Goal: Task Accomplishment & Management: Manage account settings

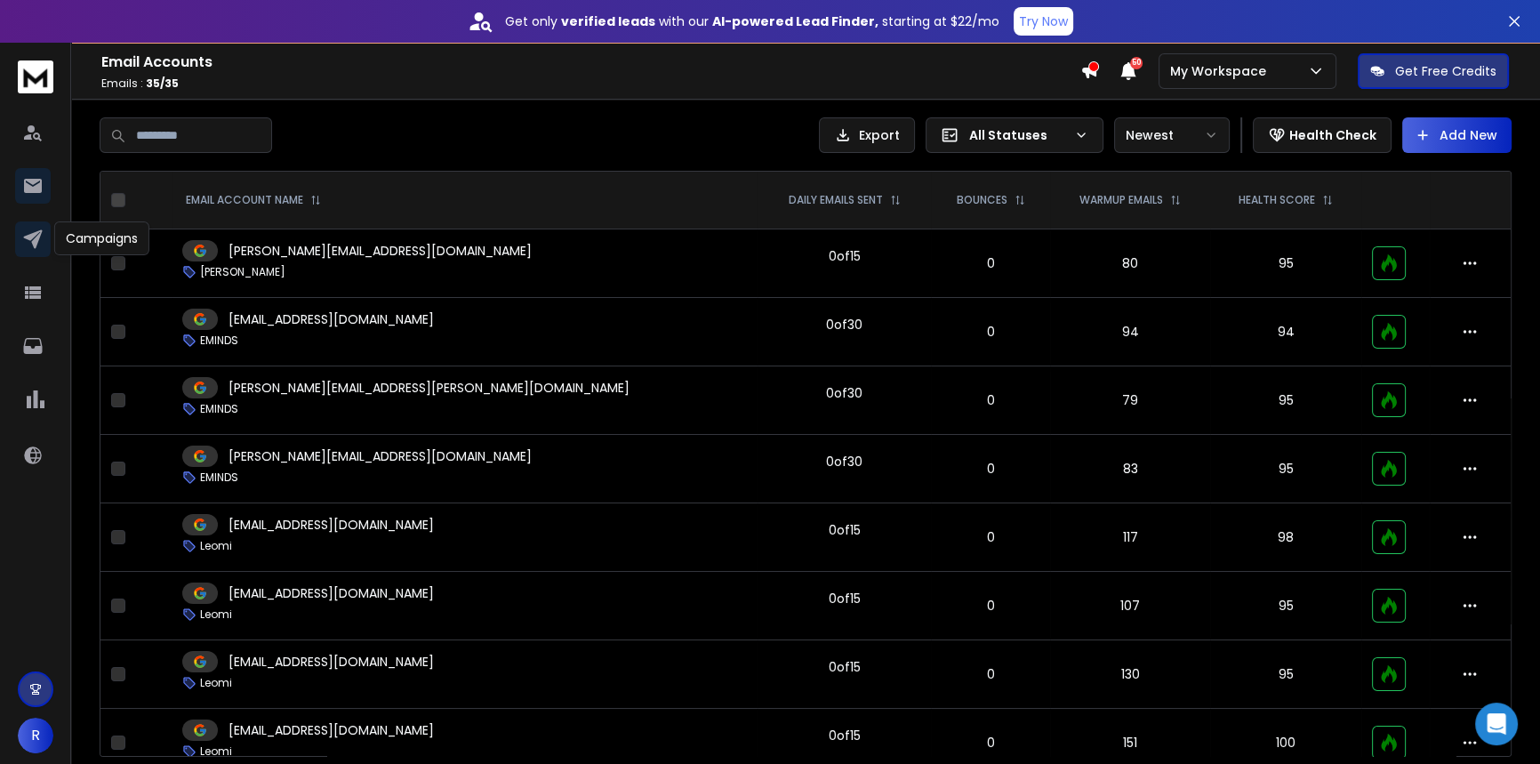
click at [33, 253] on link at bounding box center [33, 239] width 36 height 36
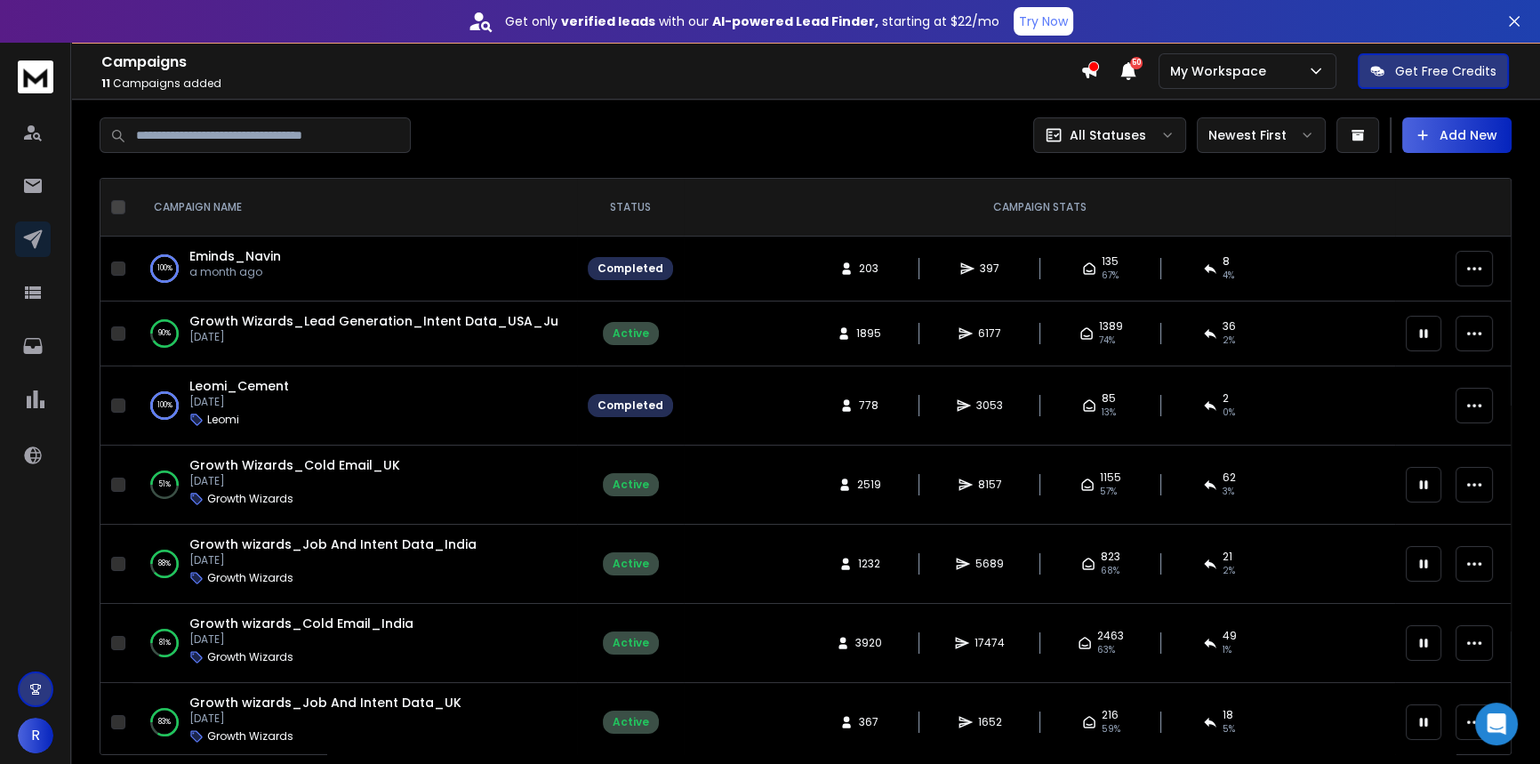
click at [254, 258] on span "Eminds_Navin" at bounding box center [235, 256] width 92 height 18
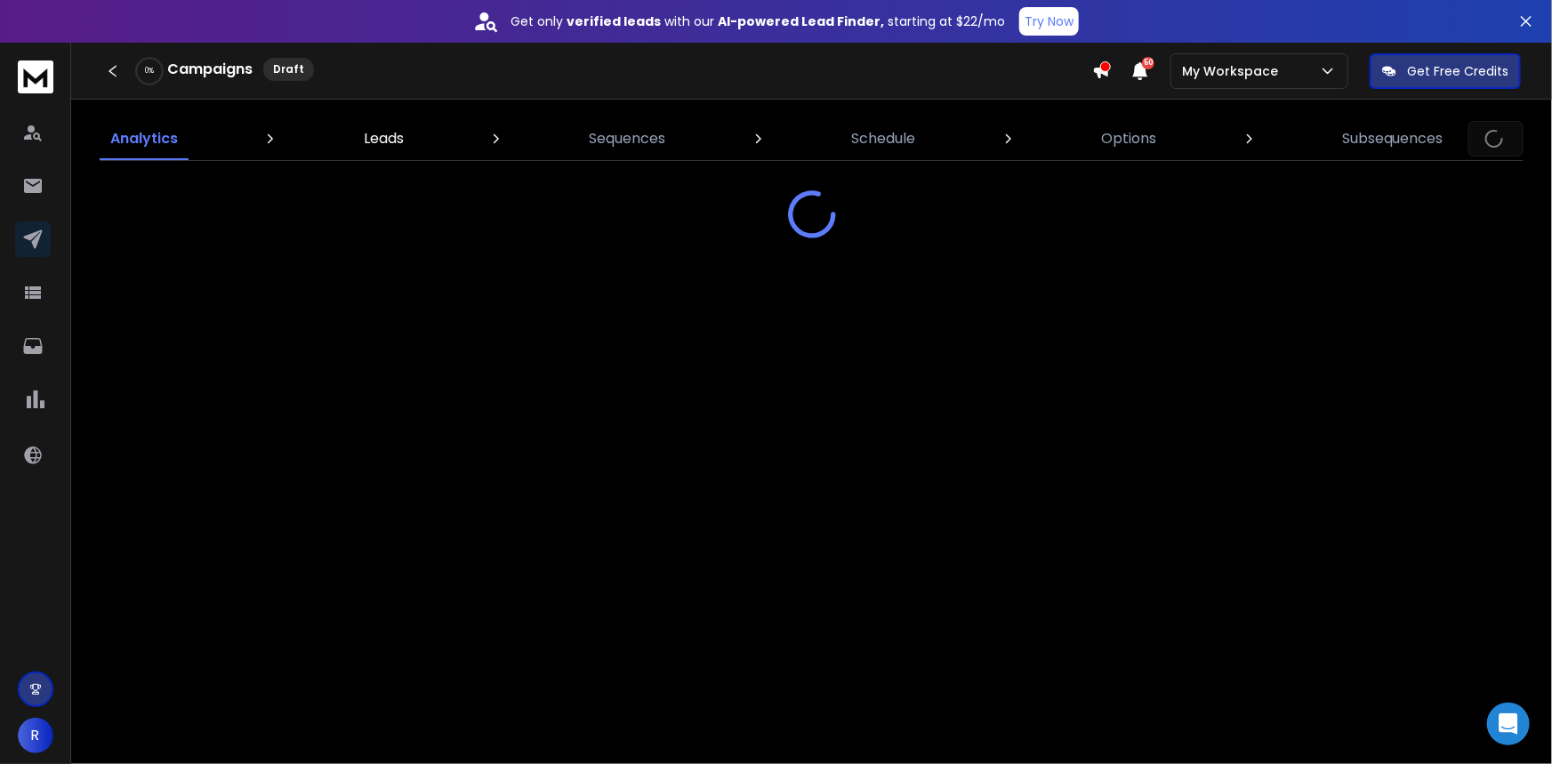
click at [401, 133] on p "Leads" at bounding box center [384, 138] width 40 height 21
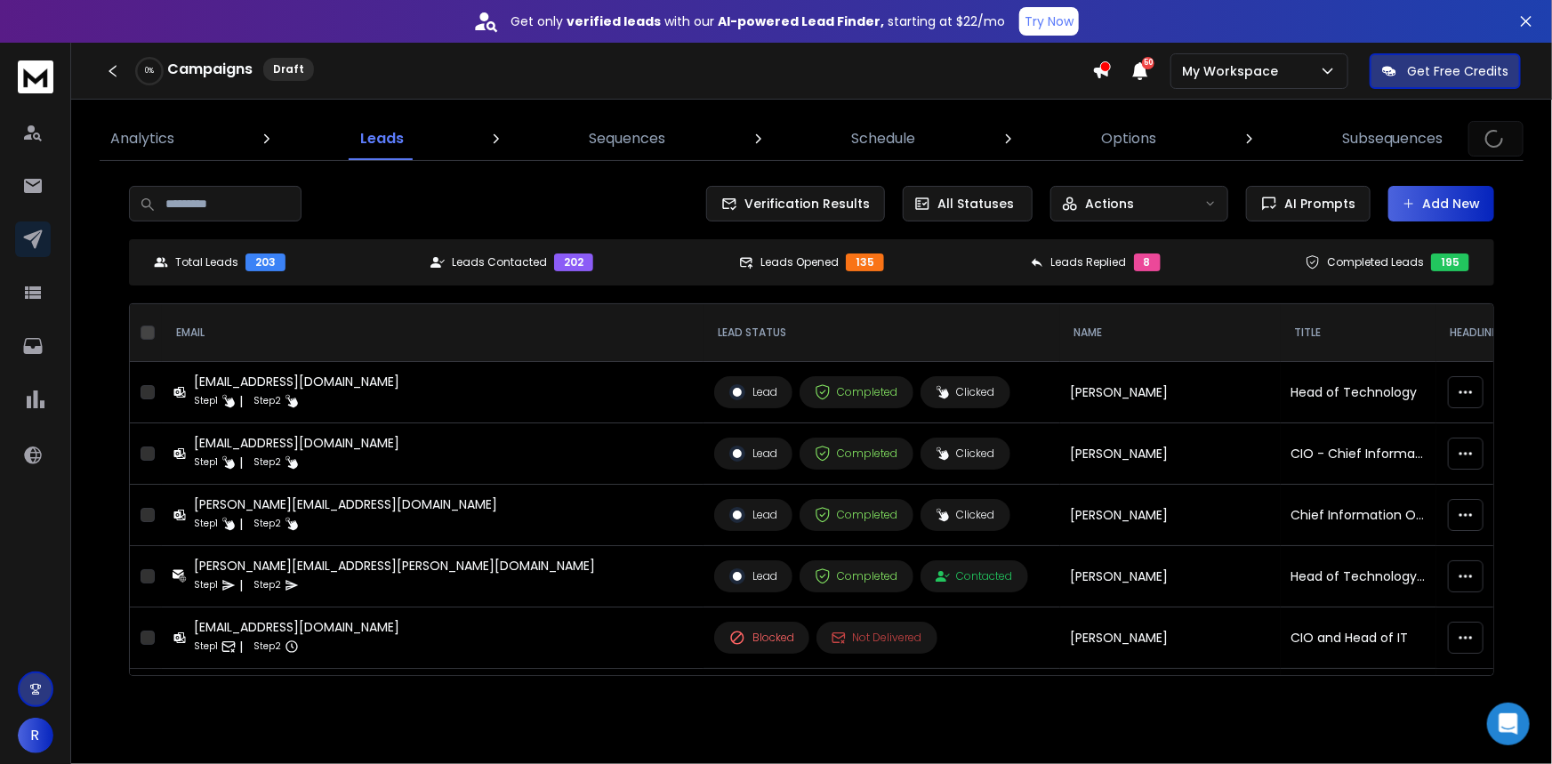
click at [1434, 205] on button "Add New" at bounding box center [1441, 204] width 106 height 36
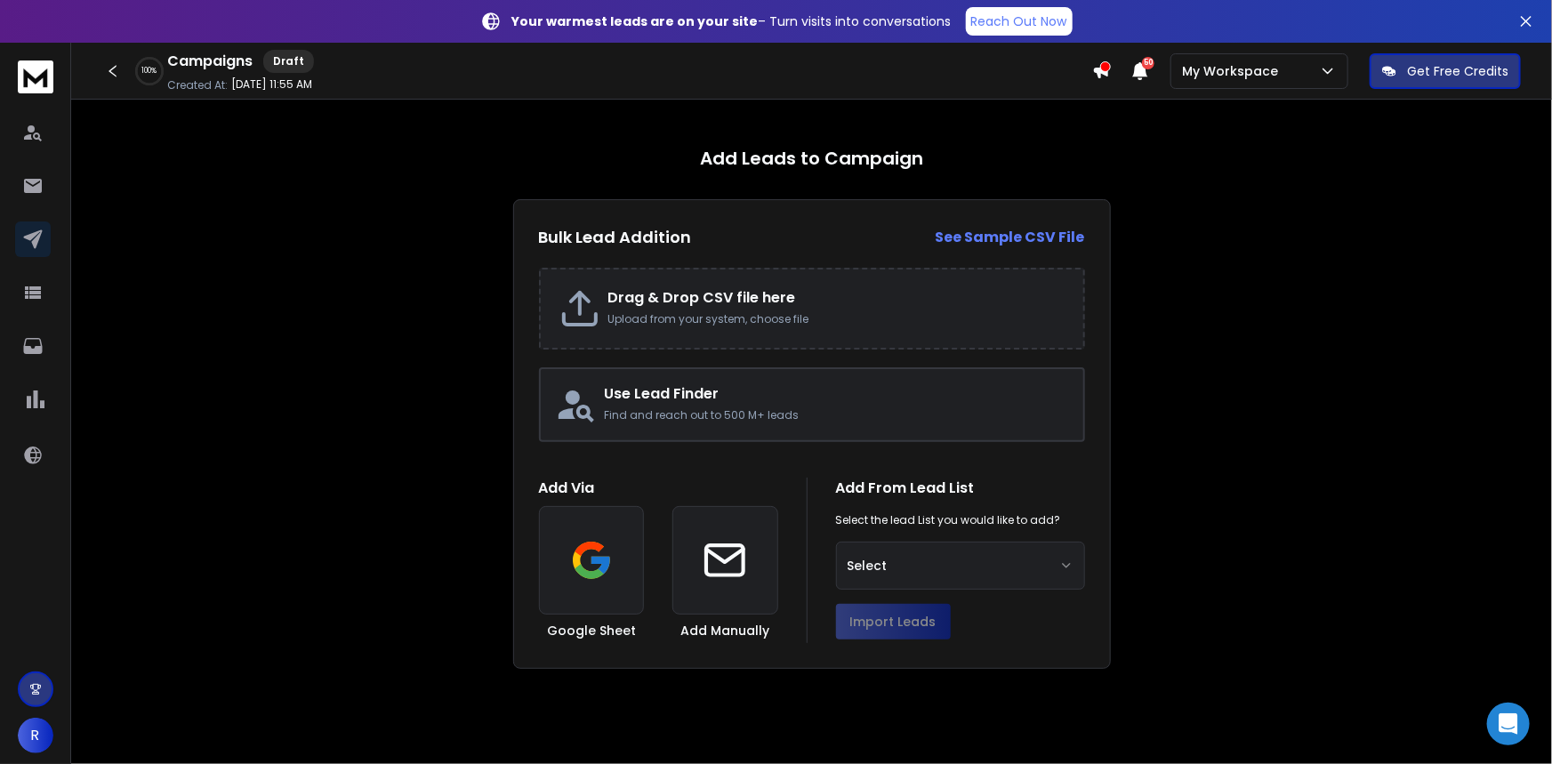
click at [745, 312] on p "Upload from your system, choose file" at bounding box center [836, 319] width 457 height 14
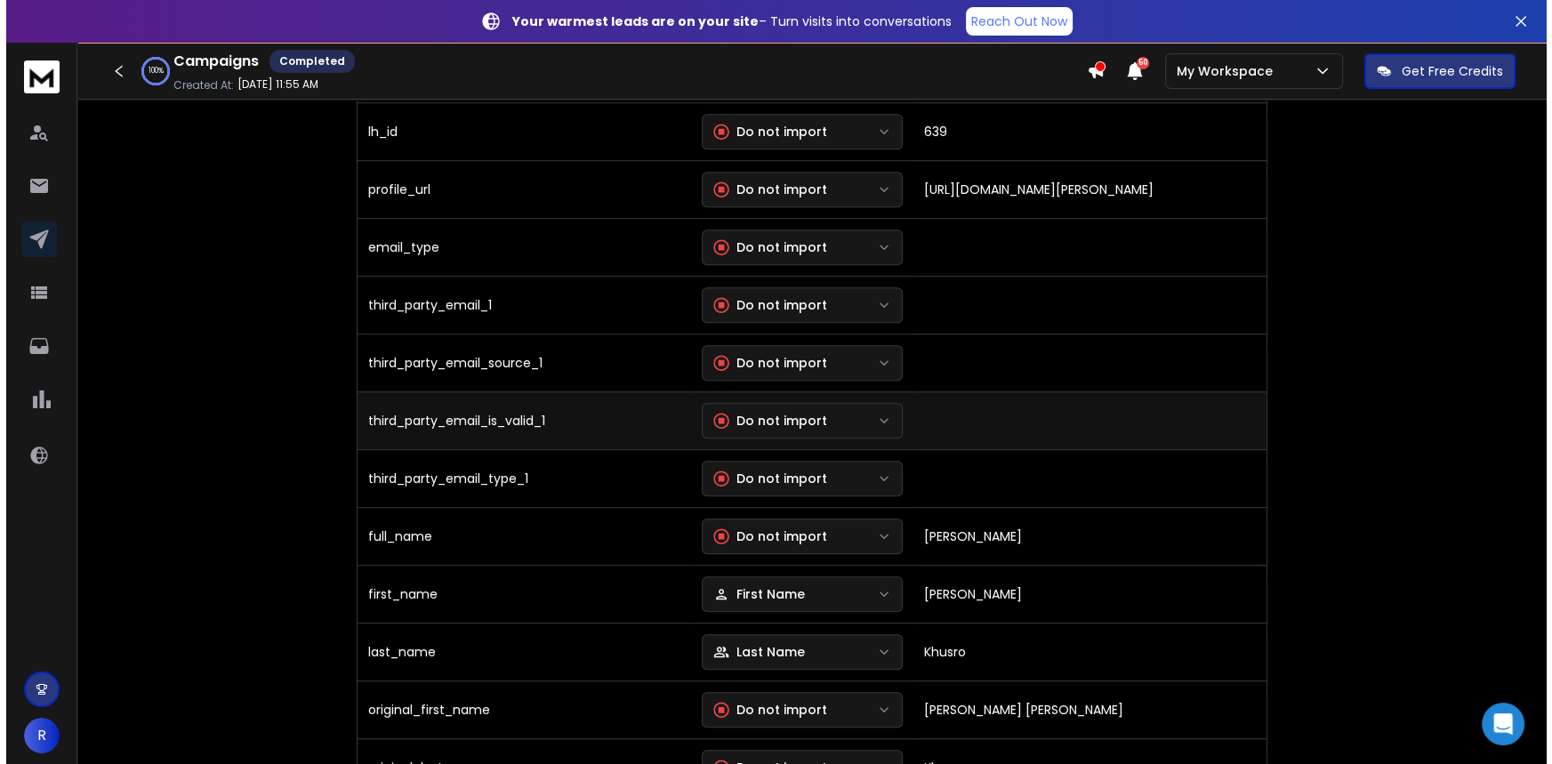
scroll to position [1859, 0]
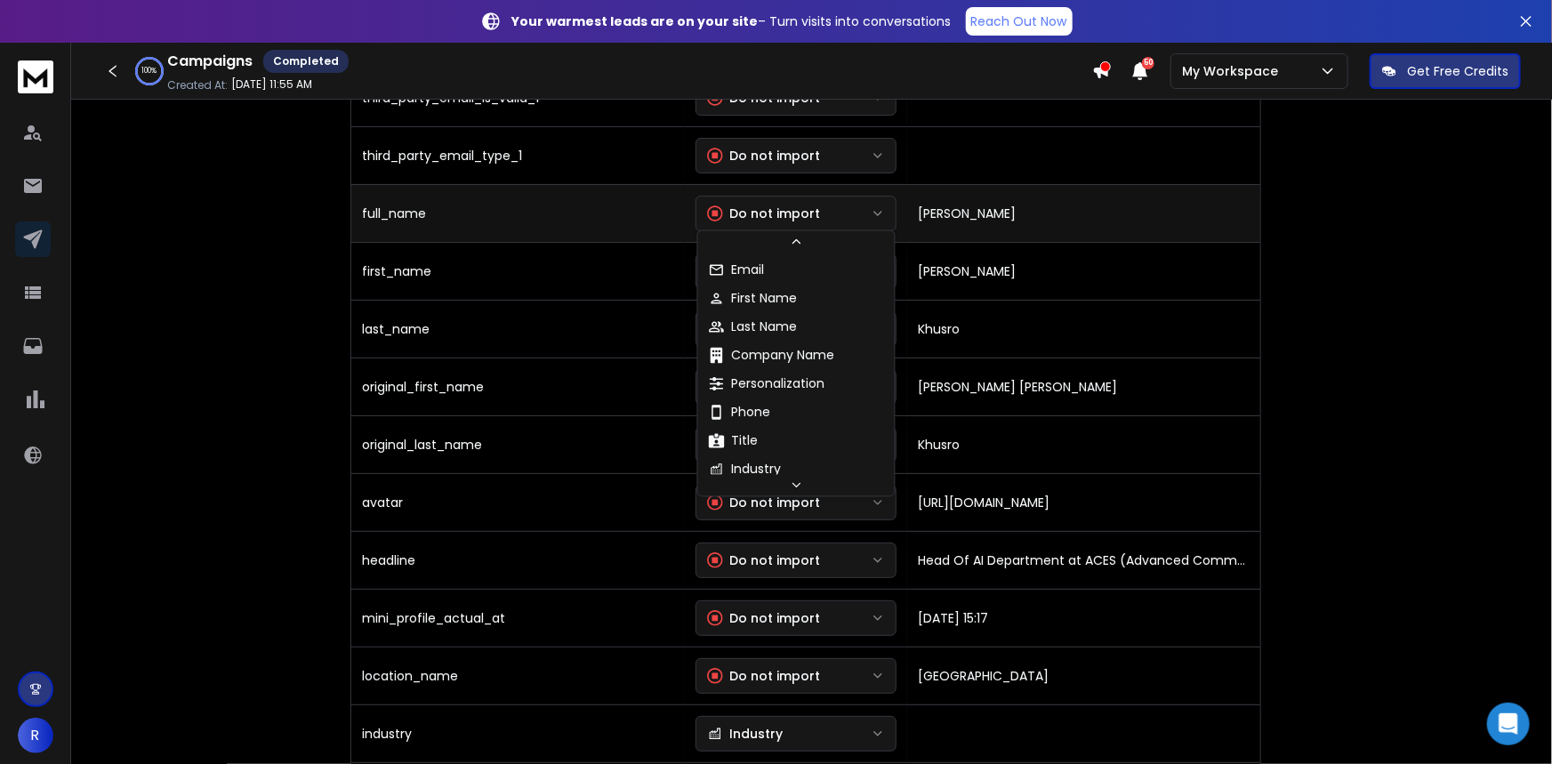
click at [858, 208] on button "Do not import" at bounding box center [796, 214] width 202 height 36
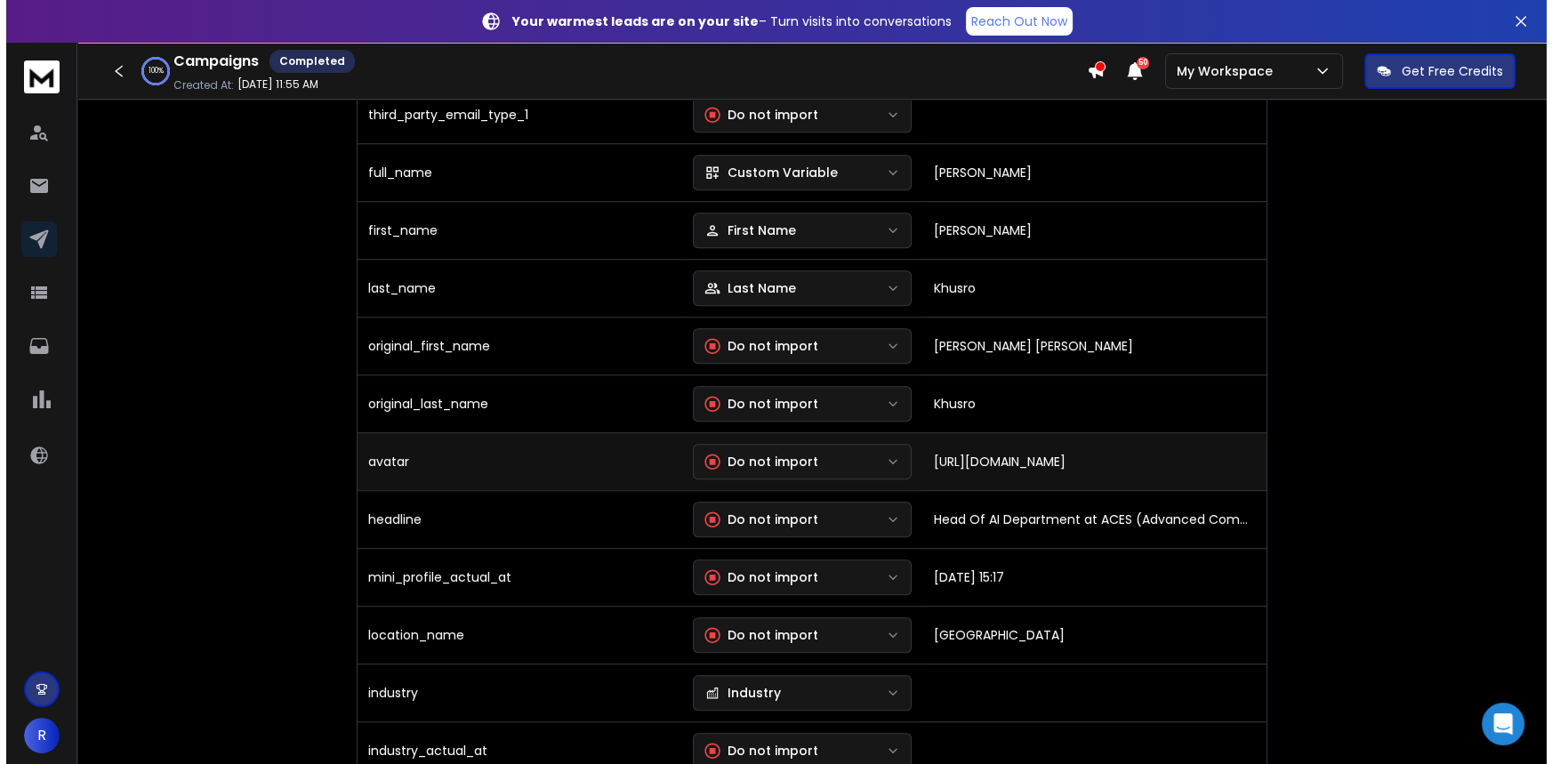
scroll to position [1939, 0]
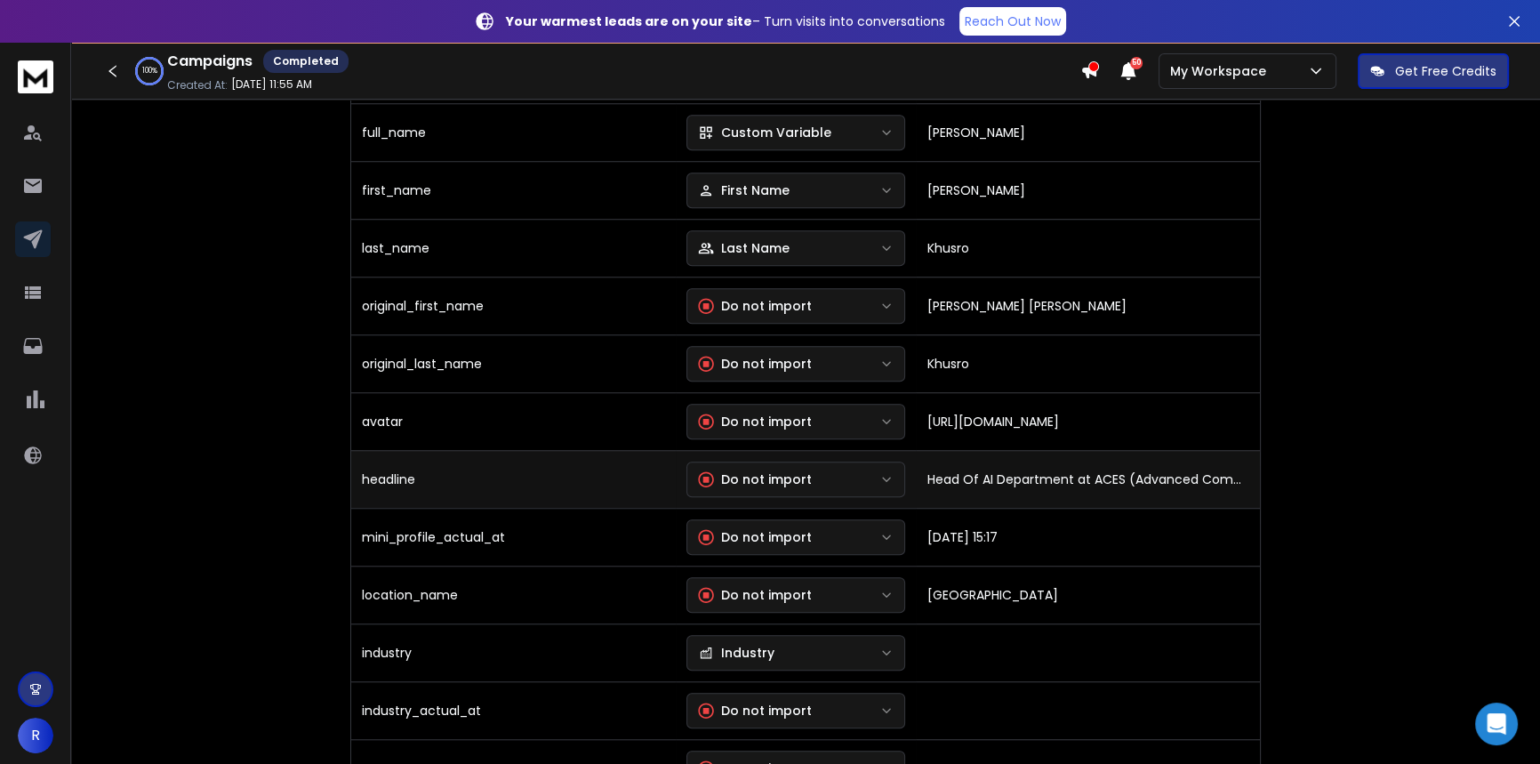
click at [838, 473] on button "Do not import" at bounding box center [796, 480] width 220 height 36
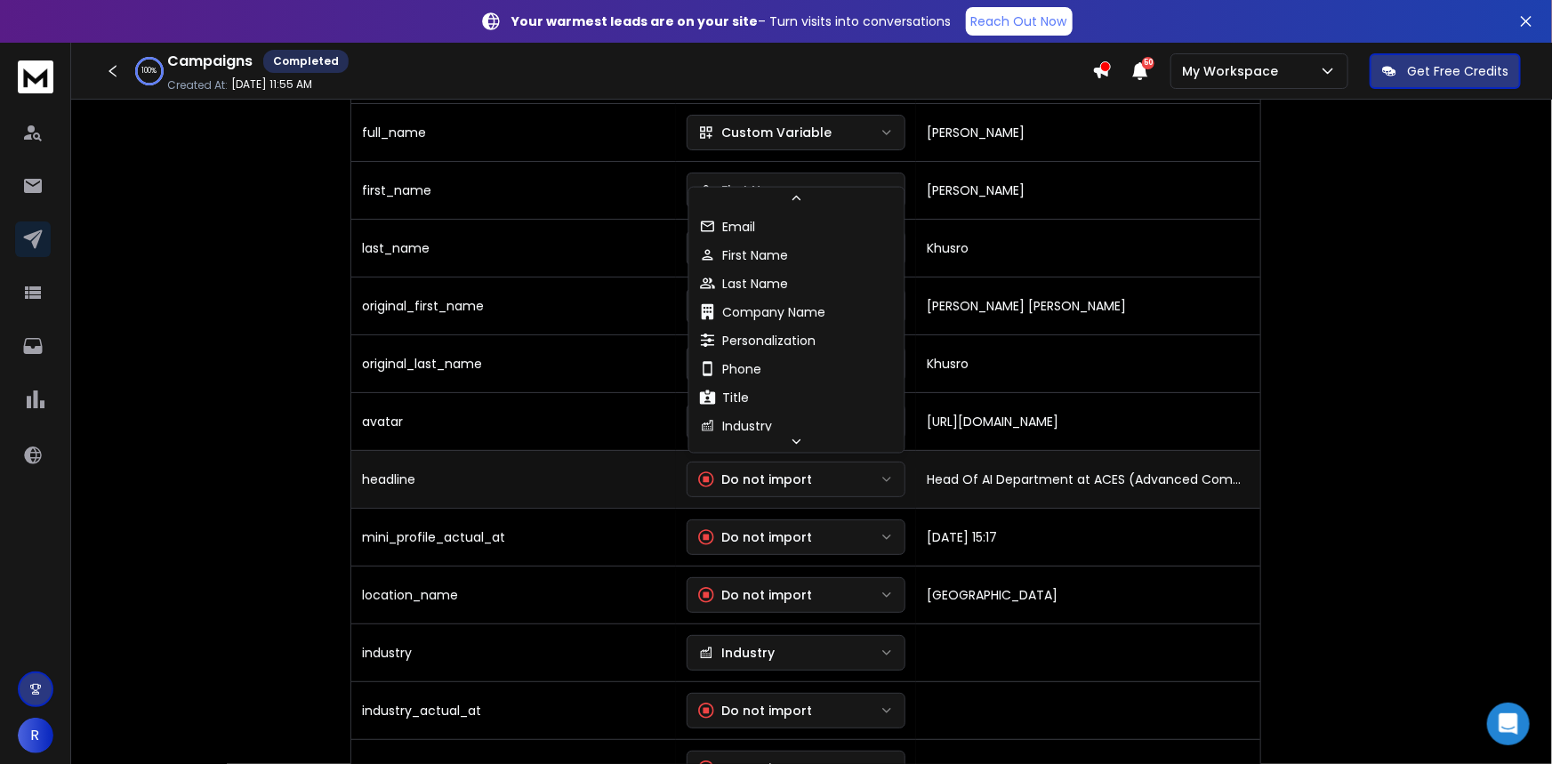
scroll to position [179, 0]
click at [835, 471] on button "Custom Variable" at bounding box center [796, 480] width 220 height 36
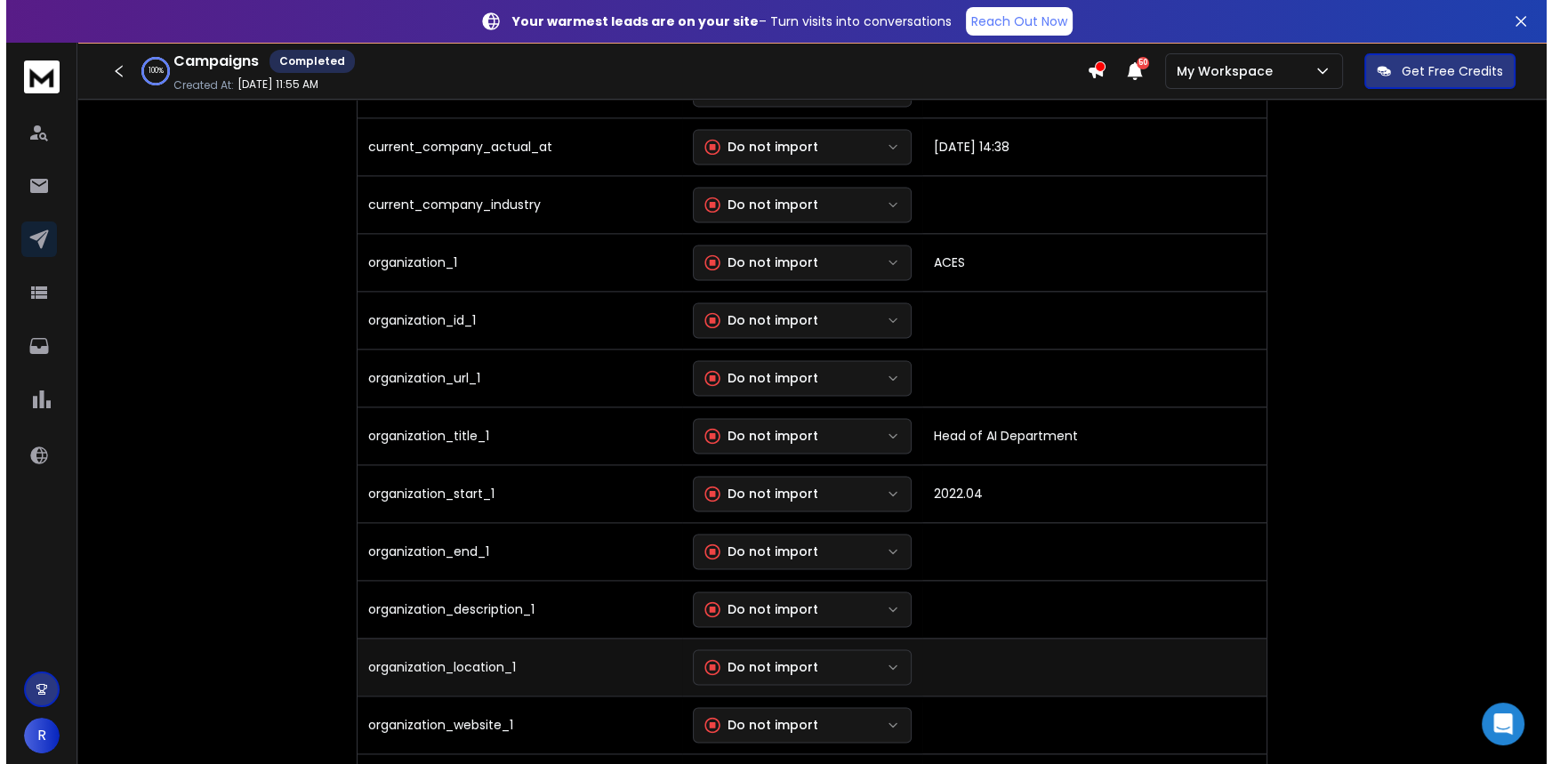
scroll to position [2910, 0]
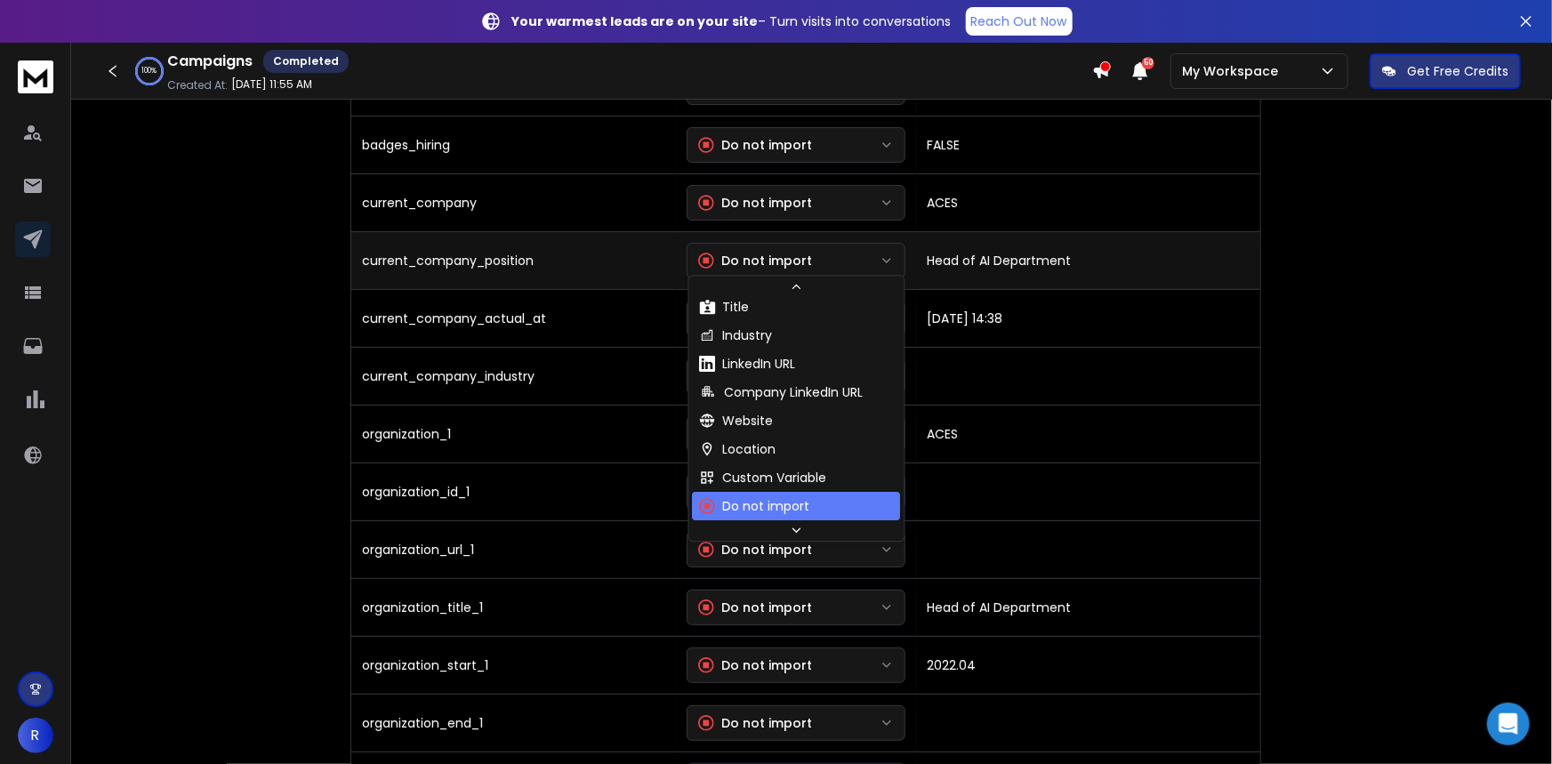
click at [851, 259] on button "Do not import" at bounding box center [796, 261] width 220 height 36
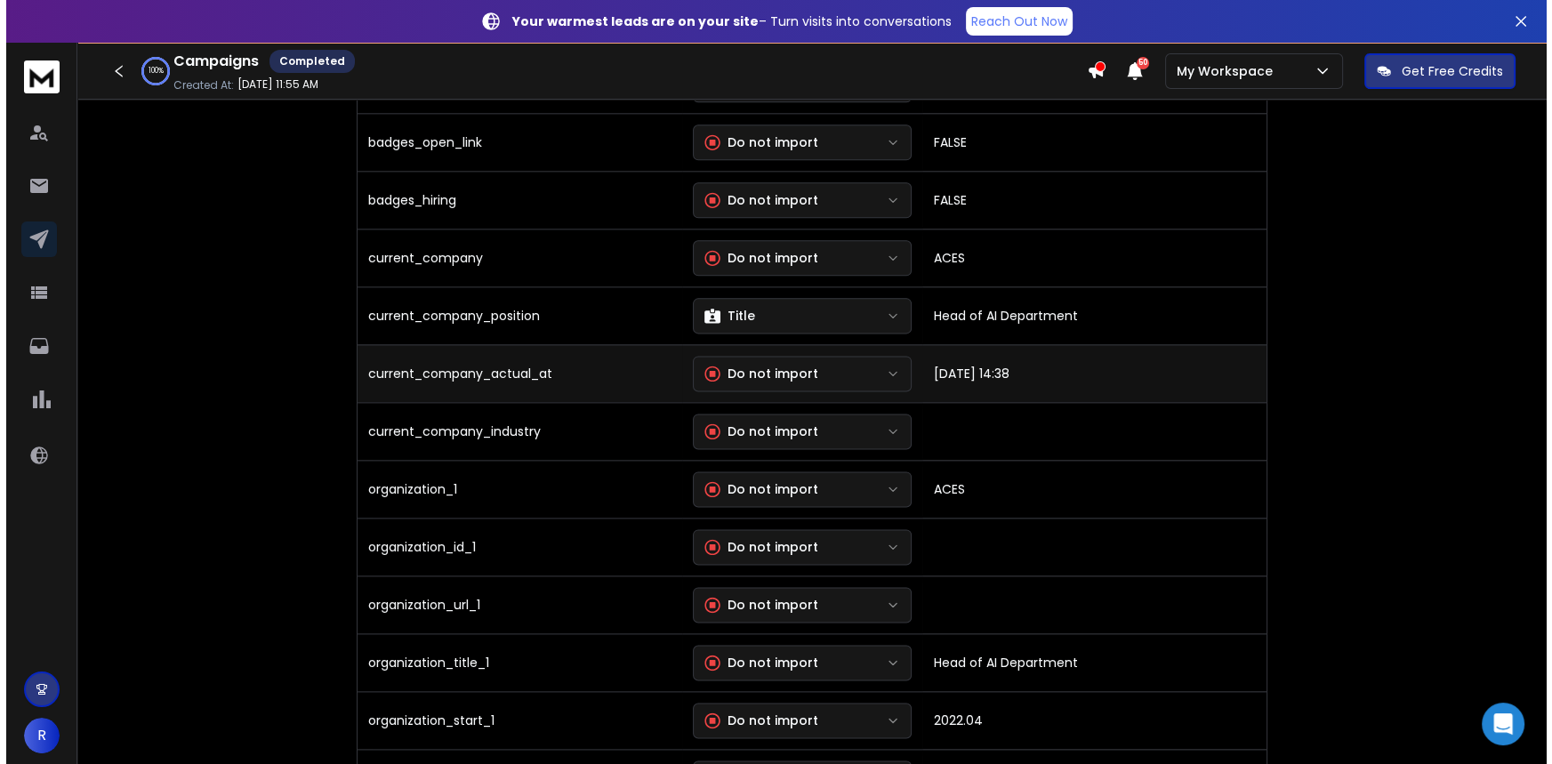
scroll to position [2829, 0]
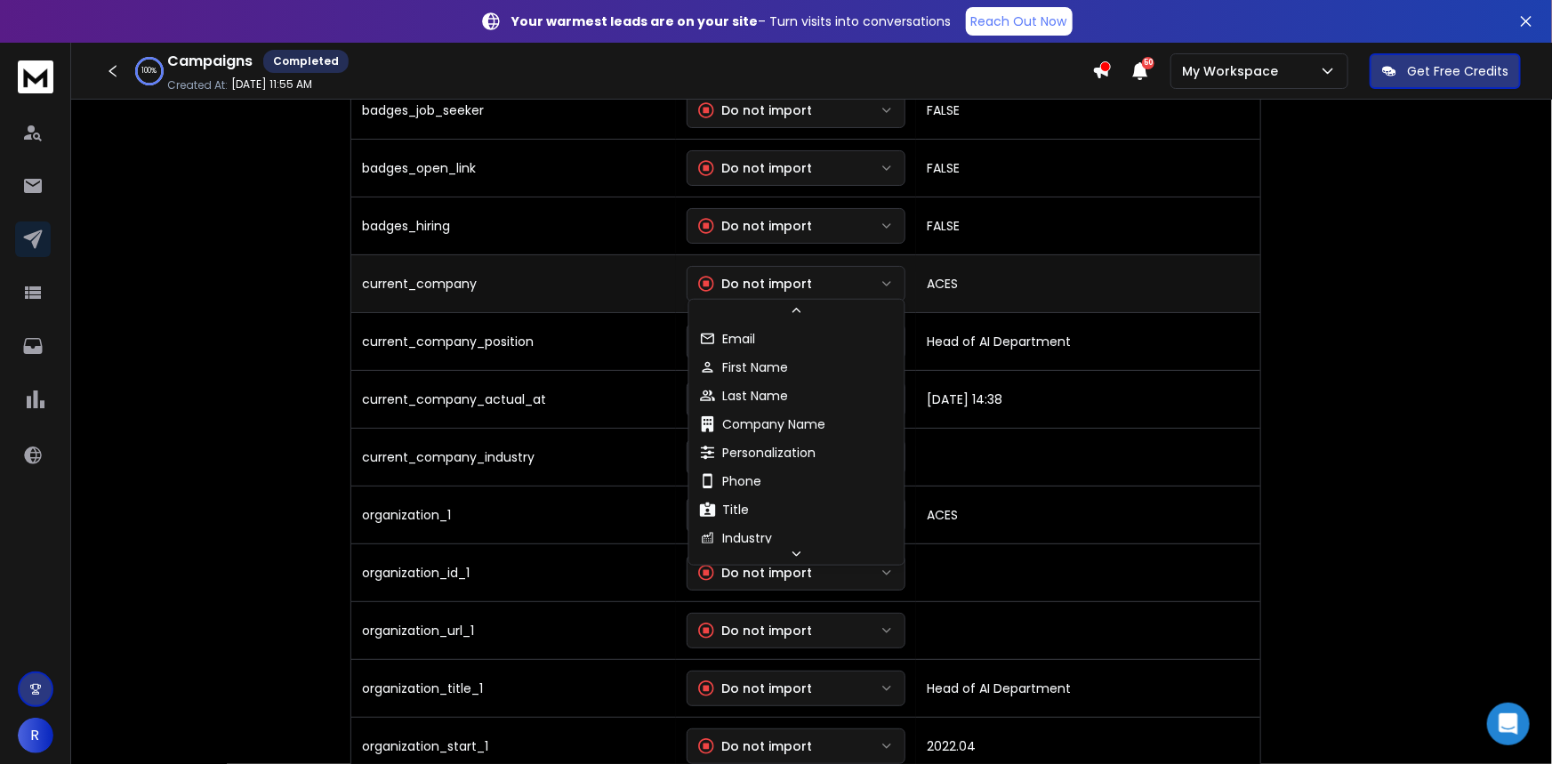
click at [841, 272] on button "Do not import" at bounding box center [796, 284] width 220 height 36
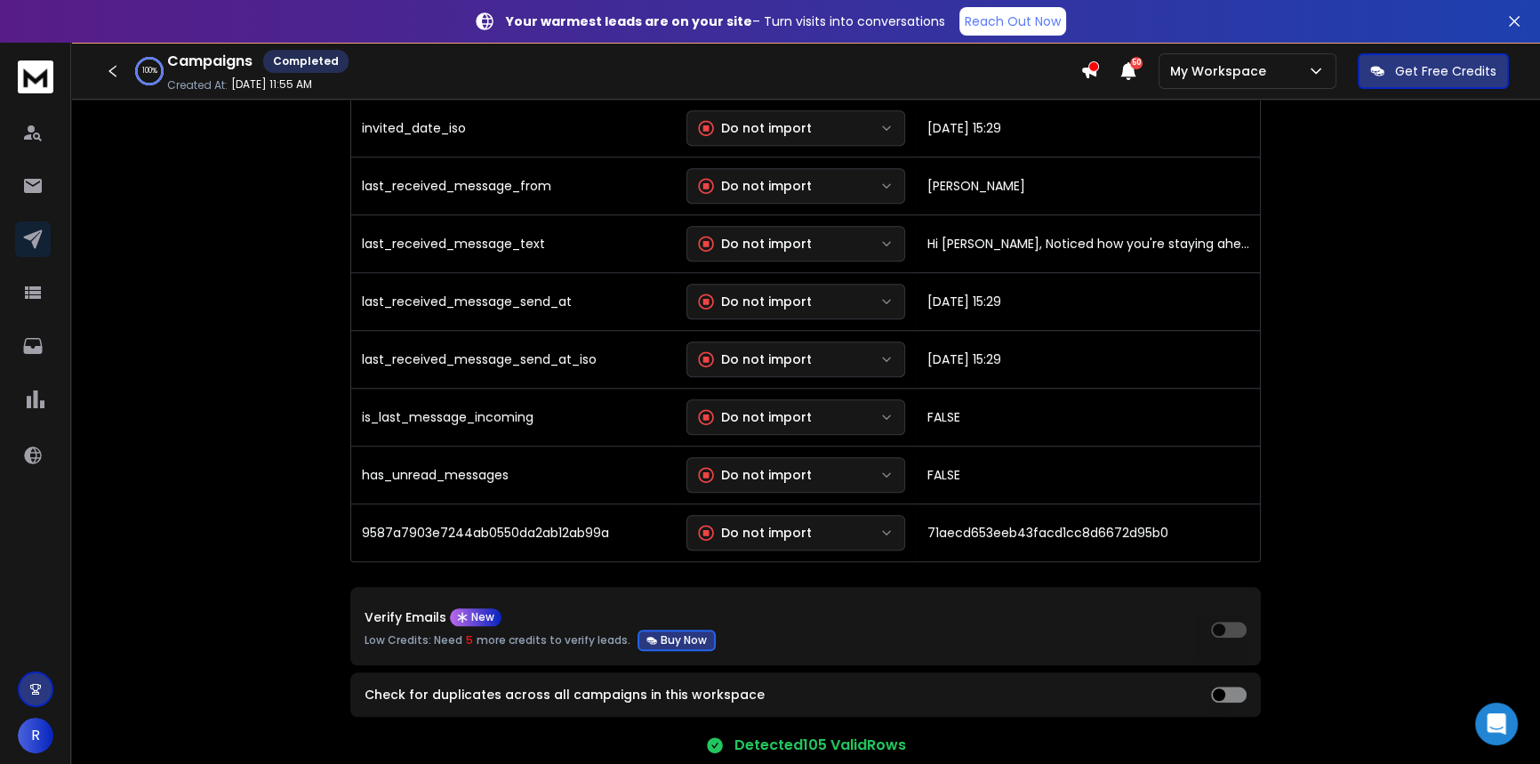
scroll to position [10553, 0]
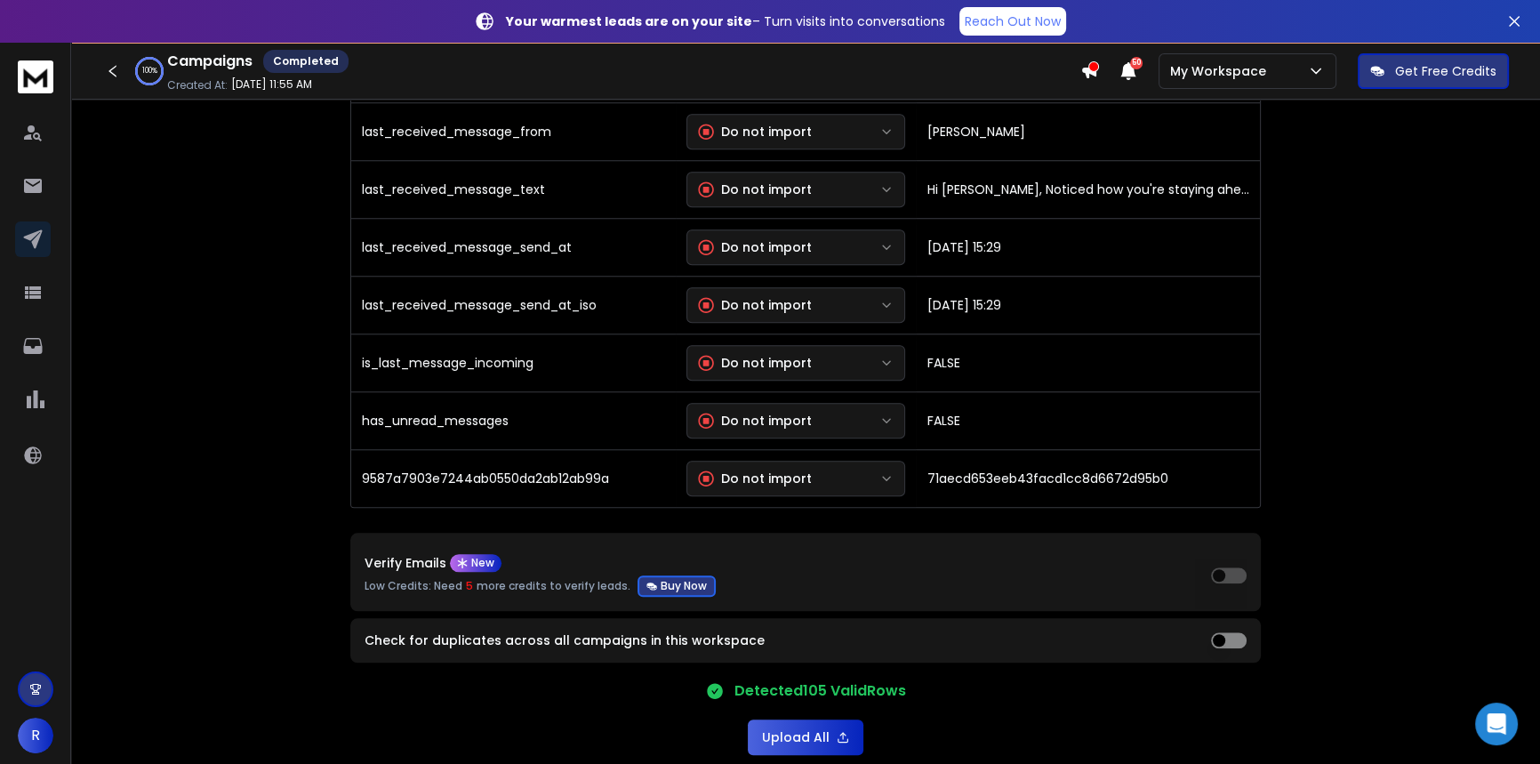
click at [1217, 632] on div "Check for duplicates across all campaigns in this workspace" at bounding box center [806, 640] width 882 height 16
click at [1214, 632] on button "Check for duplicates across all campaigns in this workspace" at bounding box center [1229, 640] width 36 height 16
click at [807, 719] on button "Upload All" at bounding box center [806, 737] width 116 height 36
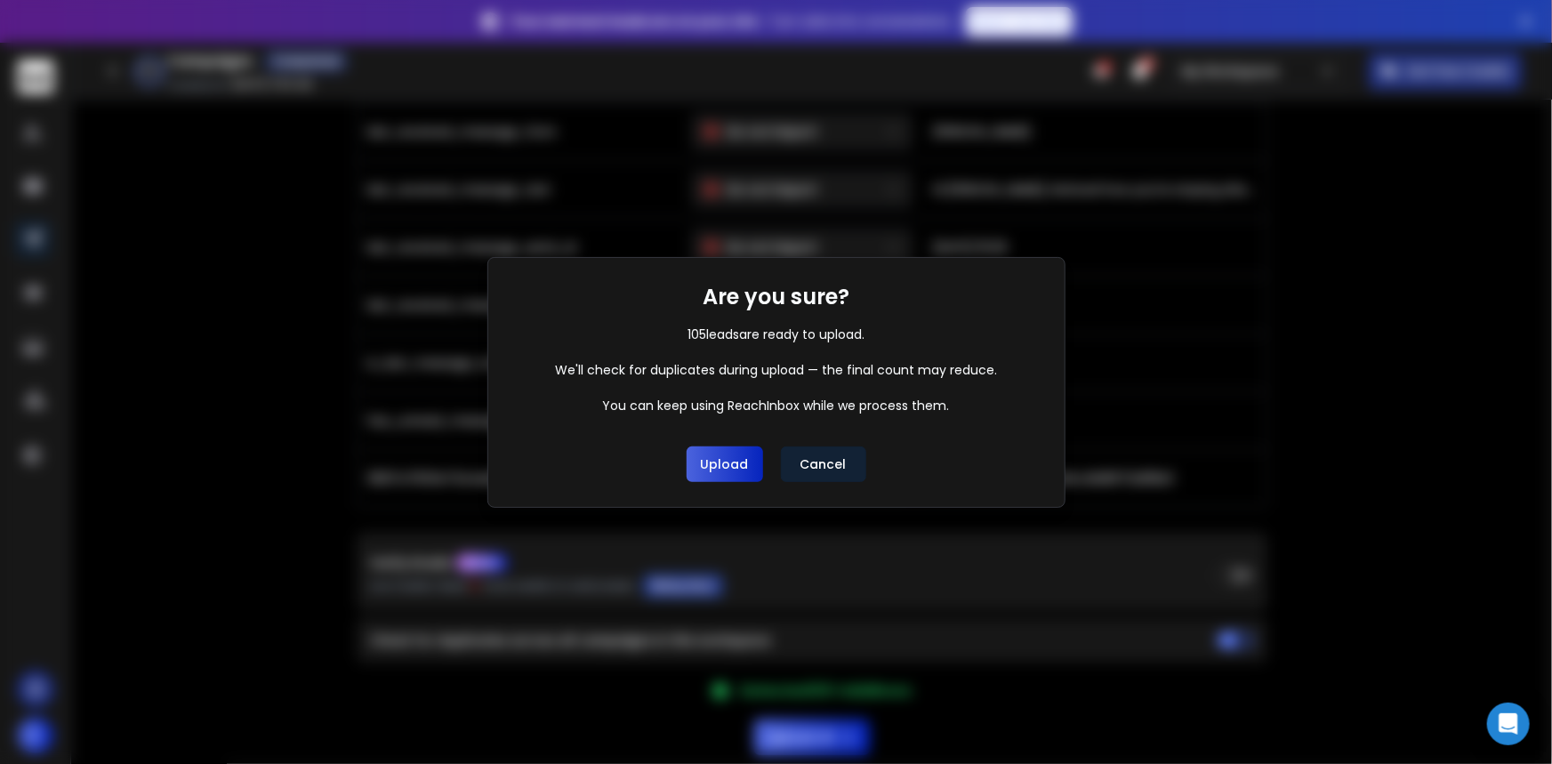
click at [739, 476] on button "Upload" at bounding box center [724, 464] width 76 height 36
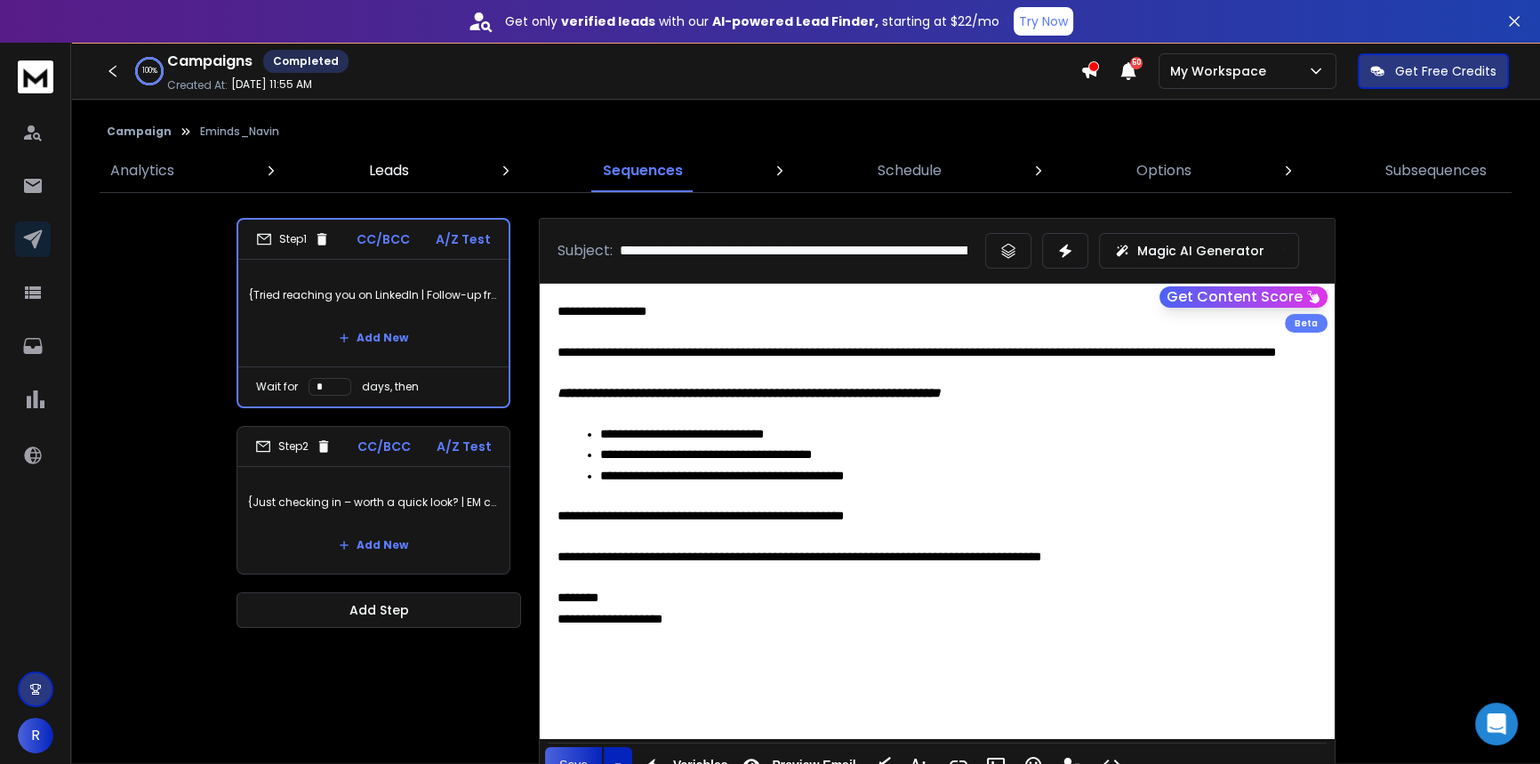
click at [388, 176] on p "Leads" at bounding box center [389, 170] width 40 height 21
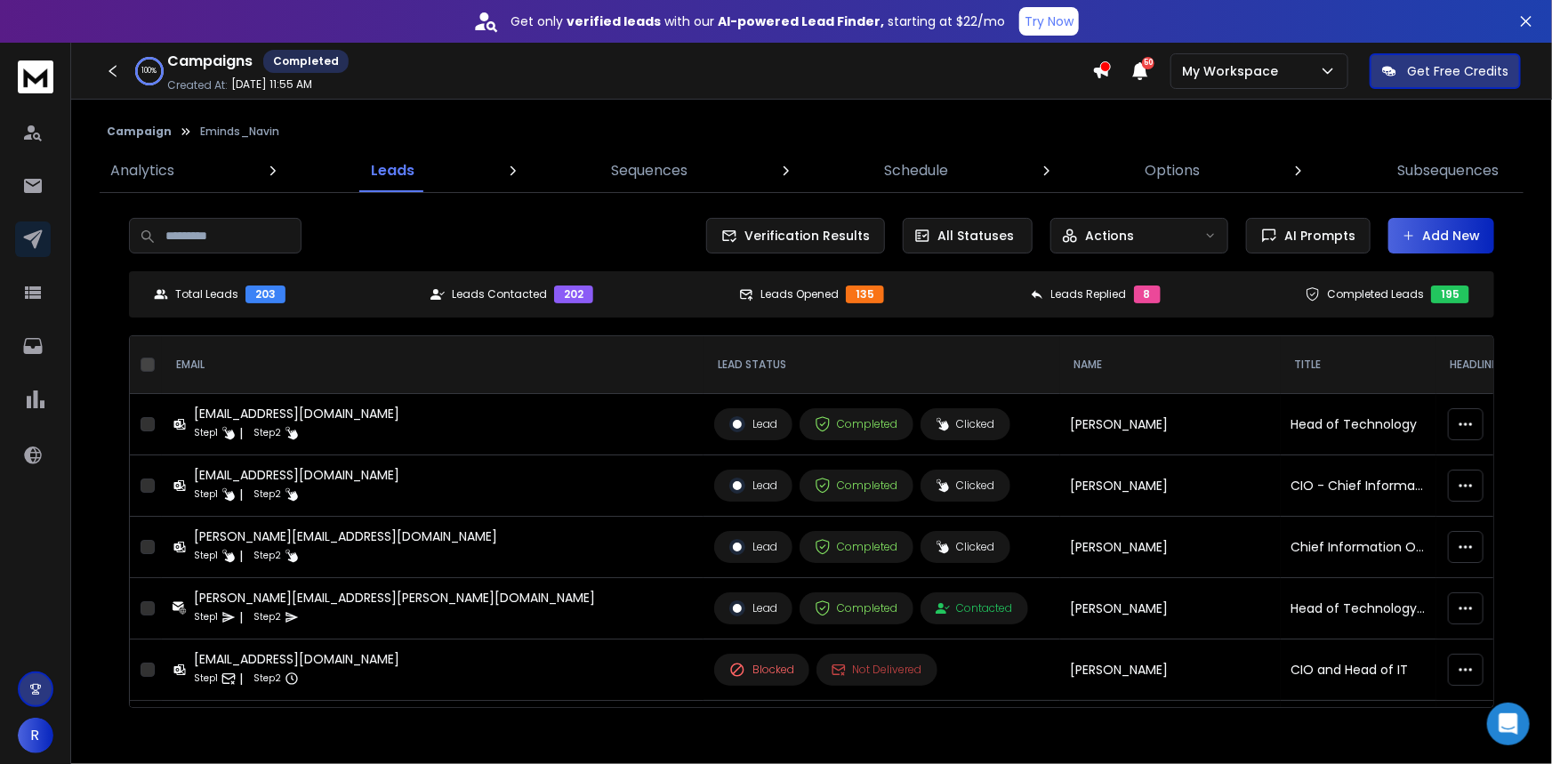
click at [1441, 234] on button "Add New" at bounding box center [1441, 236] width 106 height 36
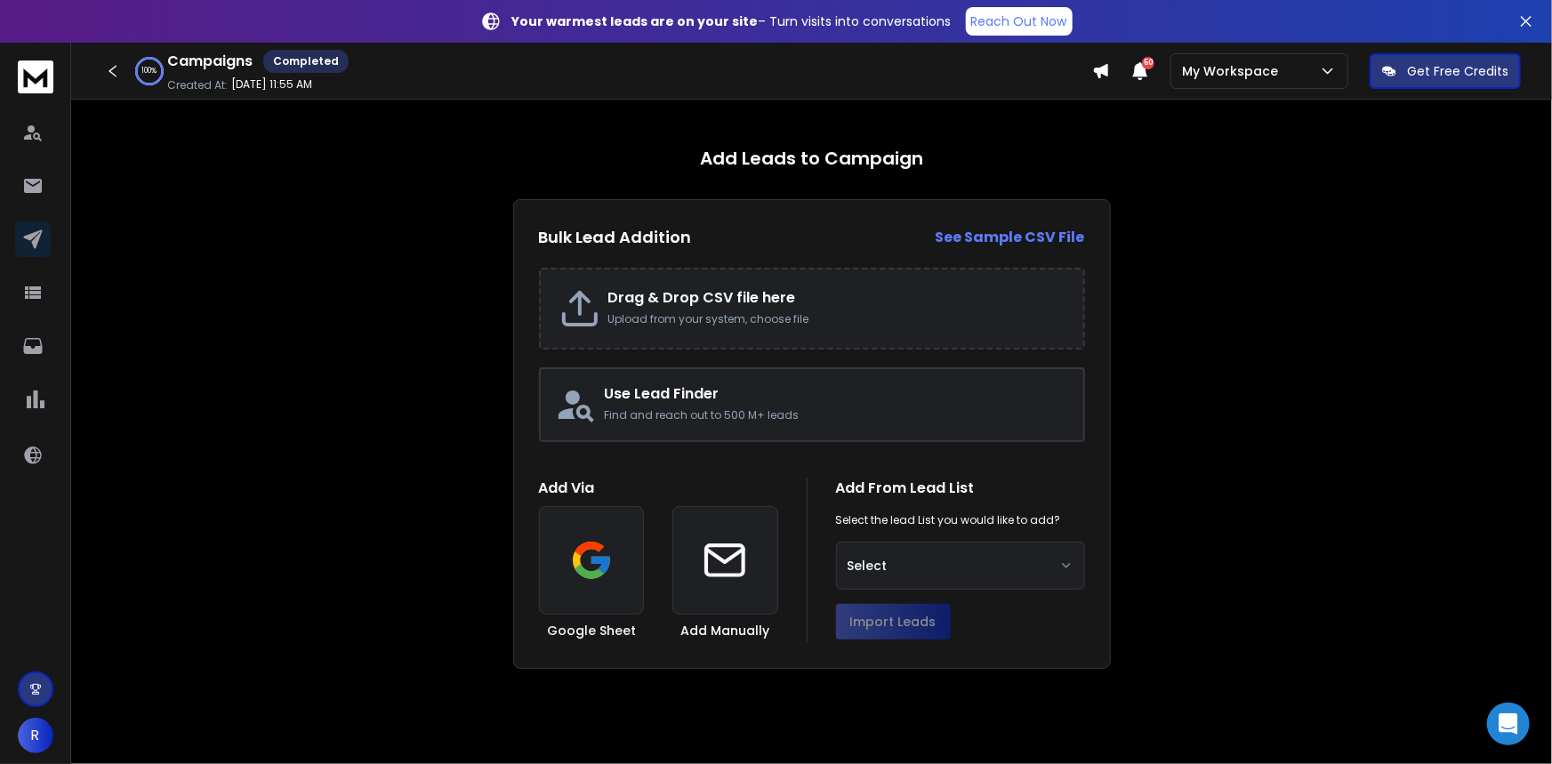
click at [715, 312] on p "Upload from your system, choose file" at bounding box center [836, 319] width 457 height 14
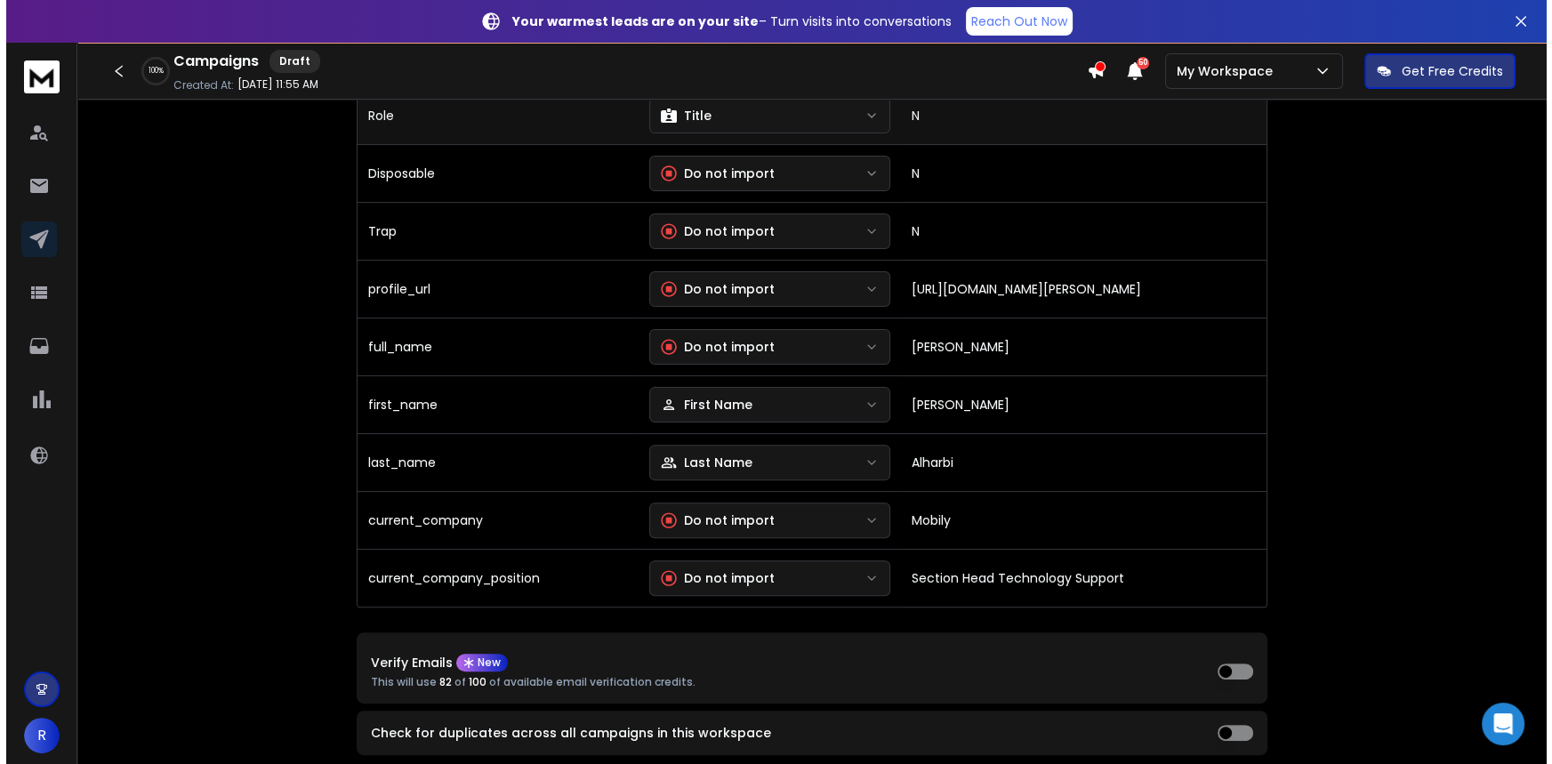
scroll to position [646, 0]
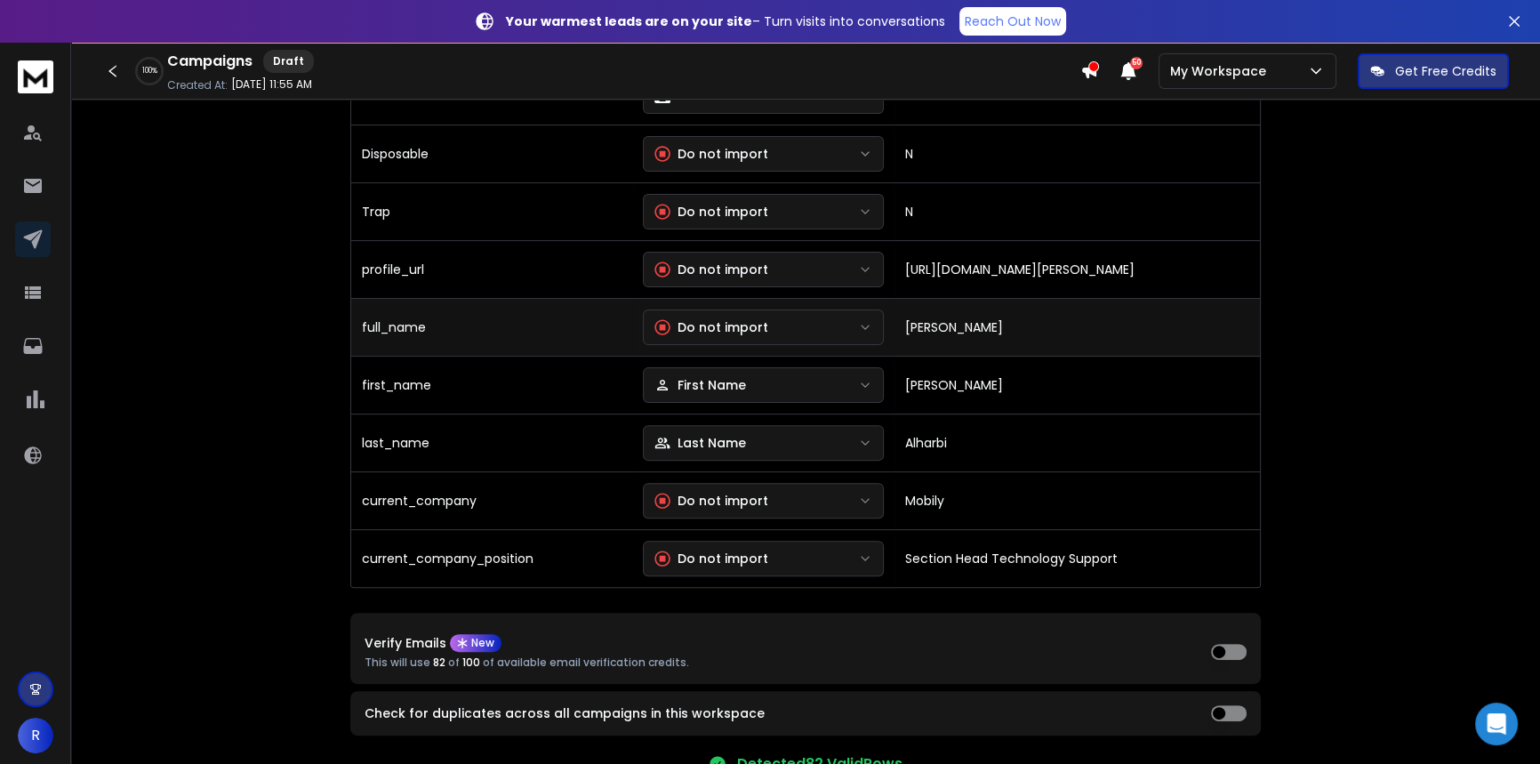
click at [783, 333] on button "Do not import" at bounding box center [763, 327] width 240 height 36
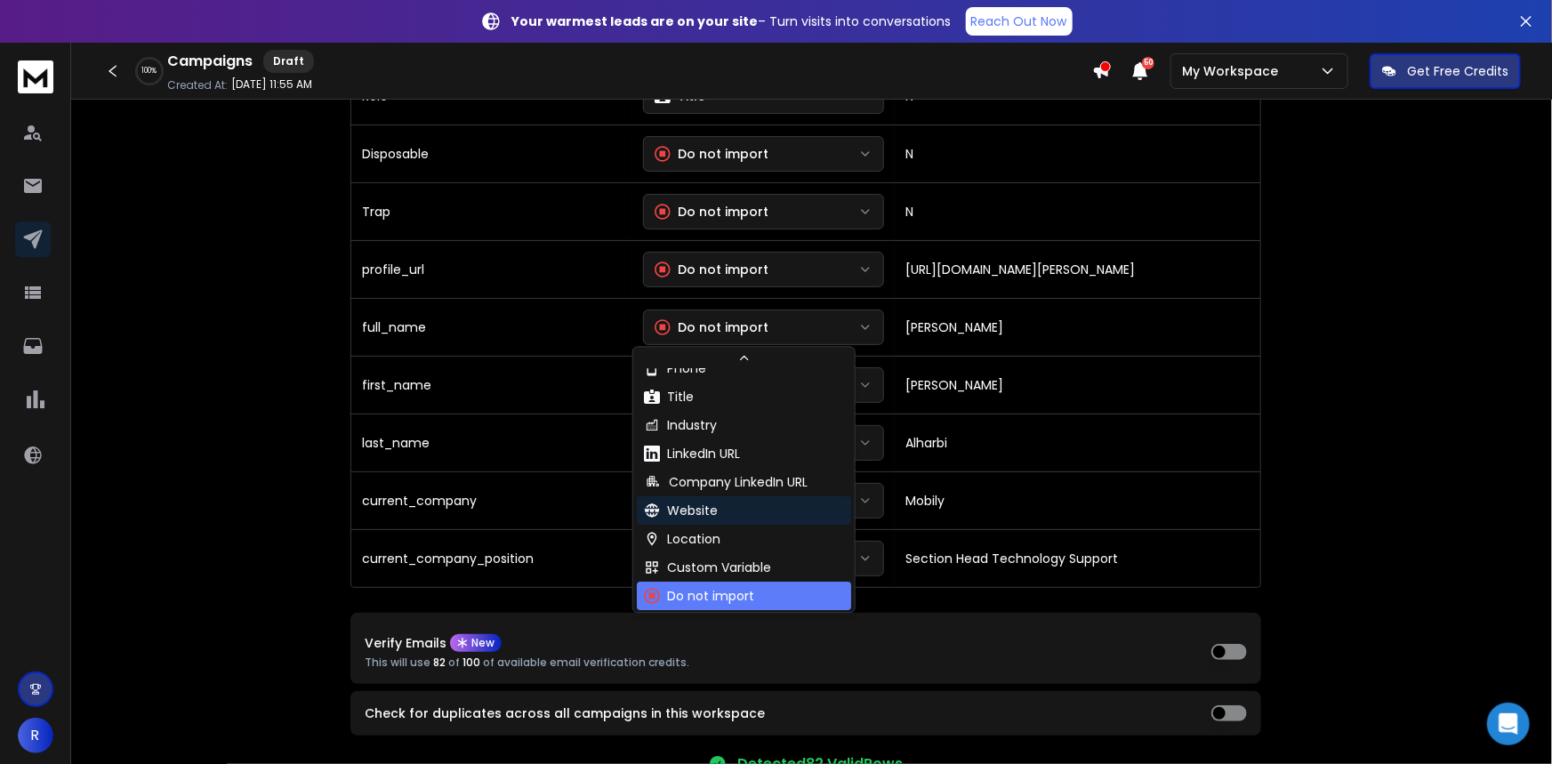
scroll to position [160, 0]
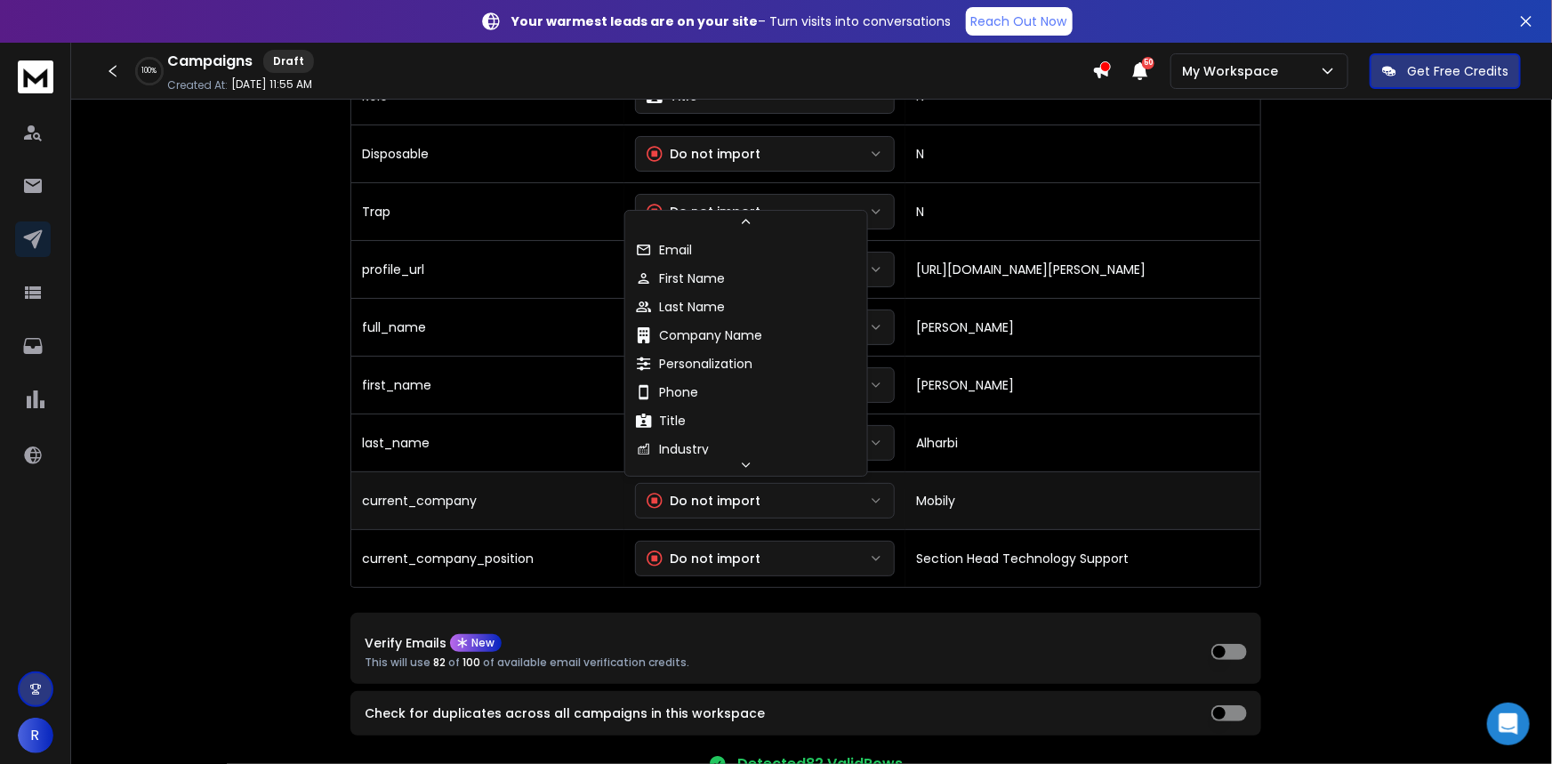
click at [832, 506] on button "Do not import" at bounding box center [765, 501] width 261 height 36
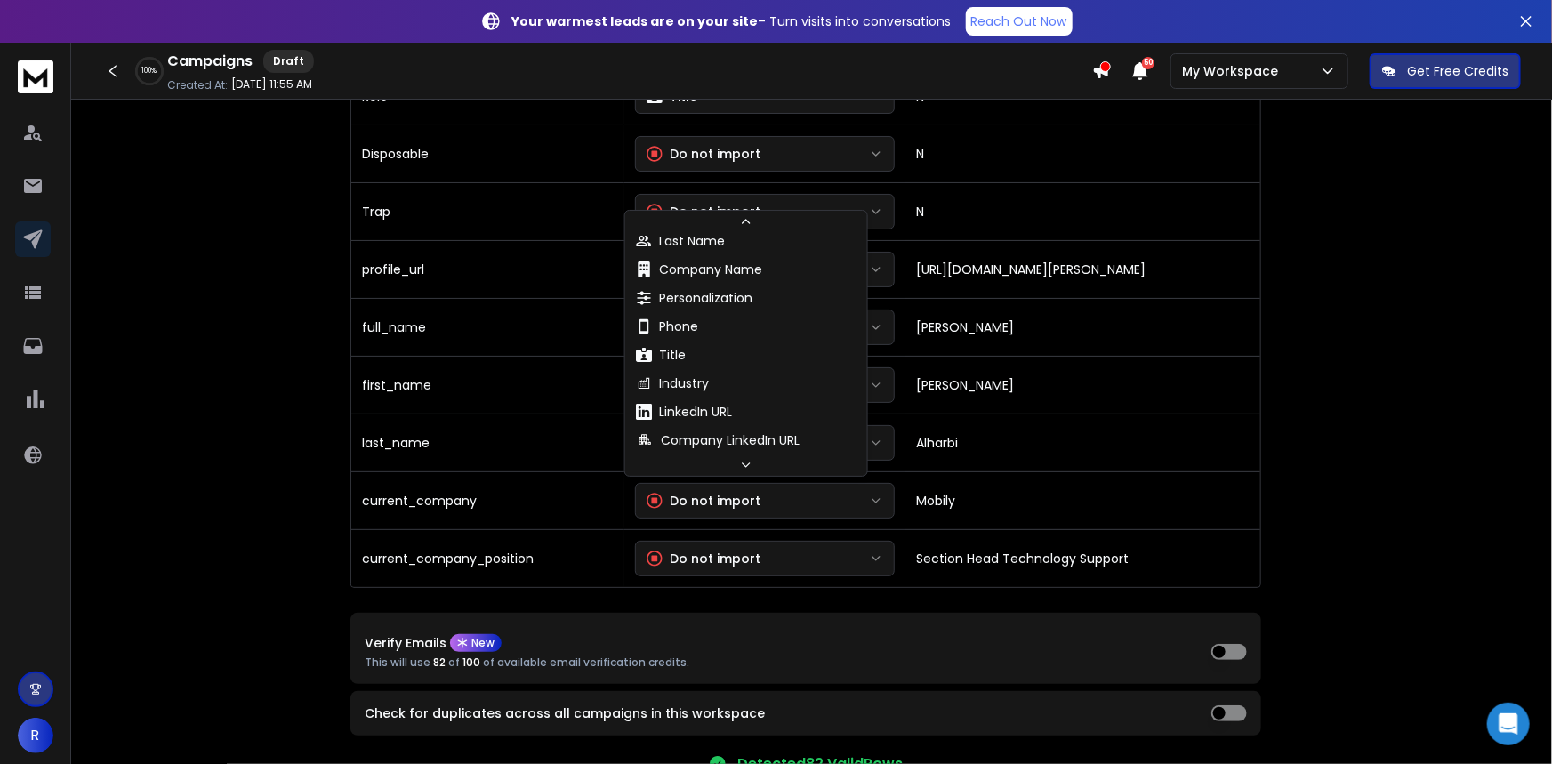
scroll to position [0, 0]
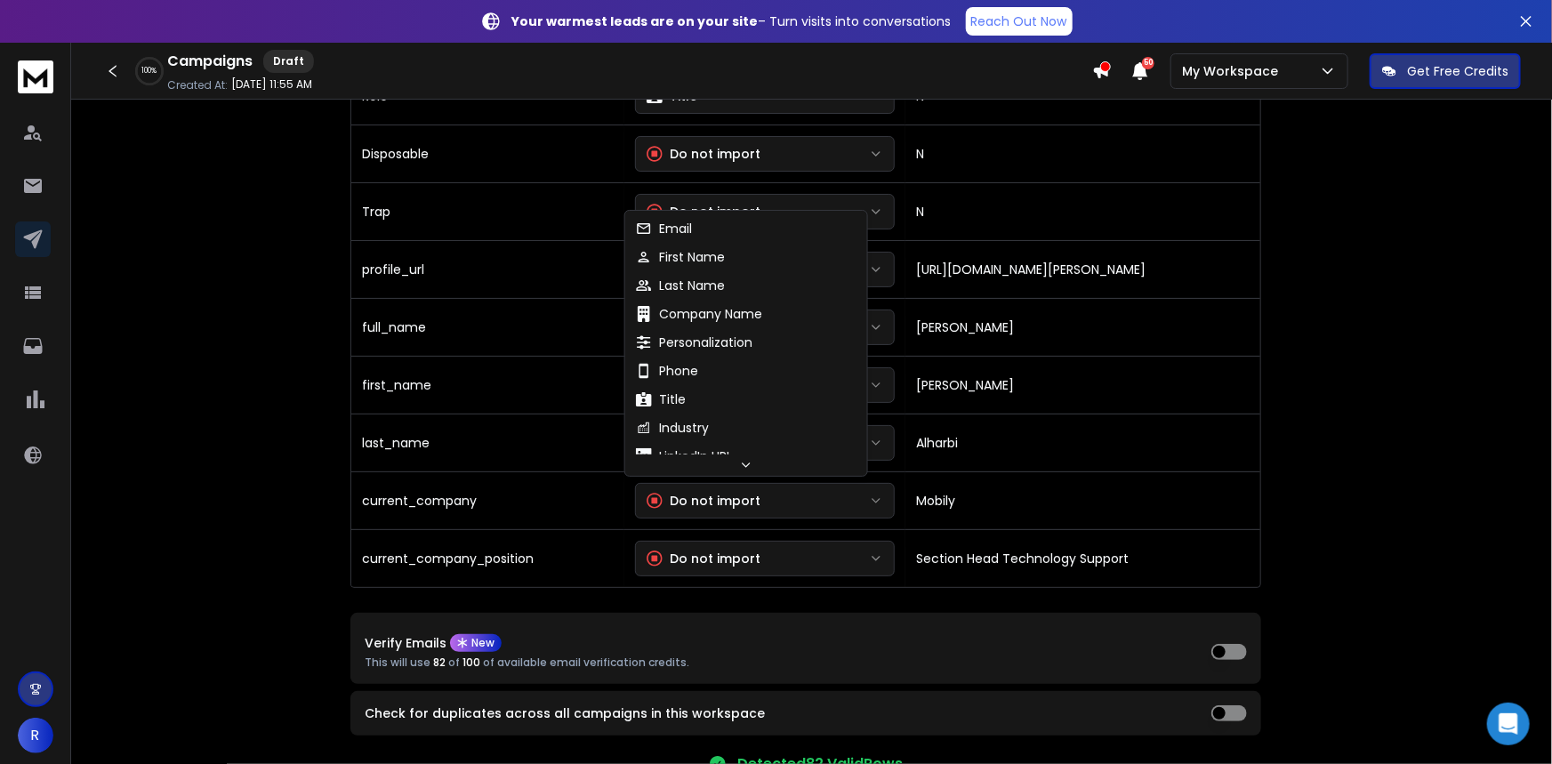
click at [720, 318] on div "Custom Variable" at bounding box center [712, 327] width 133 height 18
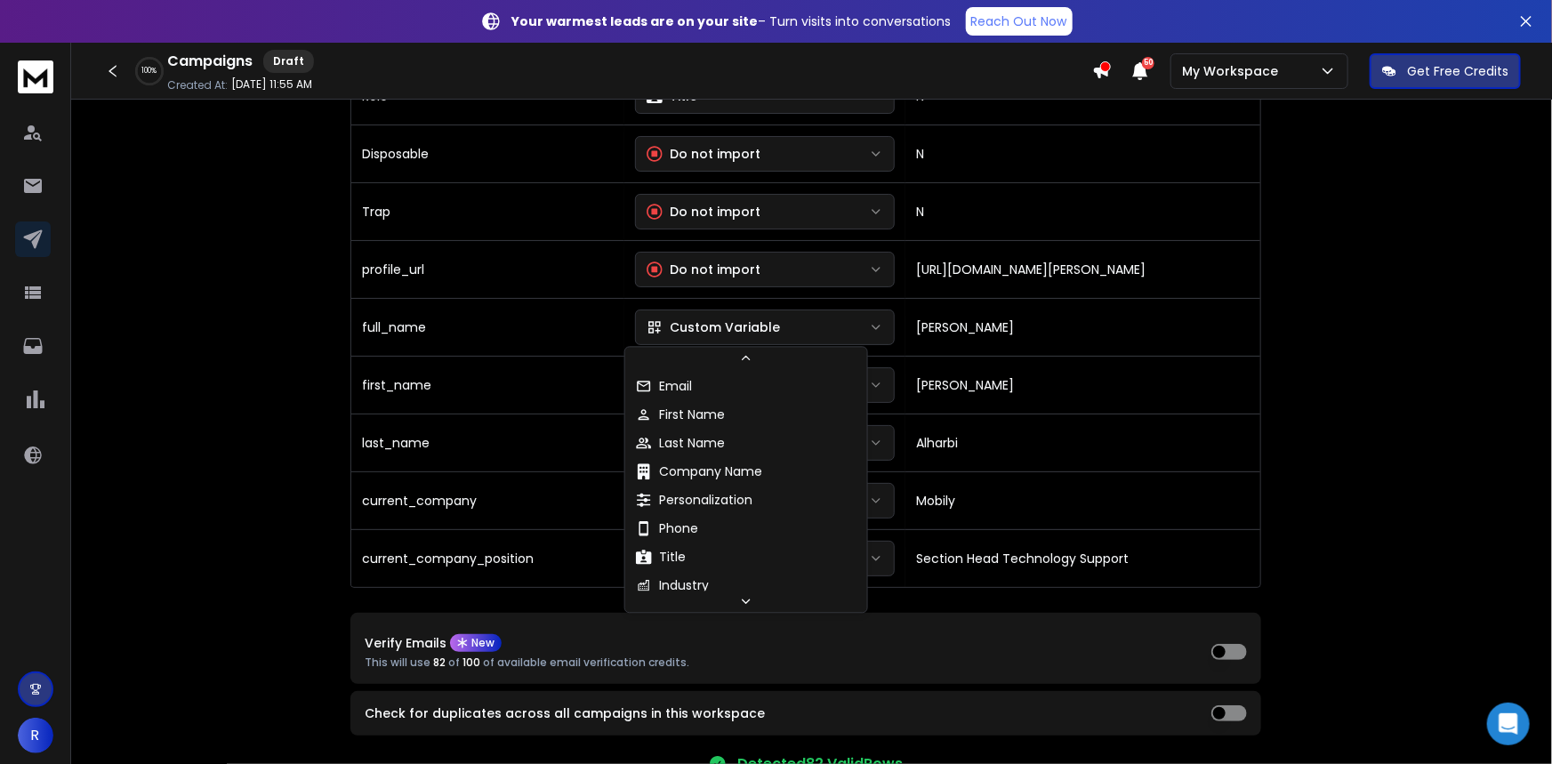
scroll to position [151, 0]
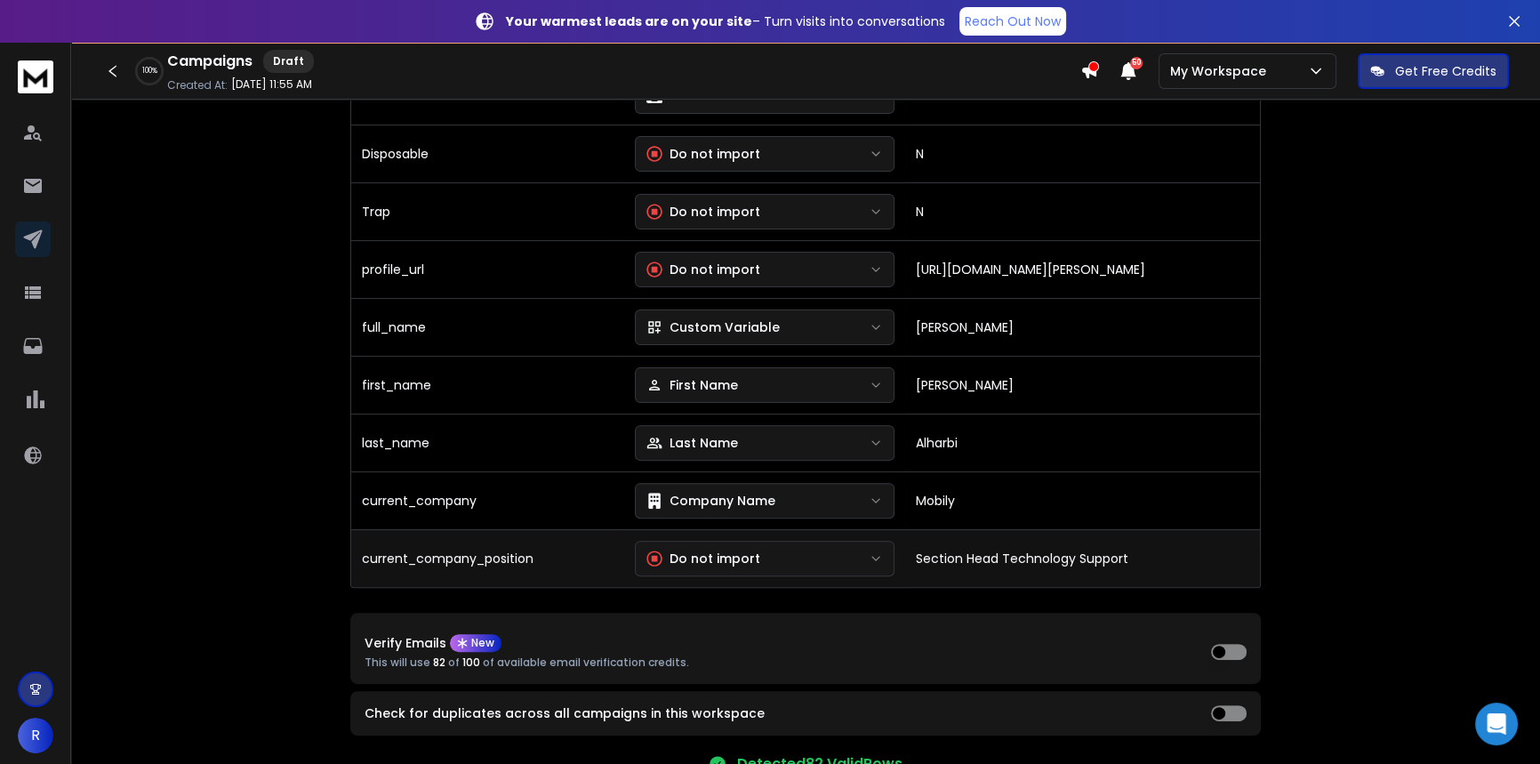
click at [959, 579] on td "Section Head Technology Support" at bounding box center [1082, 558] width 355 height 58
click at [839, 556] on button "Do not import" at bounding box center [765, 559] width 261 height 36
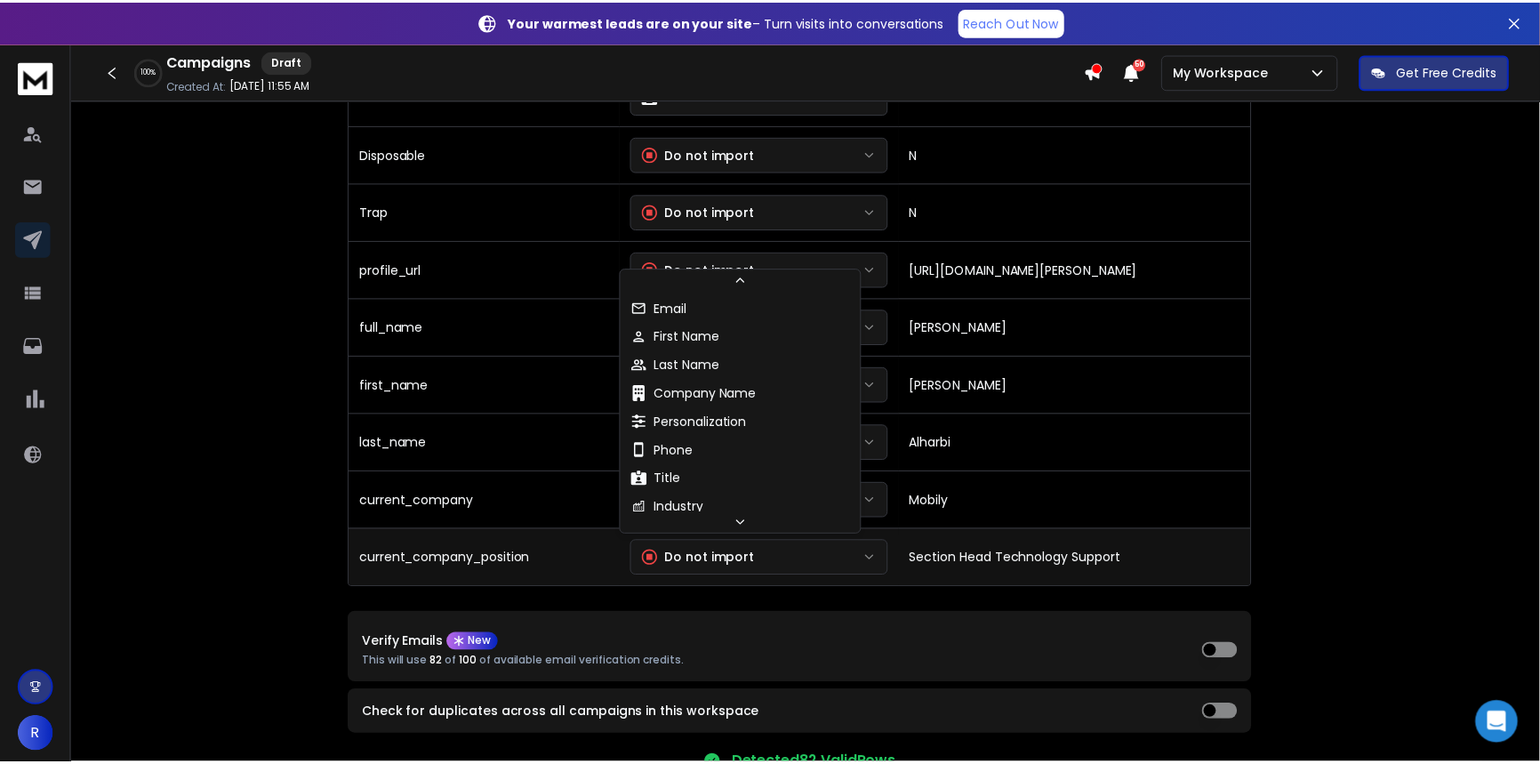
scroll to position [179, 0]
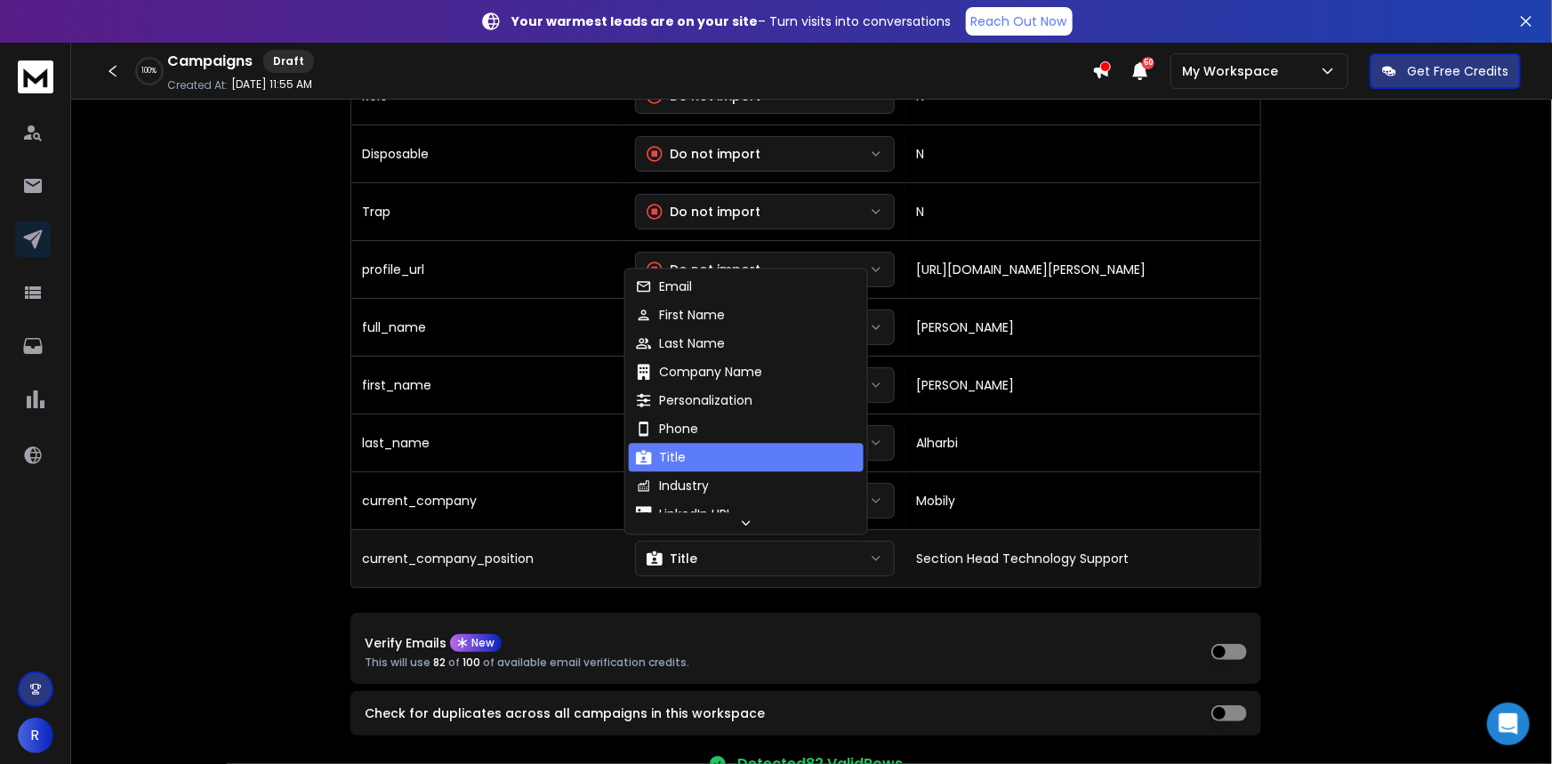
click at [820, 560] on button "Title" at bounding box center [765, 559] width 261 height 36
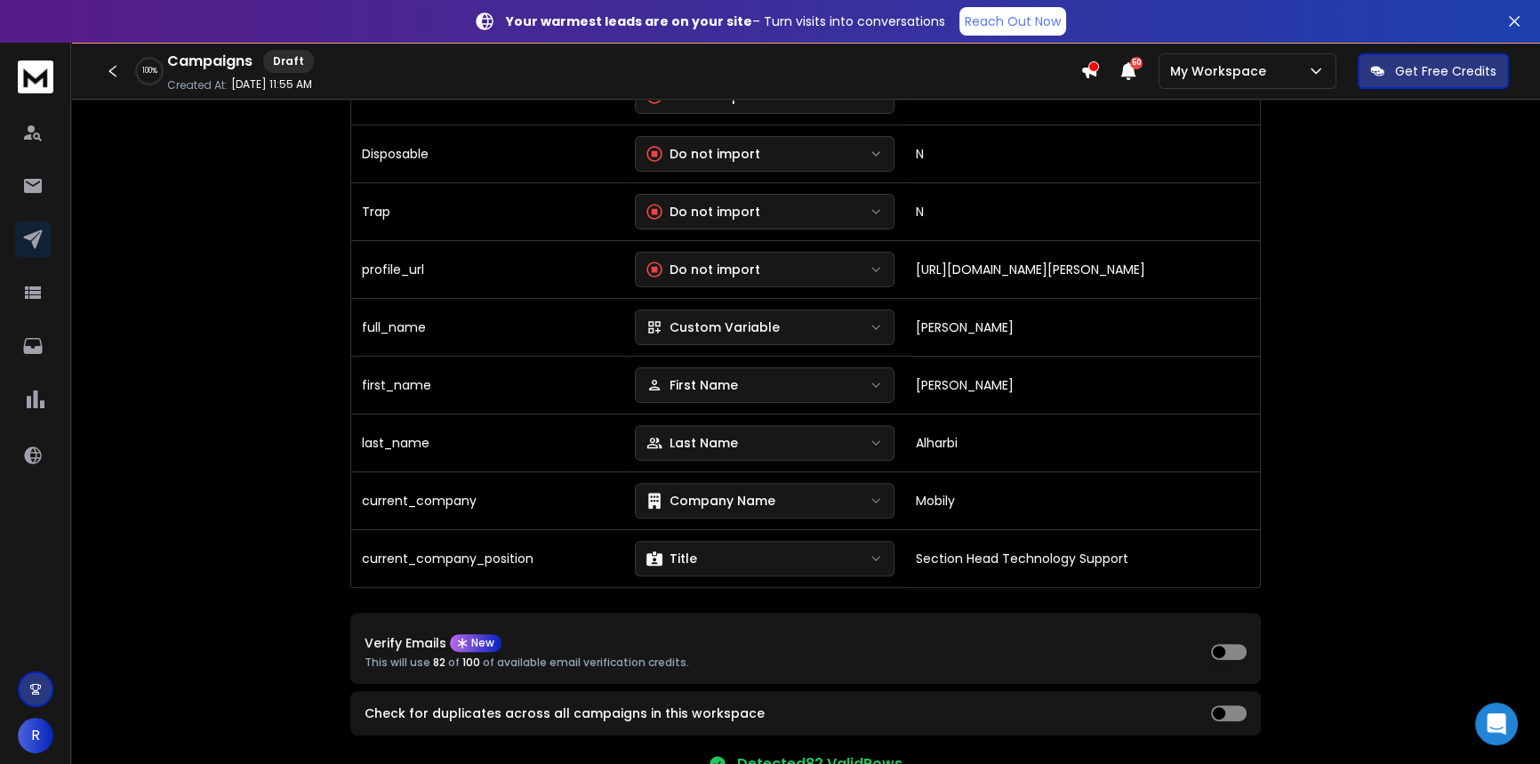
click at [1331, 472] on div "result-[PERSON_NAME] Connected.csv File Processed Upload all variables COLUMN N…" at bounding box center [770, 126] width 1540 height 1460
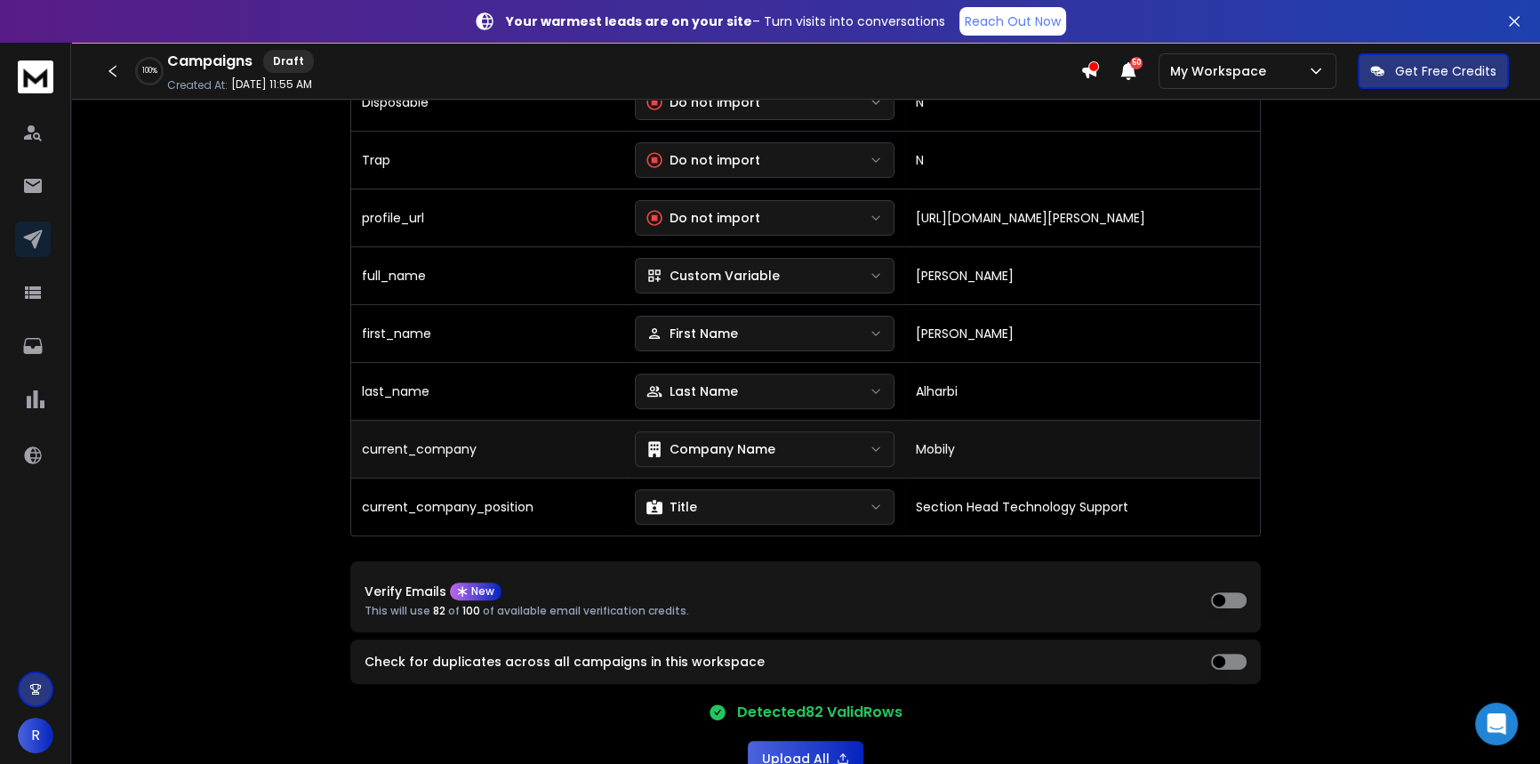
scroll to position [736, 0]
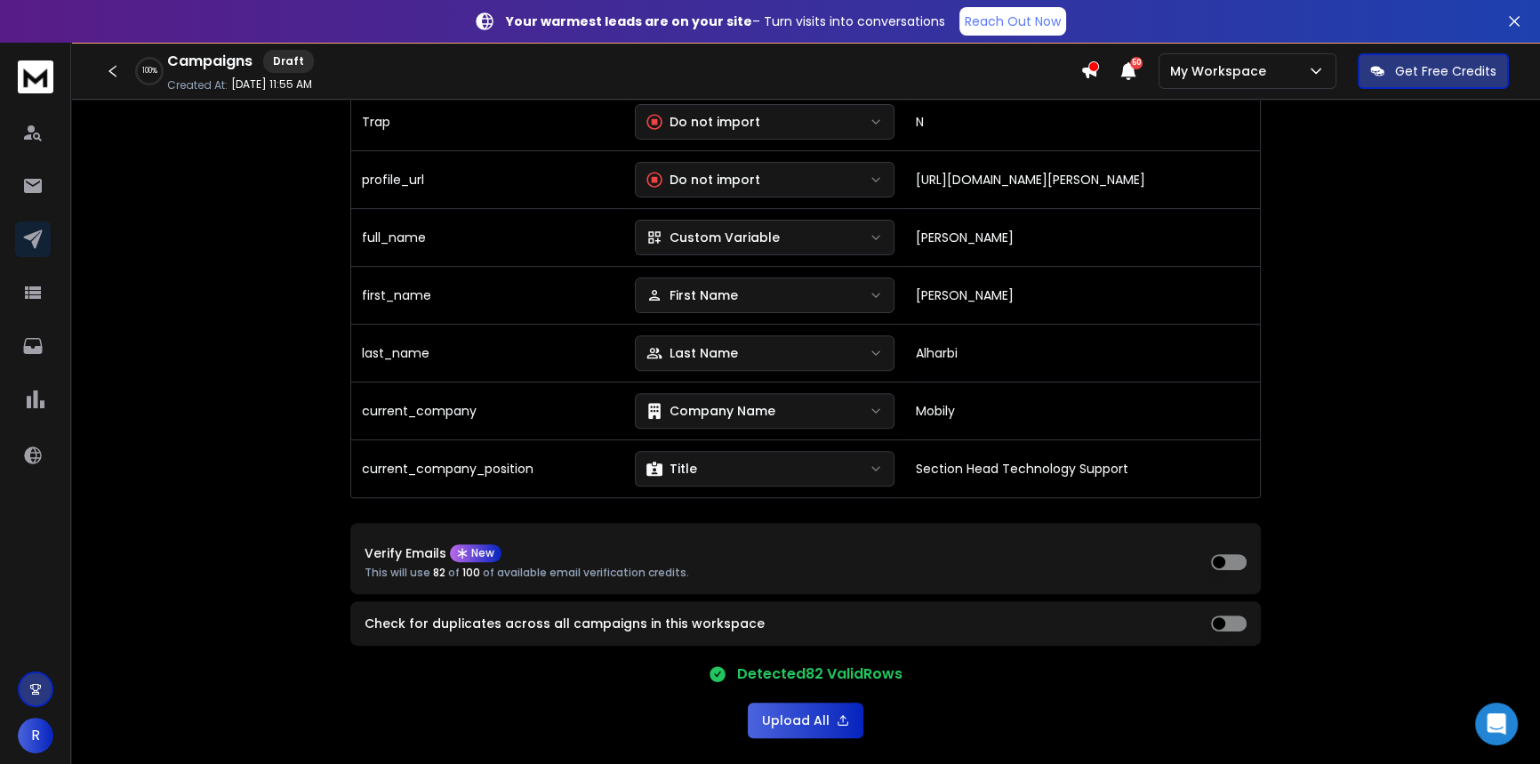
click at [1212, 622] on button "Check for duplicates across all campaigns in this workspace" at bounding box center [1229, 623] width 36 height 16
click at [826, 720] on button "Upload All" at bounding box center [806, 720] width 116 height 36
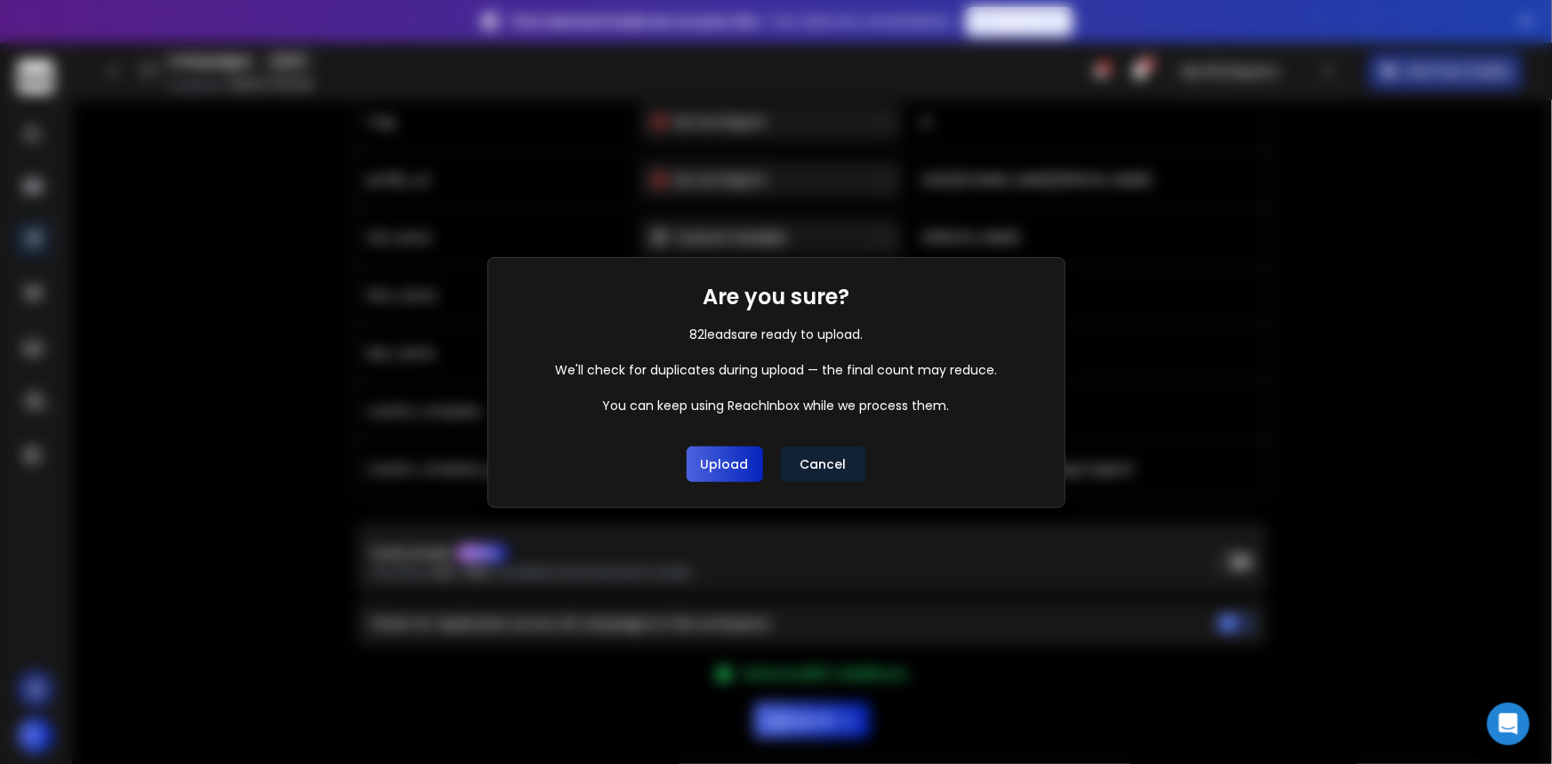
click at [719, 462] on button "Upload" at bounding box center [724, 464] width 76 height 36
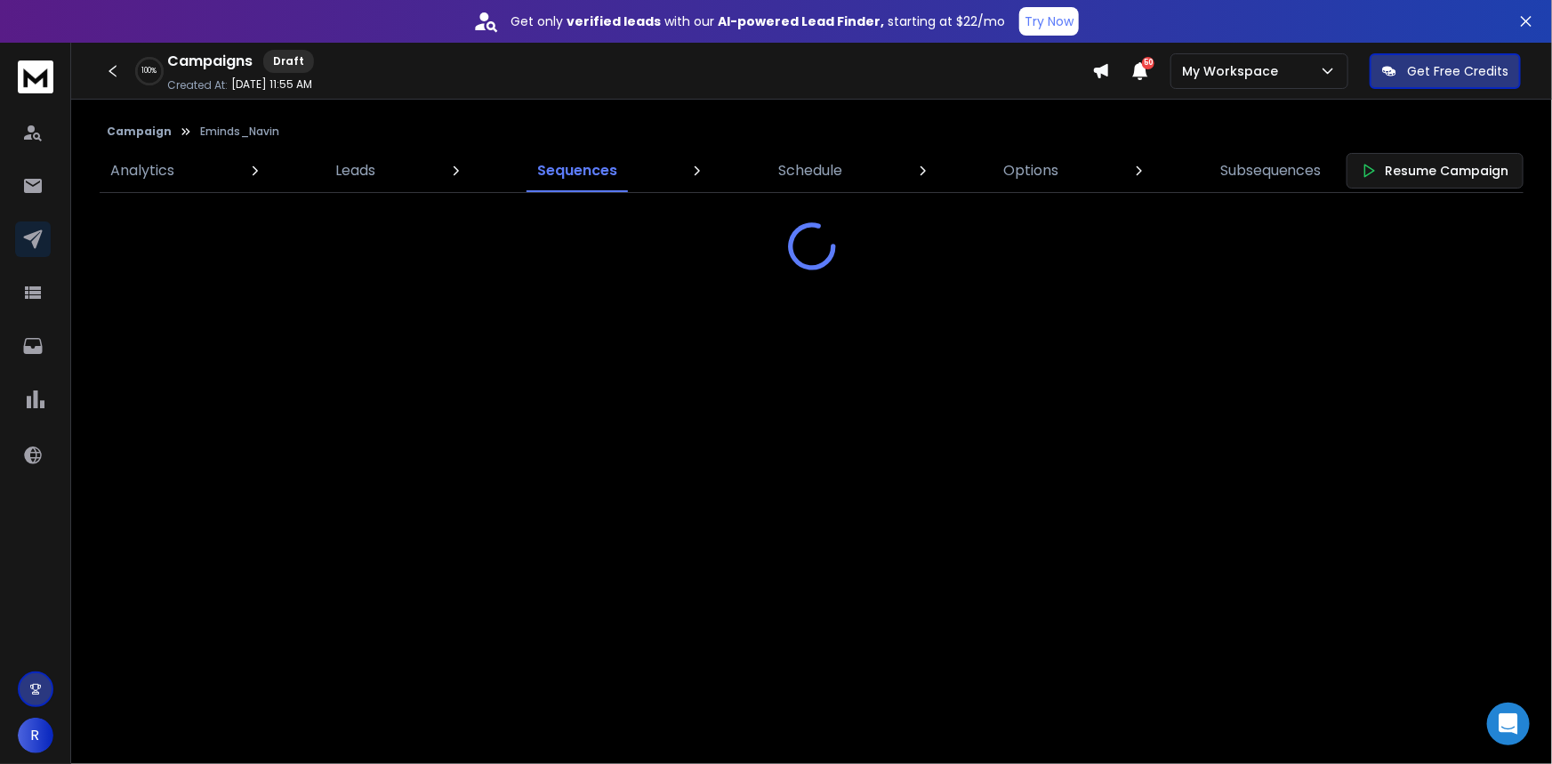
click at [132, 307] on div "Get only verified leads with our AI-powered Lead Finder, starting at $22/mo Try…" at bounding box center [776, 382] width 1552 height 764
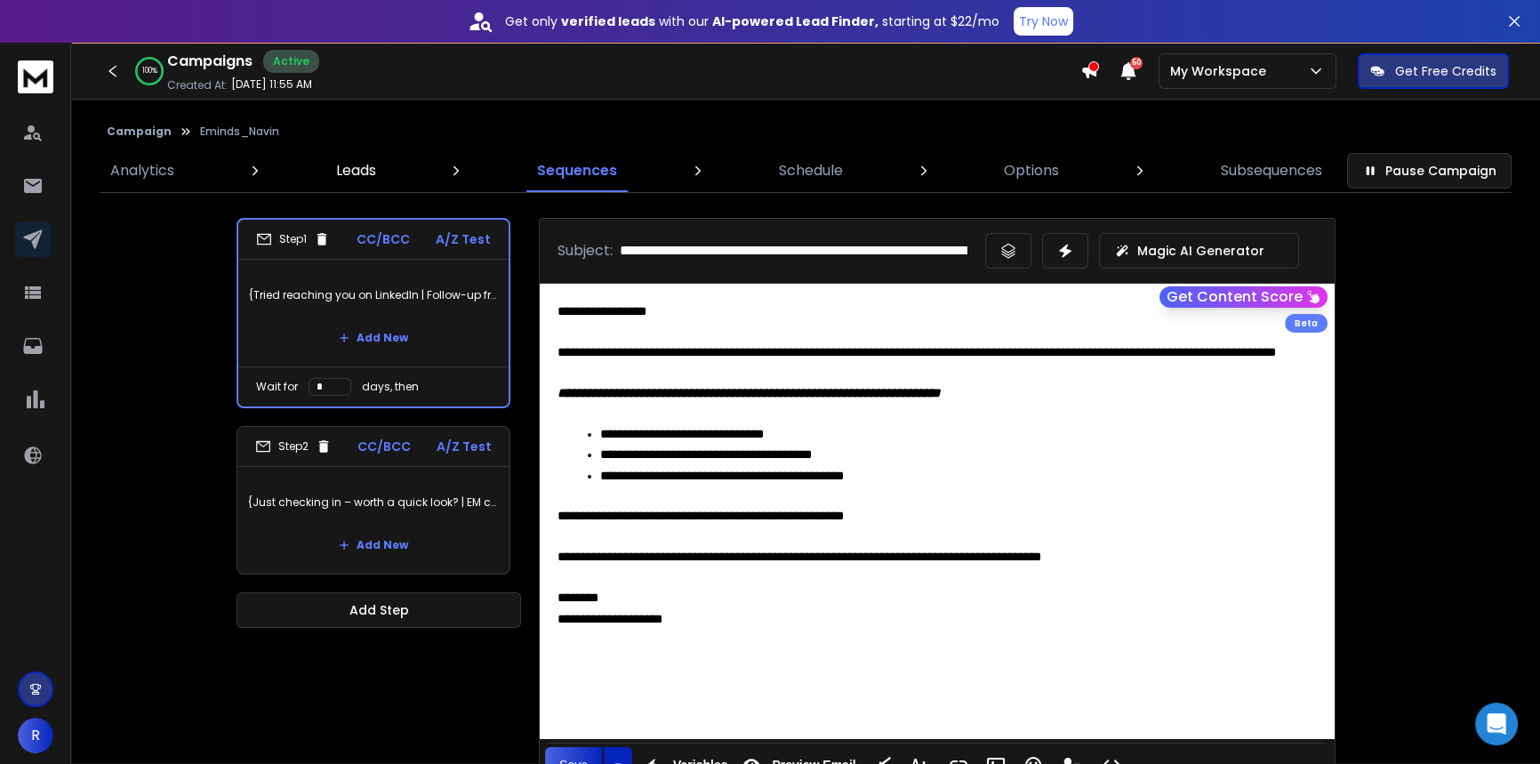
click at [363, 183] on link "Leads" at bounding box center [355, 170] width 61 height 43
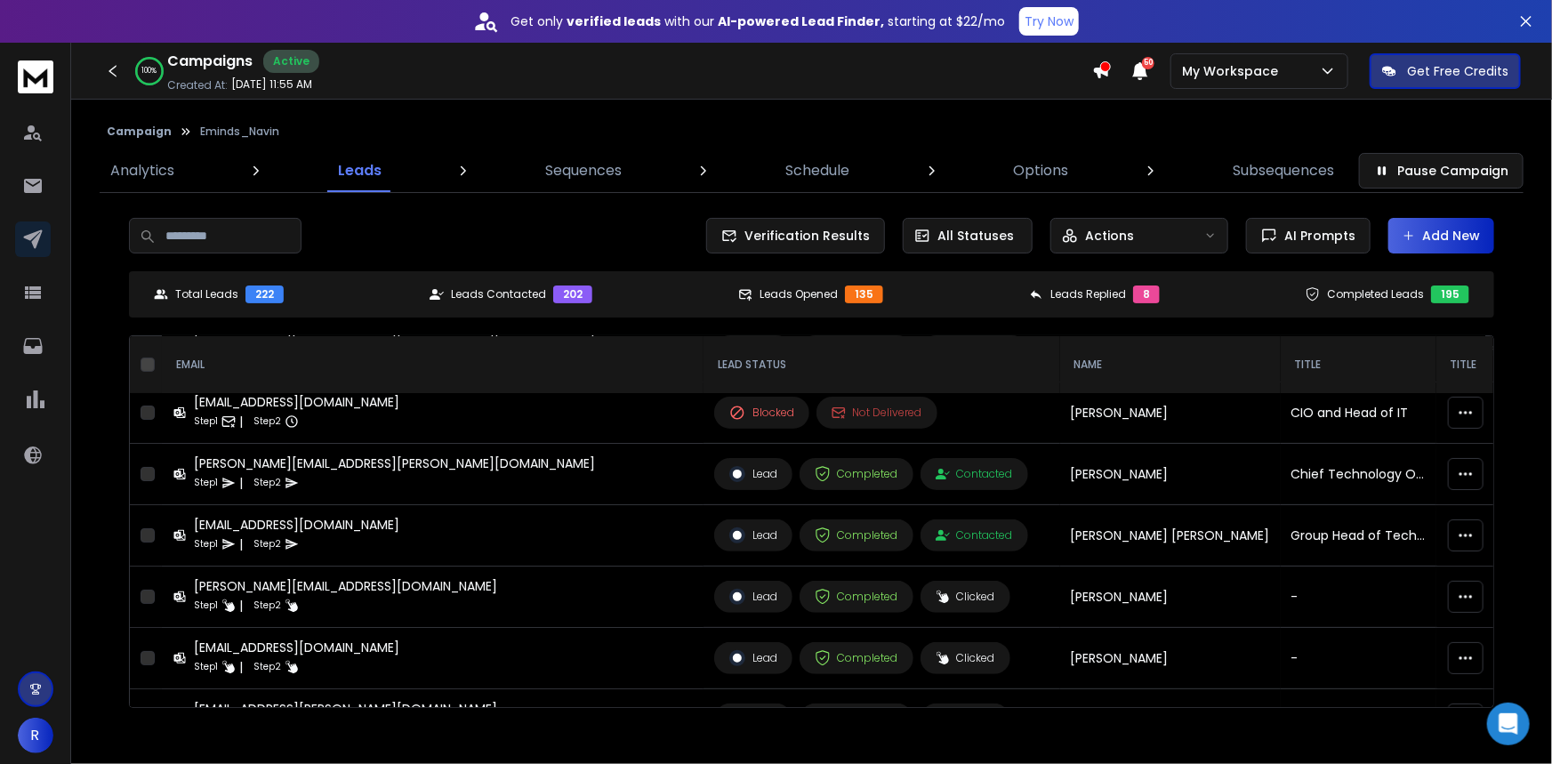
scroll to position [80, 0]
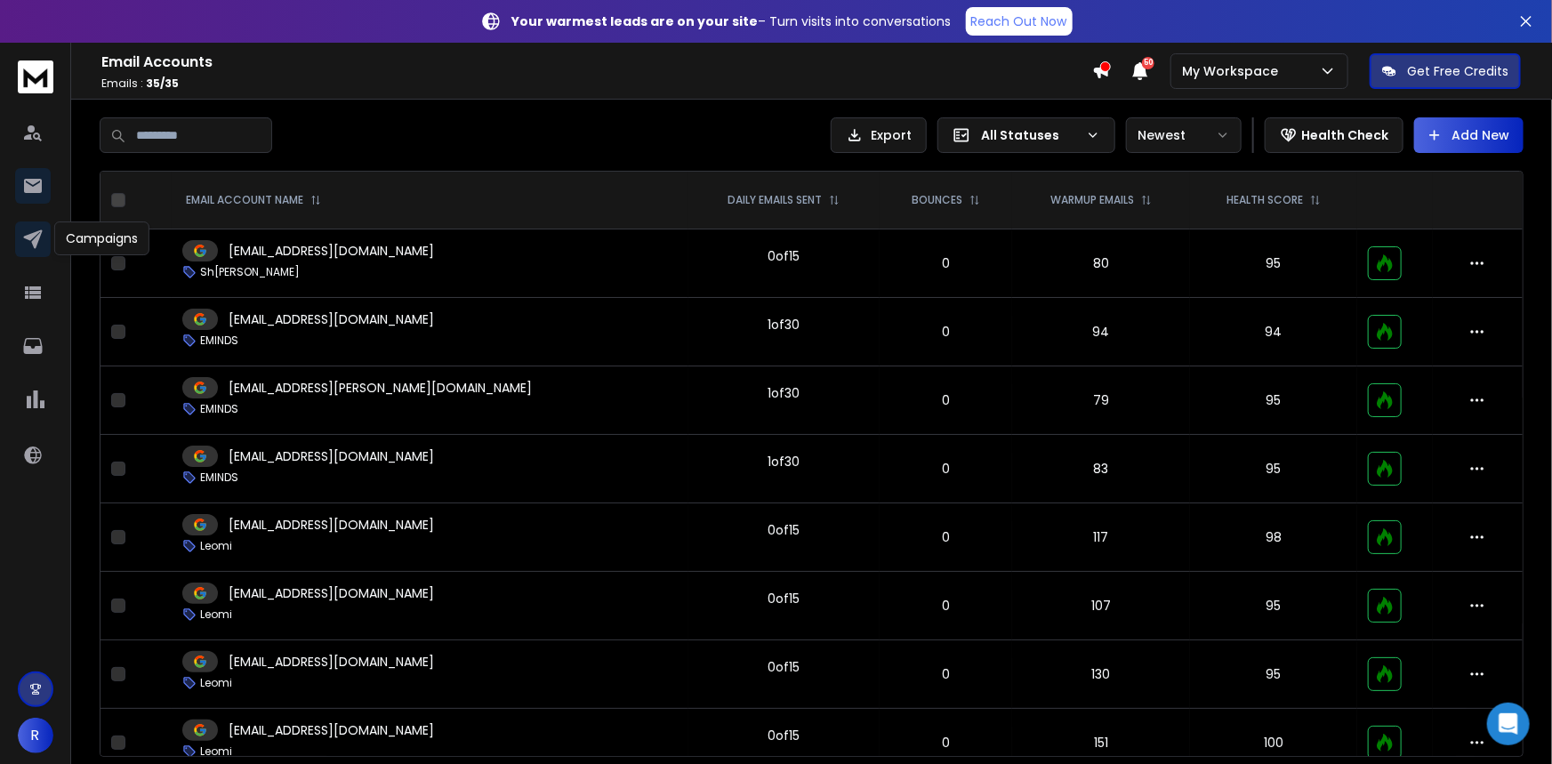
click at [24, 236] on icon at bounding box center [32, 238] width 19 height 19
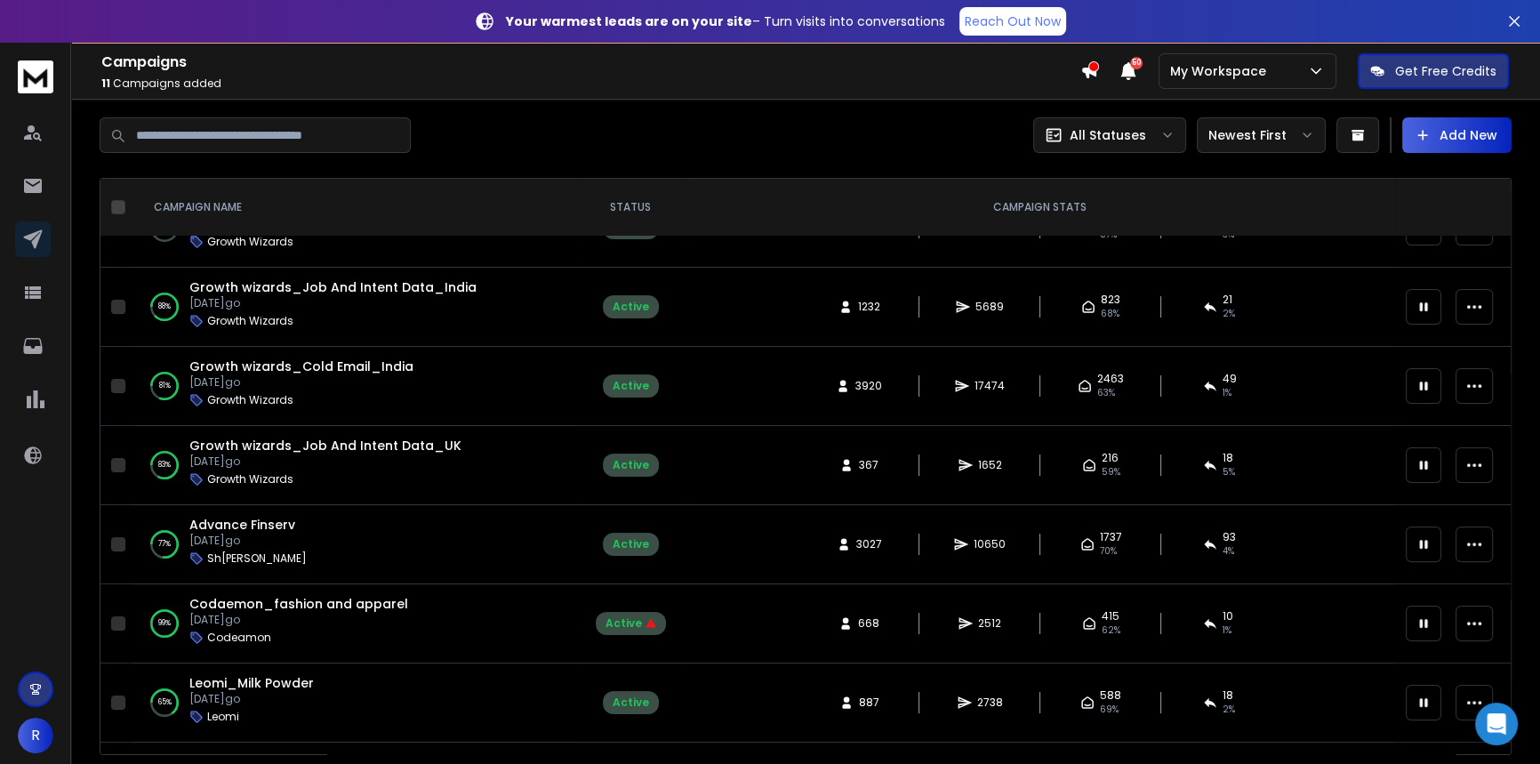
scroll to position [336, 0]
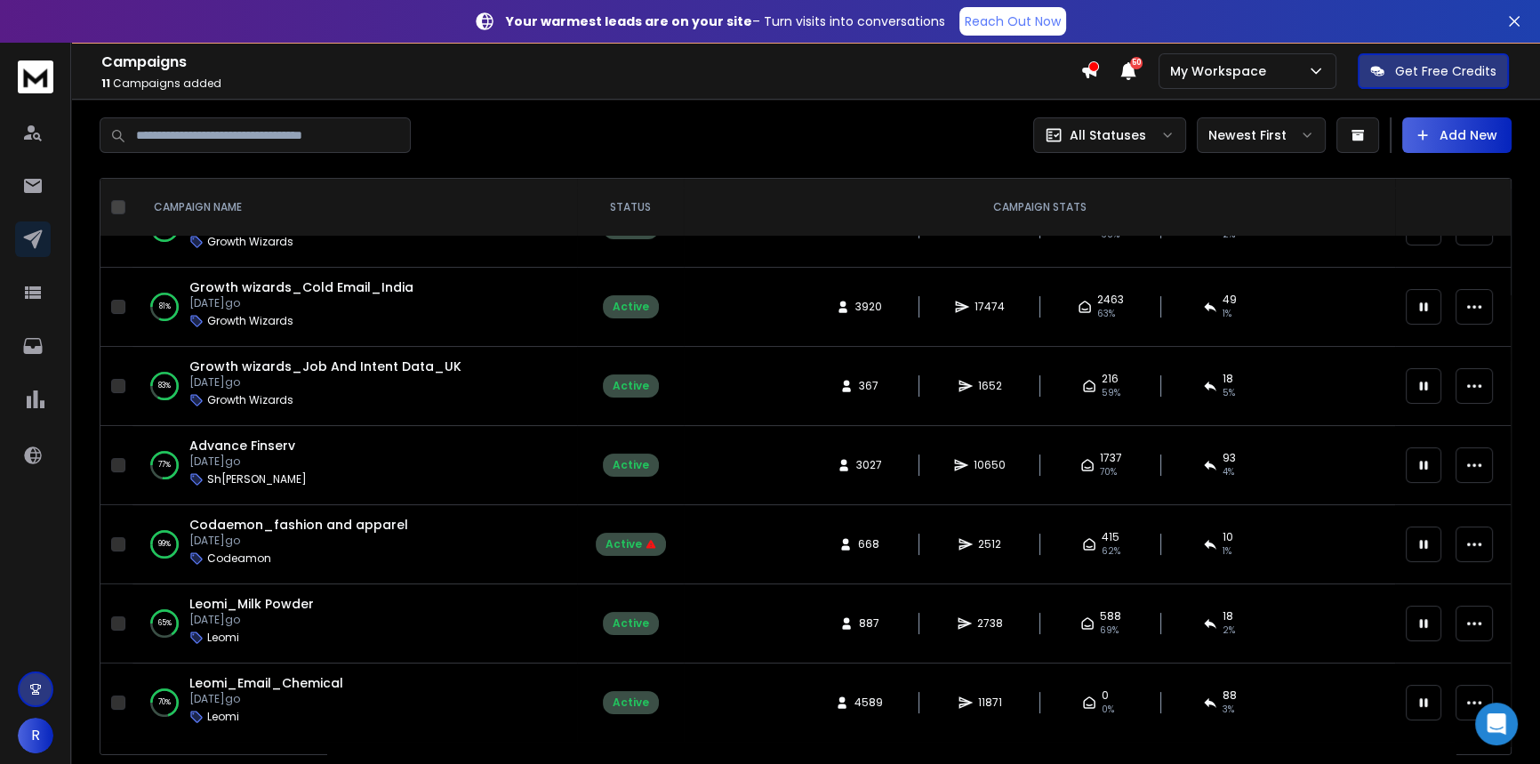
click at [1467, 542] on icon "button" at bounding box center [1474, 544] width 14 height 4
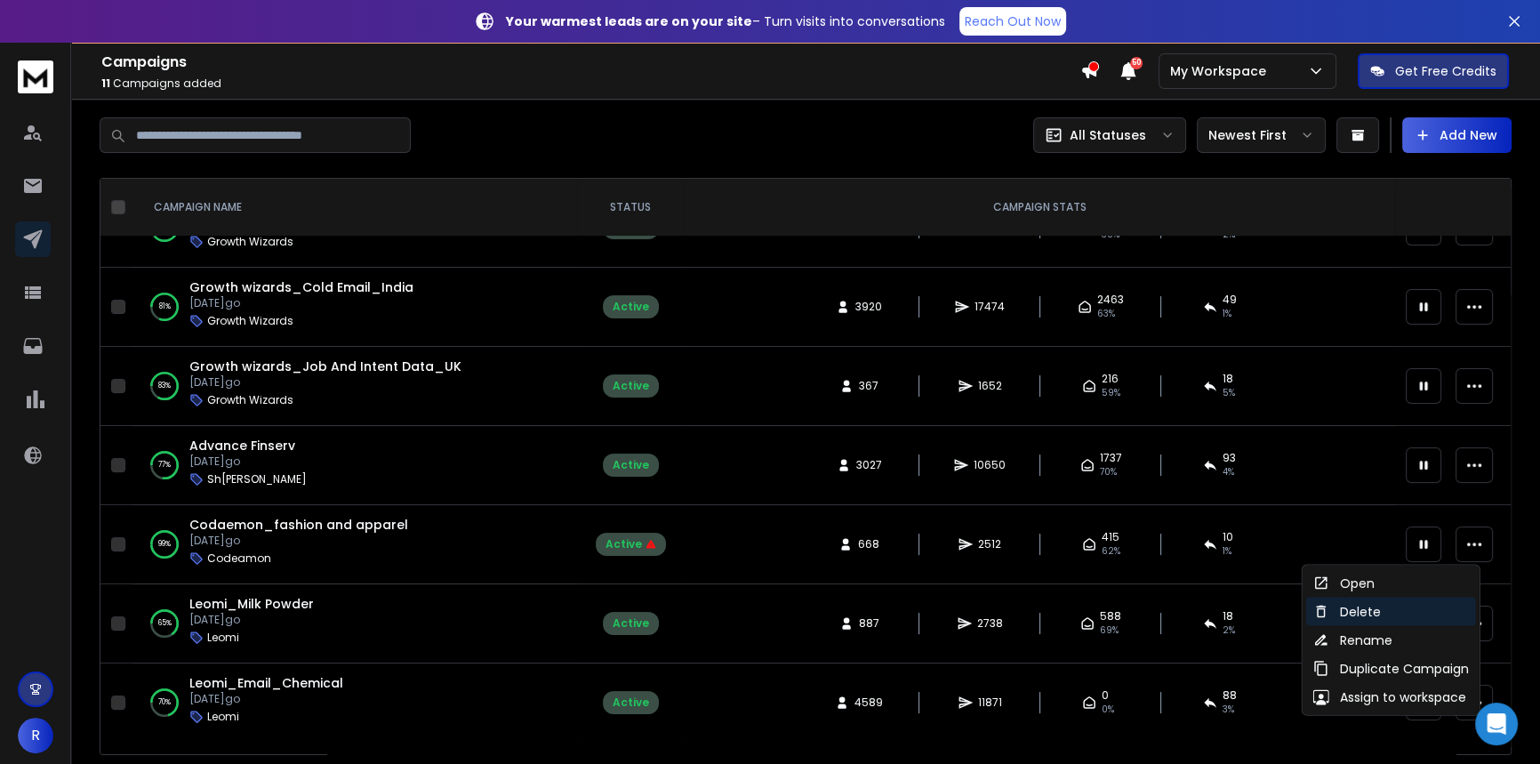
click at [109, 542] on td at bounding box center [116, 544] width 32 height 79
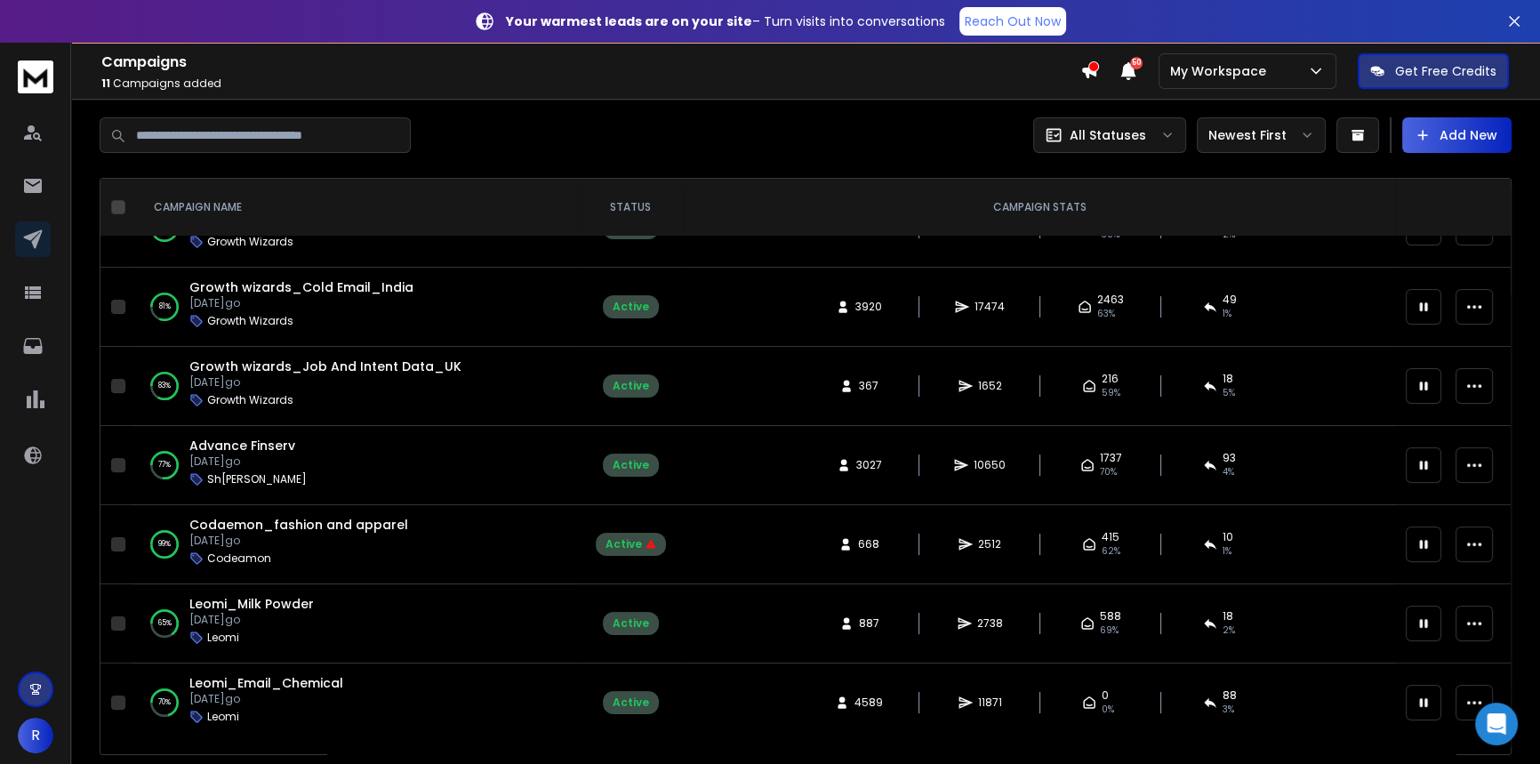
click at [116, 544] on button "button" at bounding box center [118, 544] width 14 height 14
click at [1467, 535] on icon "button" at bounding box center [1474, 544] width 18 height 18
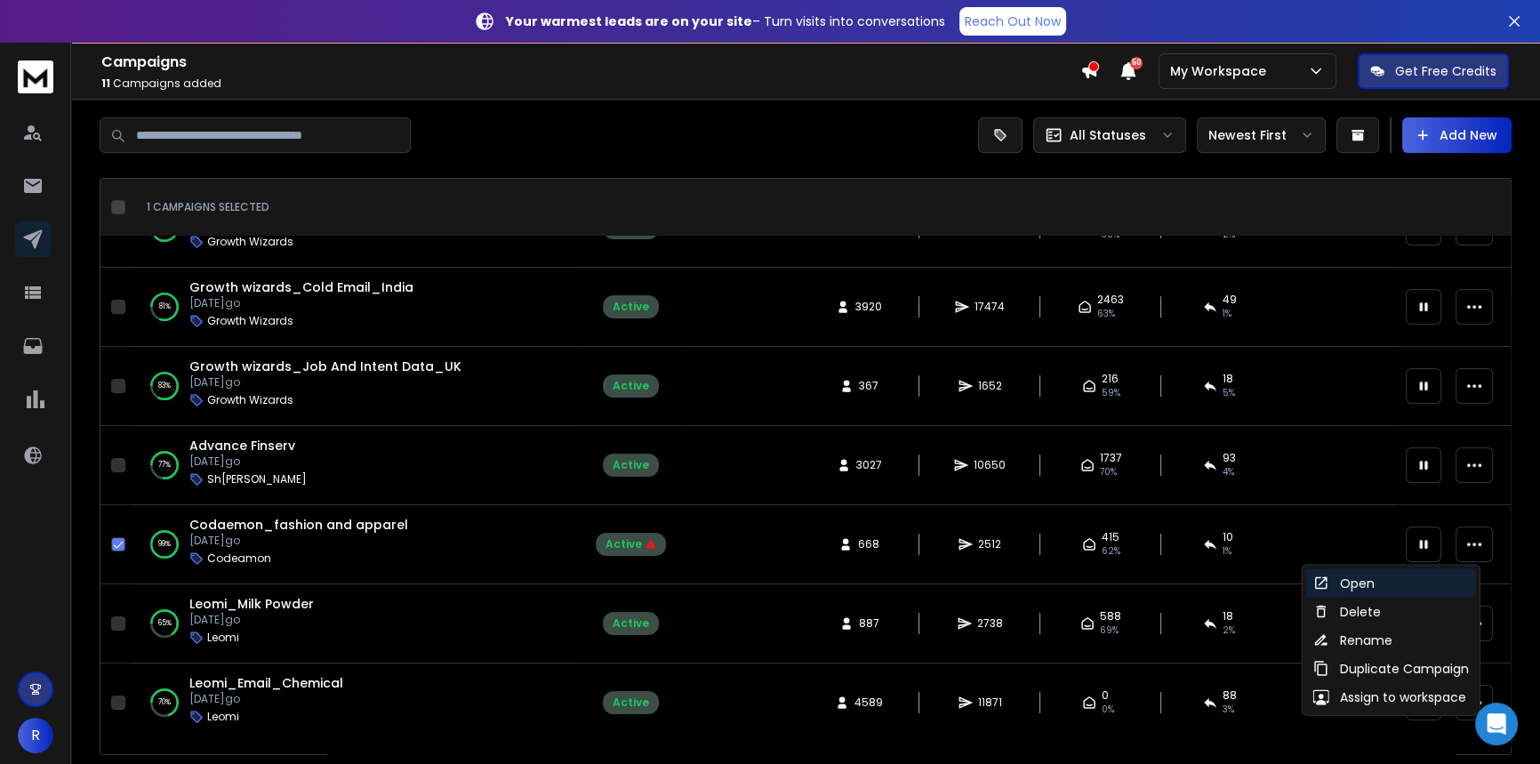
click at [1438, 544] on div at bounding box center [1449, 544] width 87 height 36
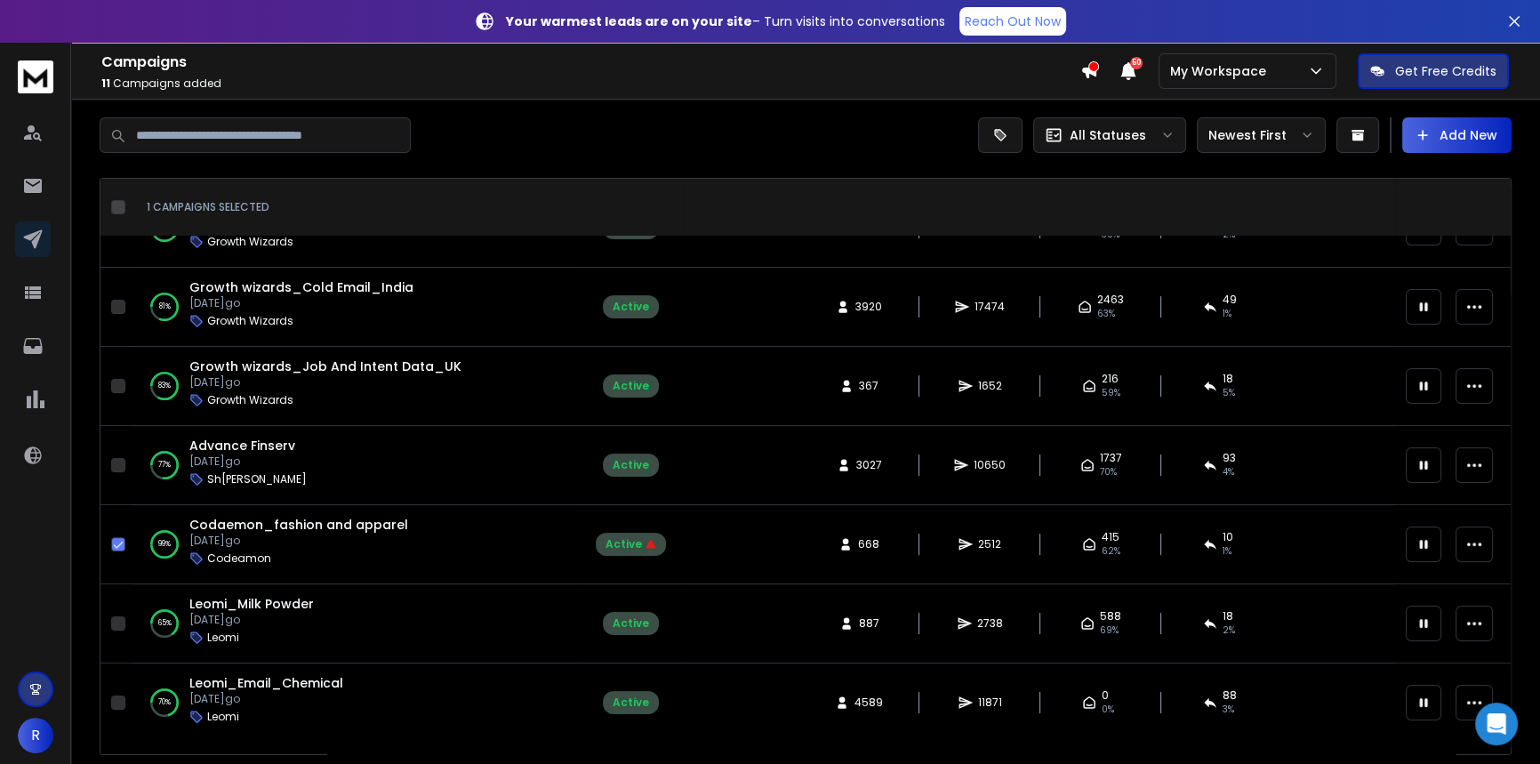
click at [1416, 542] on icon at bounding box center [1424, 544] width 16 height 16
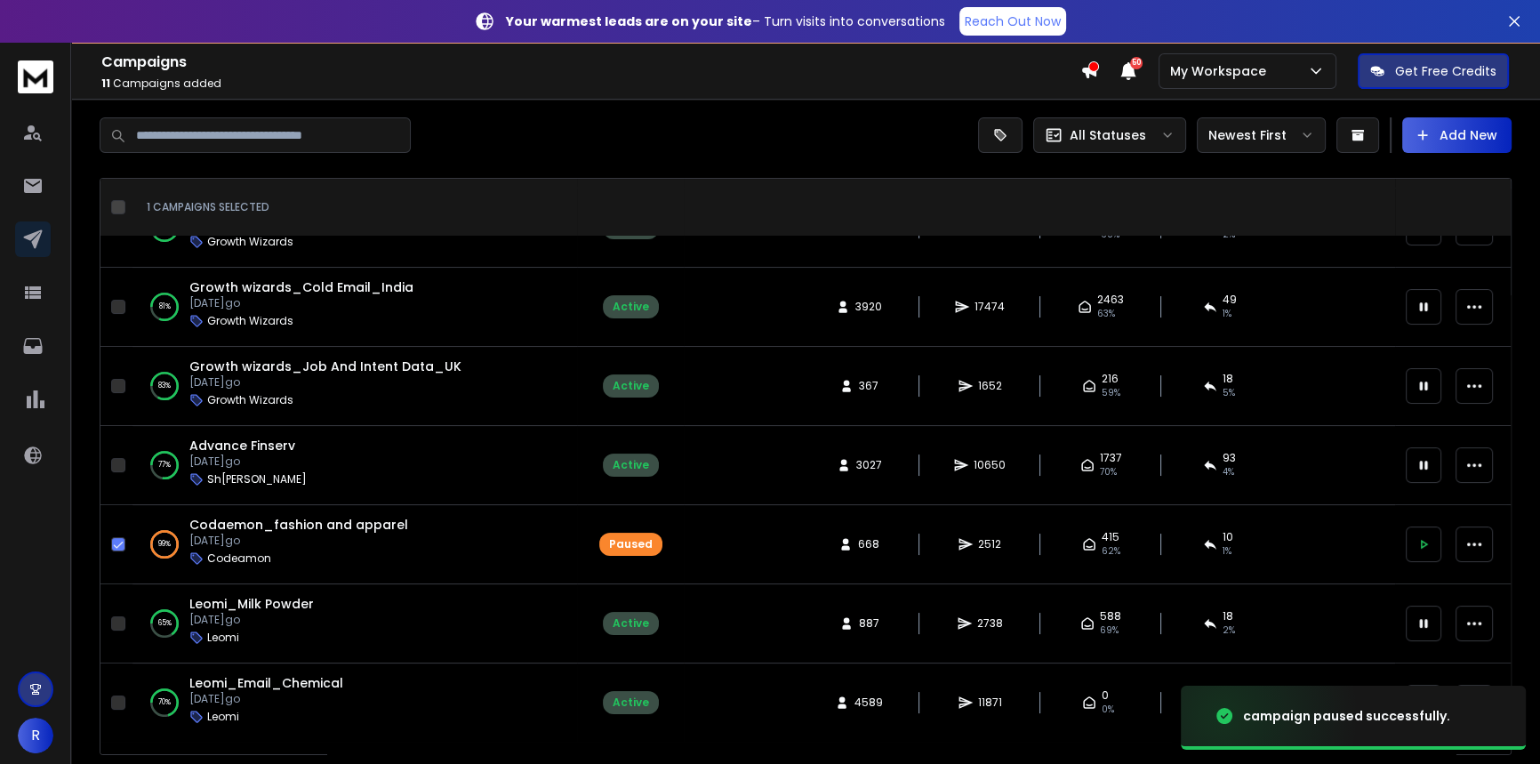
click at [1465, 539] on icon "button" at bounding box center [1474, 544] width 18 height 18
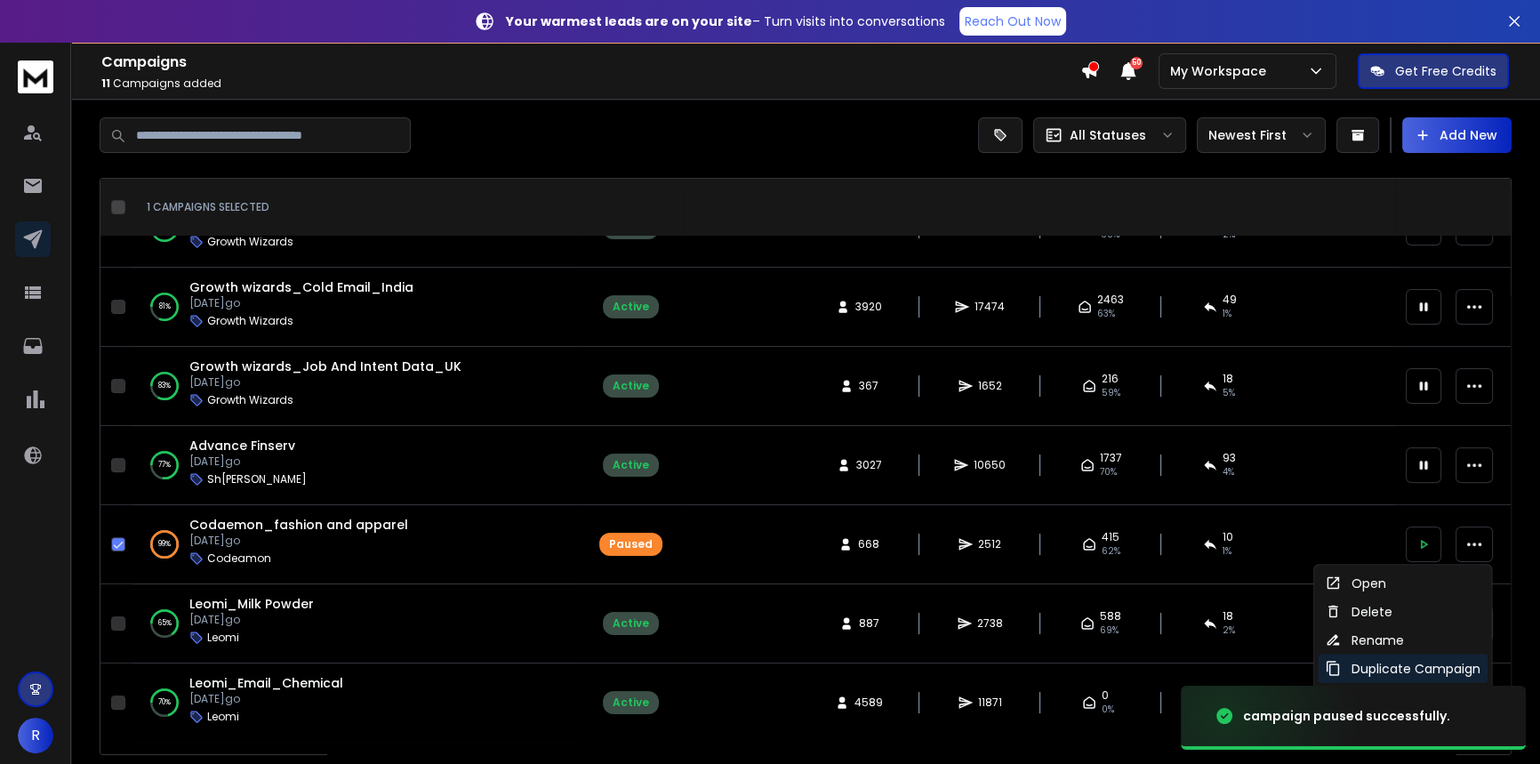
click at [1530, 646] on div "Campaigns 11 Campaigns Added All Statuses Newest First Add New 1 campaigns sele…" at bounding box center [805, 436] width 1469 height 673
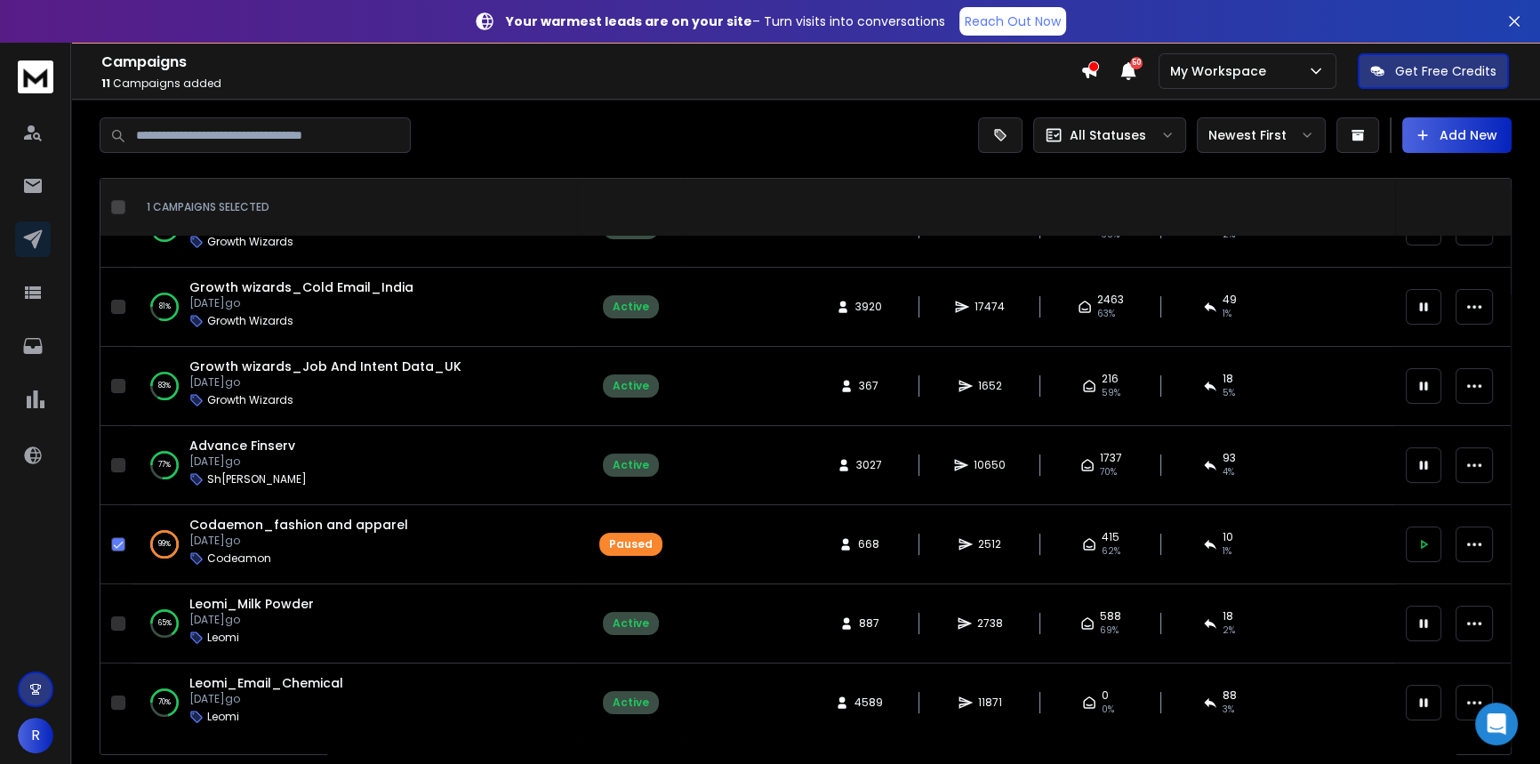
click at [1472, 542] on button "button" at bounding box center [1474, 544] width 37 height 36
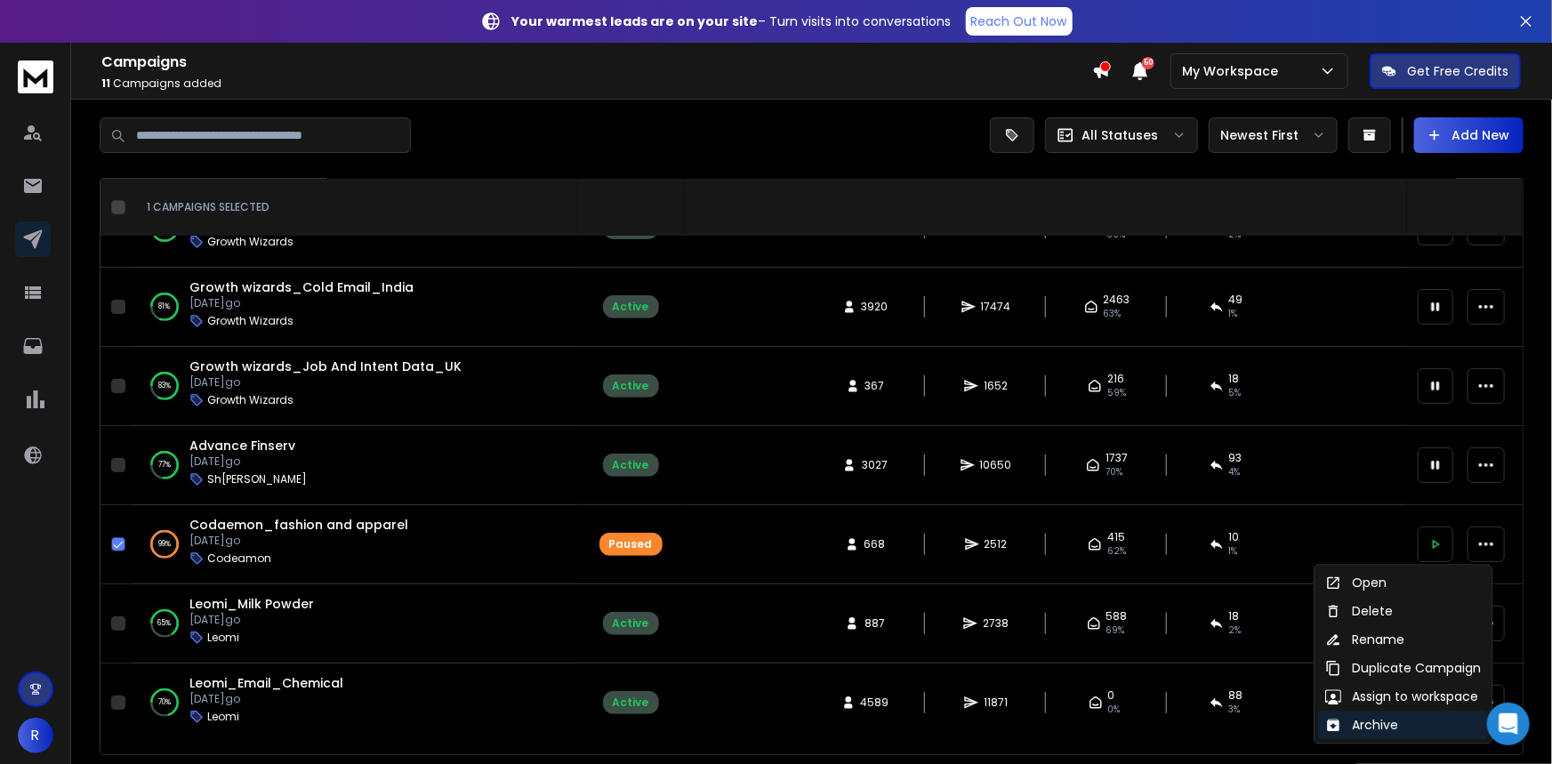
click at [1387, 726] on div "Archive" at bounding box center [1361, 726] width 73 height 18
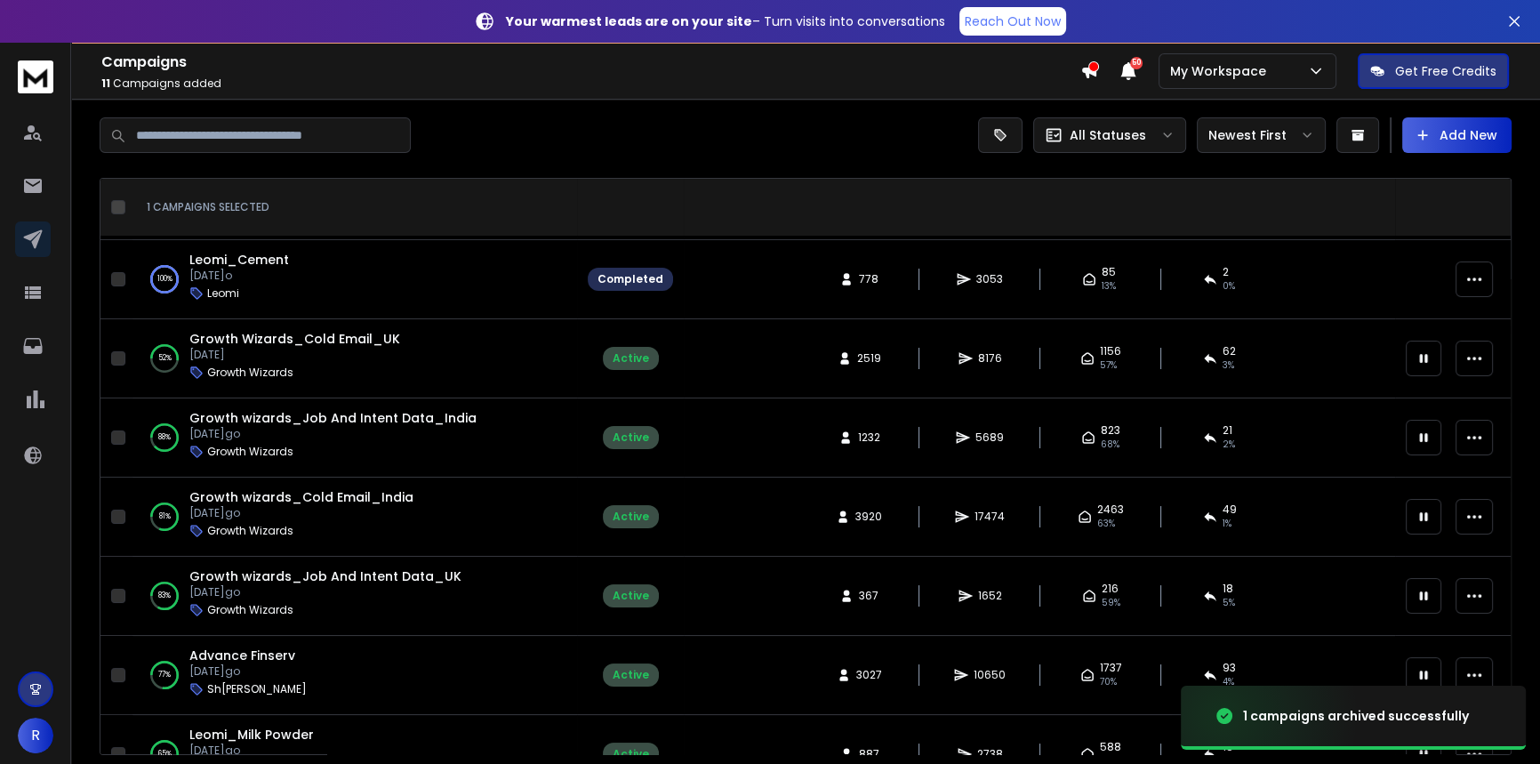
scroll to position [0, 0]
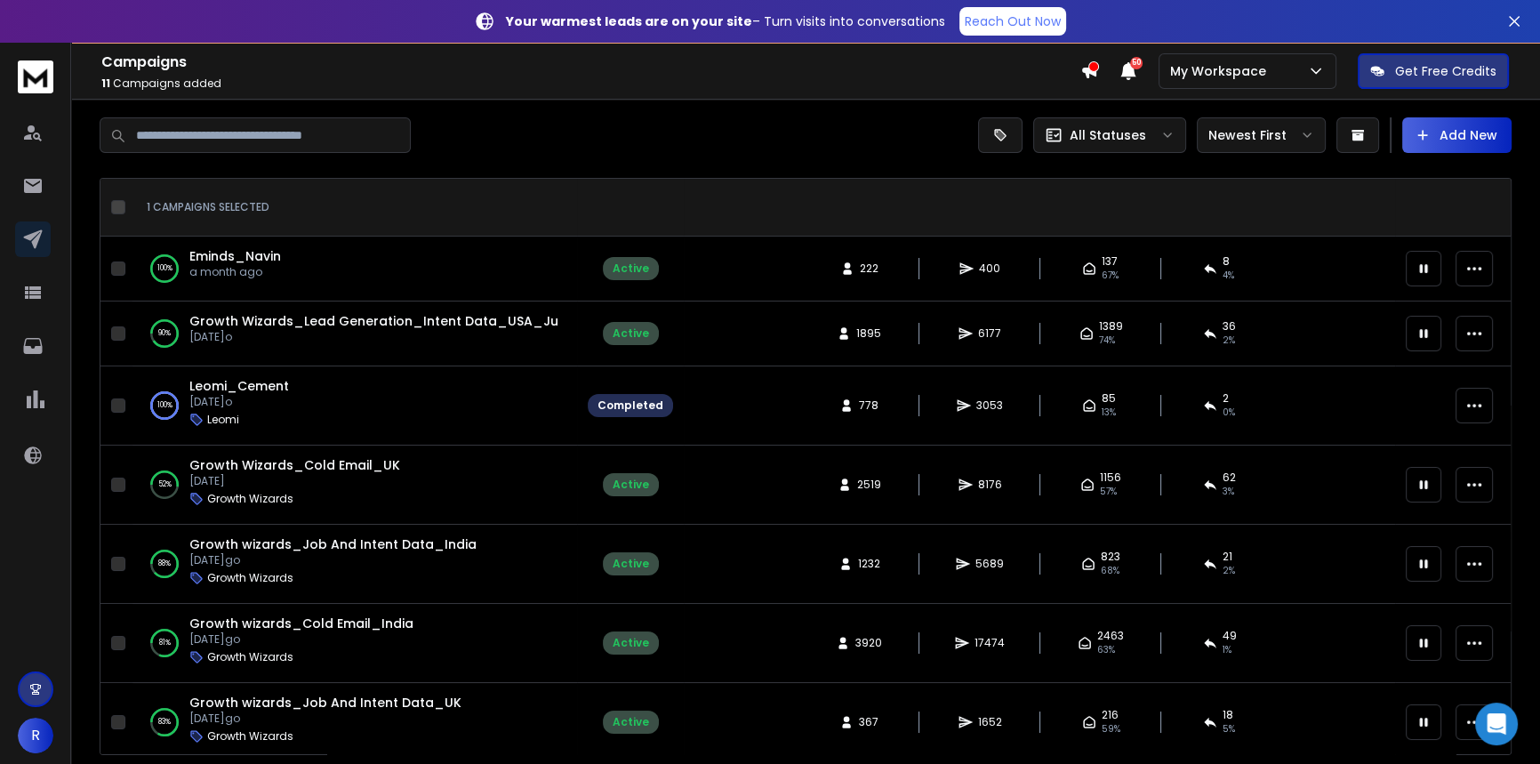
click at [264, 253] on span "Eminds_Navin" at bounding box center [235, 256] width 92 height 18
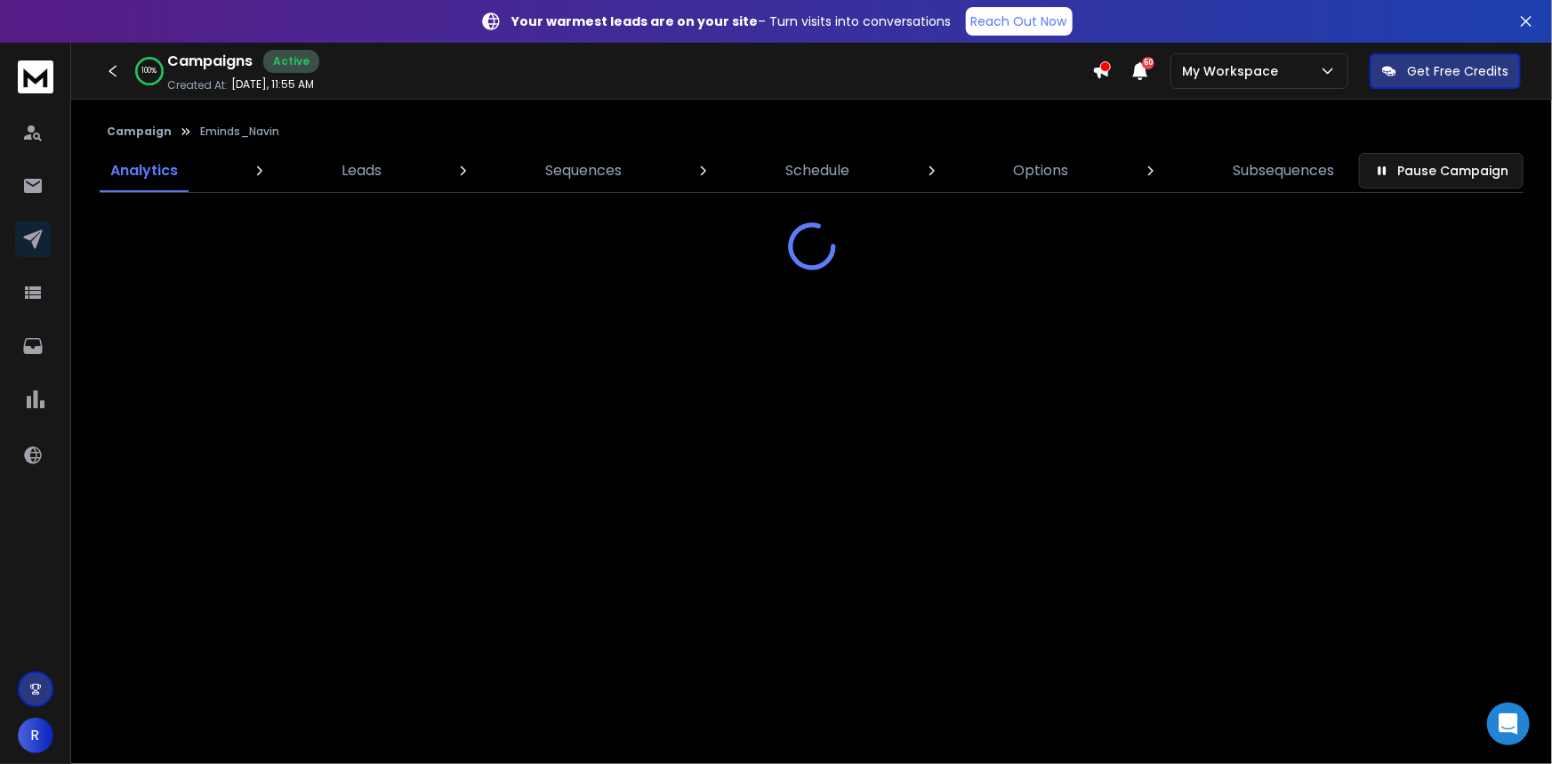
click at [381, 140] on div "Campaign Eminds_Navin" at bounding box center [812, 131] width 1424 height 28
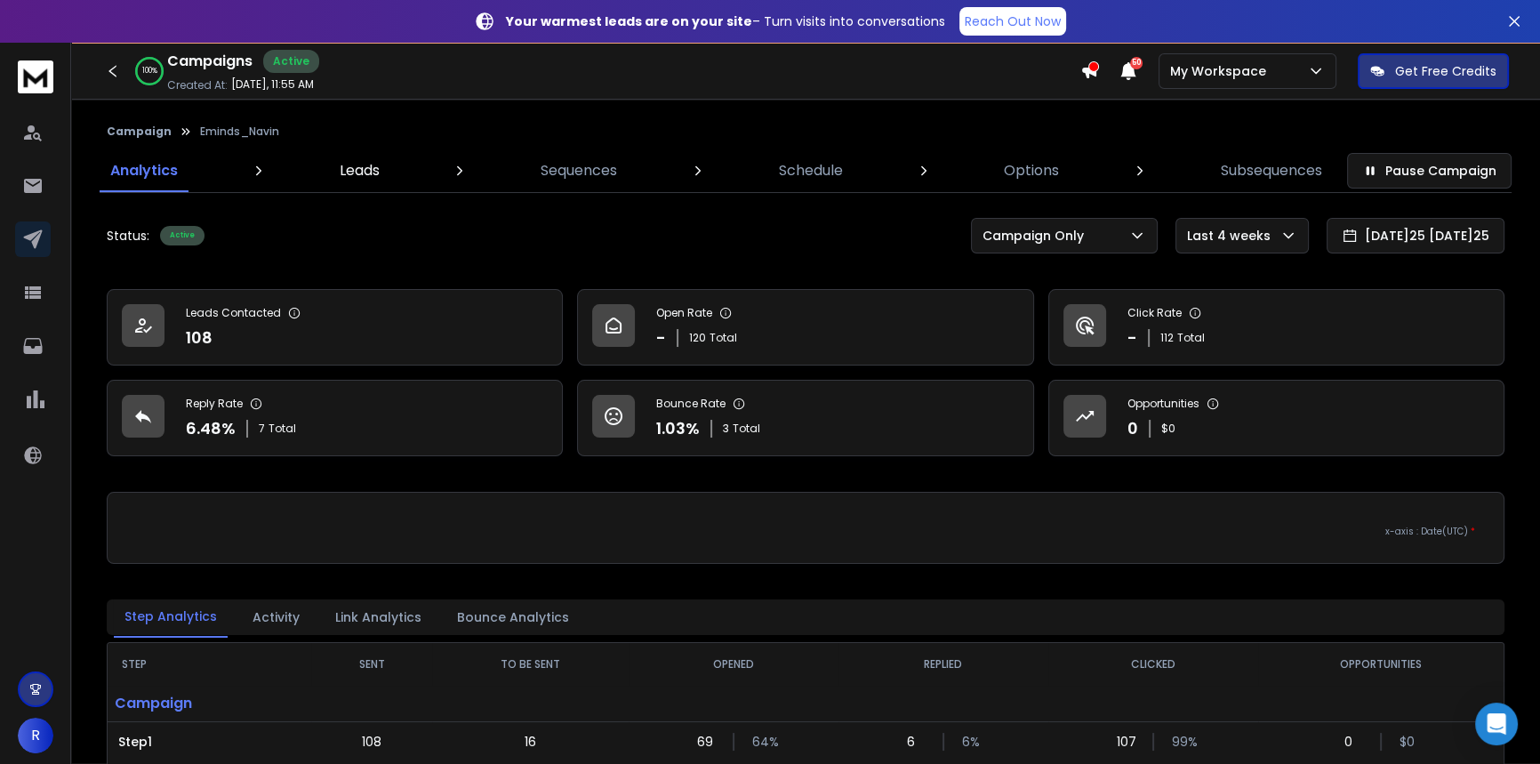
click at [359, 181] on p "Leads" at bounding box center [360, 170] width 40 height 21
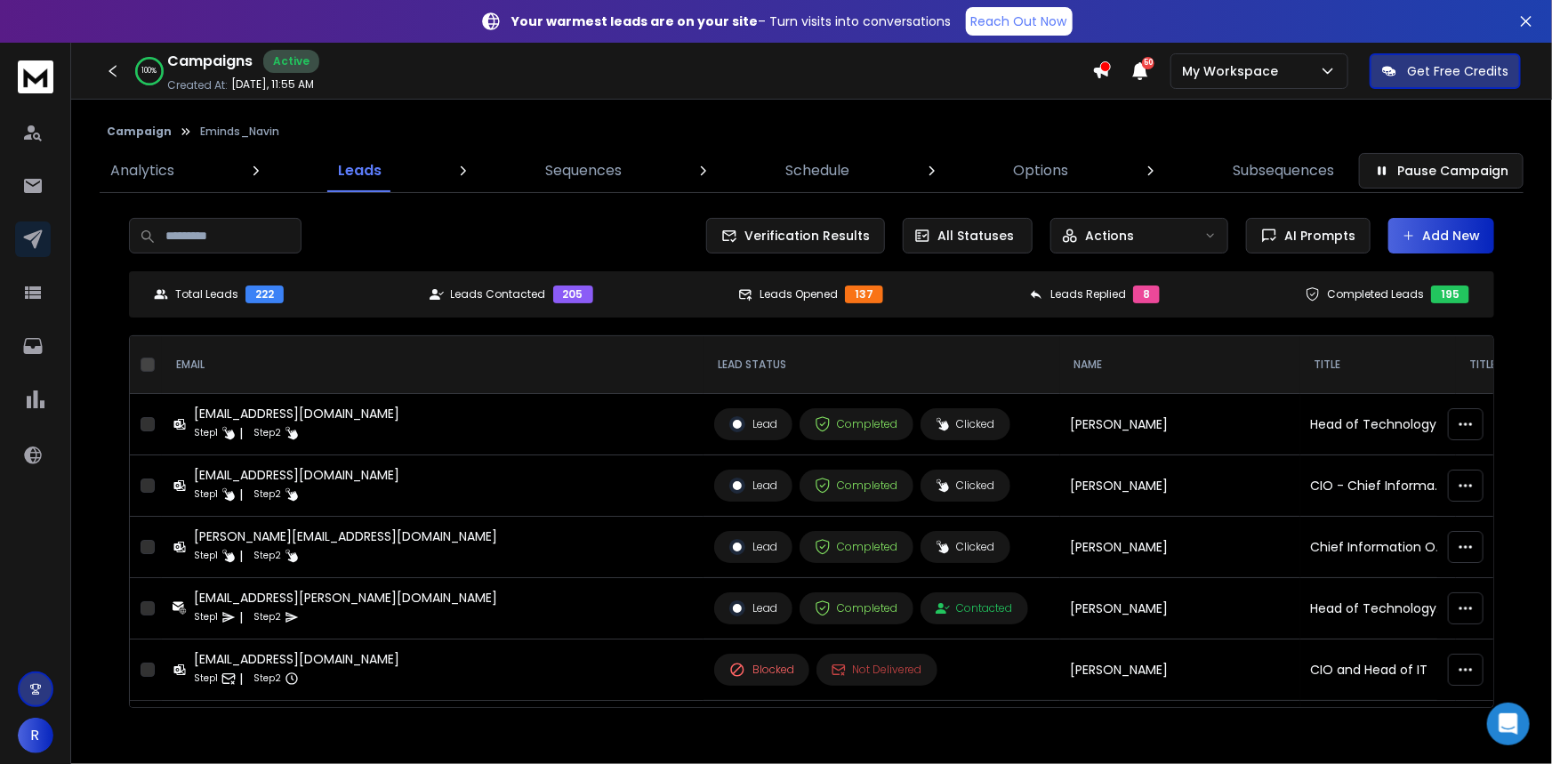
click at [1447, 237] on button "Add New" at bounding box center [1441, 236] width 106 height 36
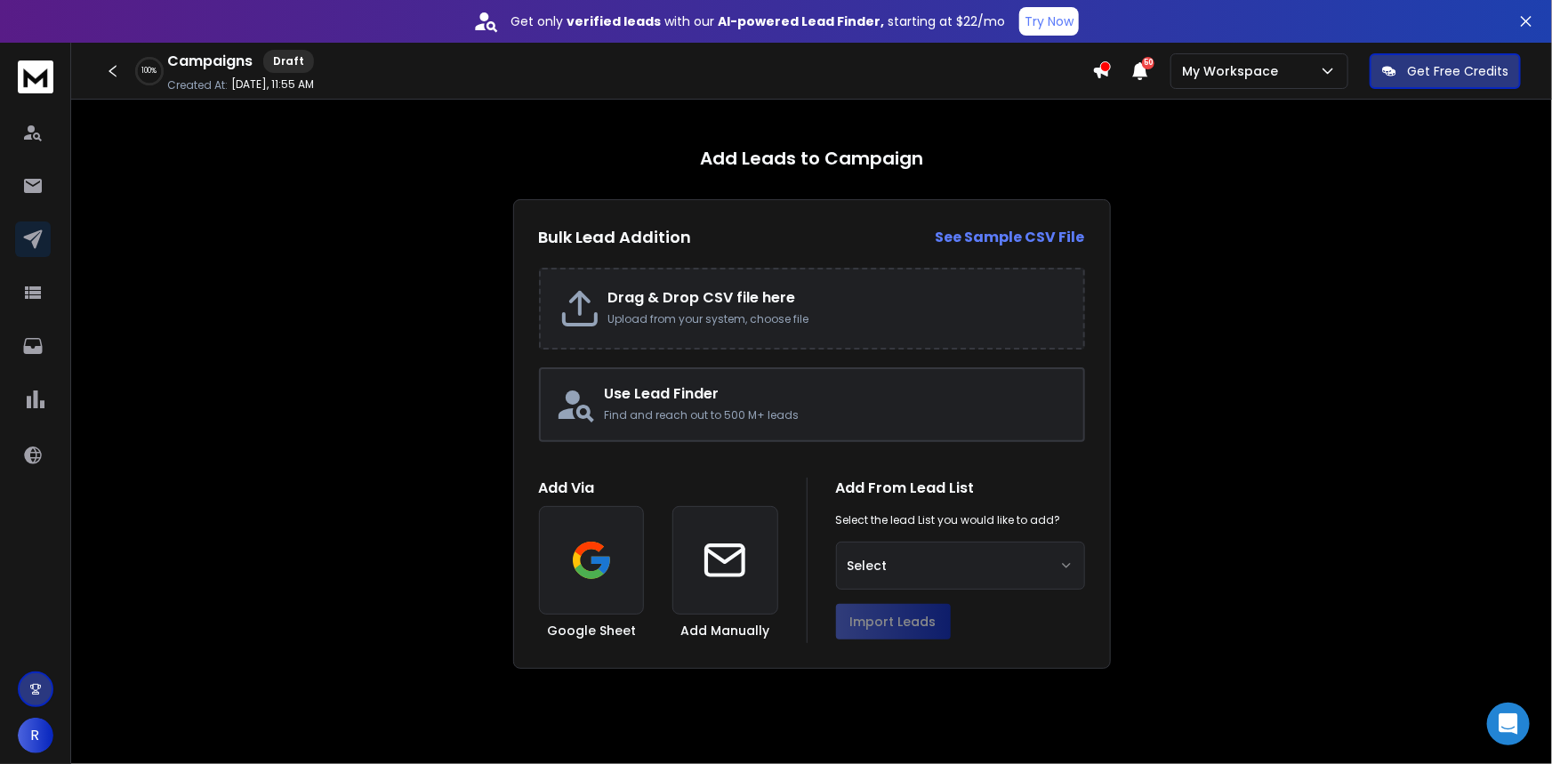
click at [703, 310] on div "Drag & Drop CSV file here Upload from your system, choose file" at bounding box center [836, 308] width 457 height 43
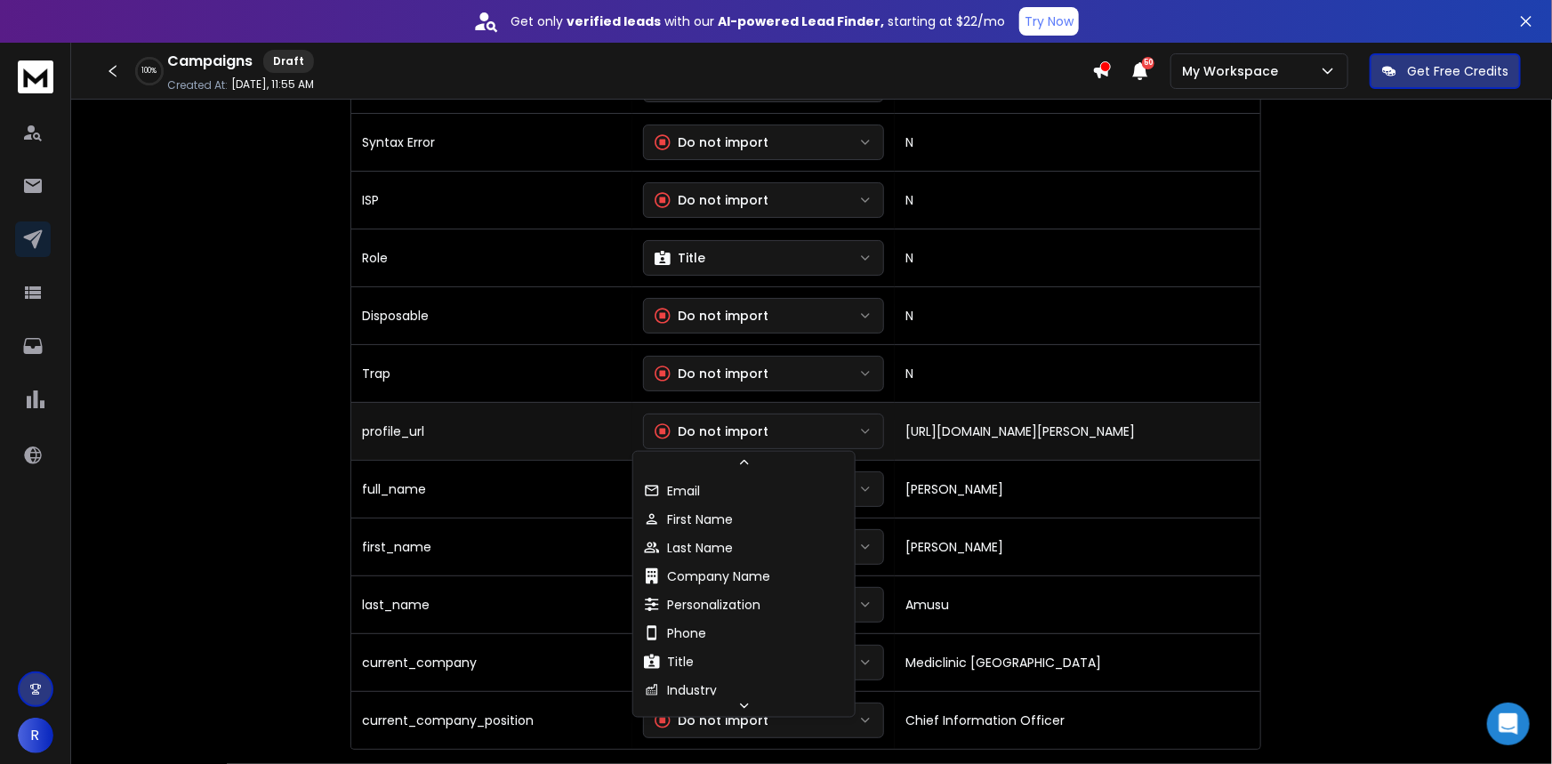
scroll to position [179, 0]
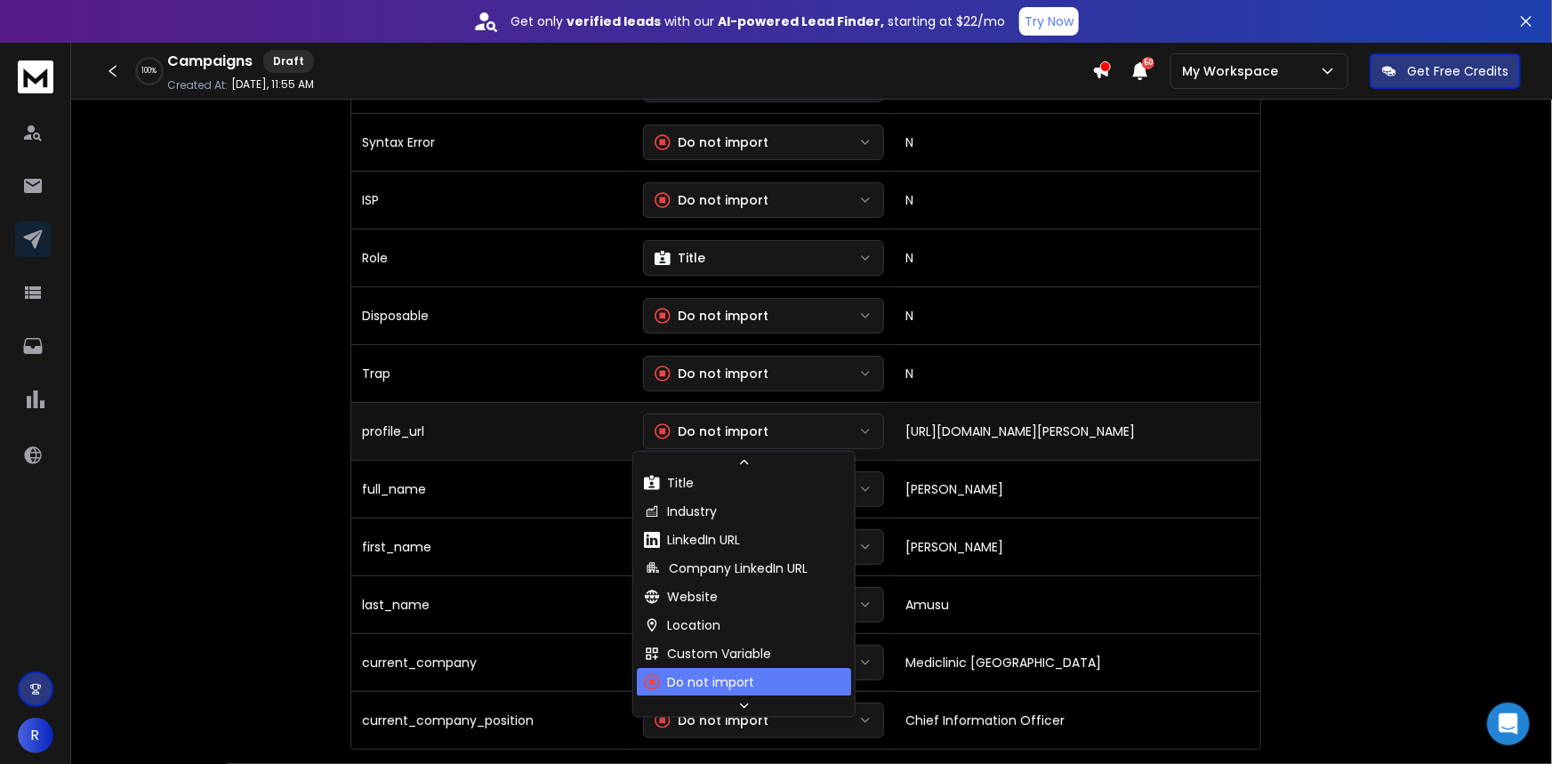
click at [814, 431] on button "Do not import" at bounding box center [763, 431] width 240 height 36
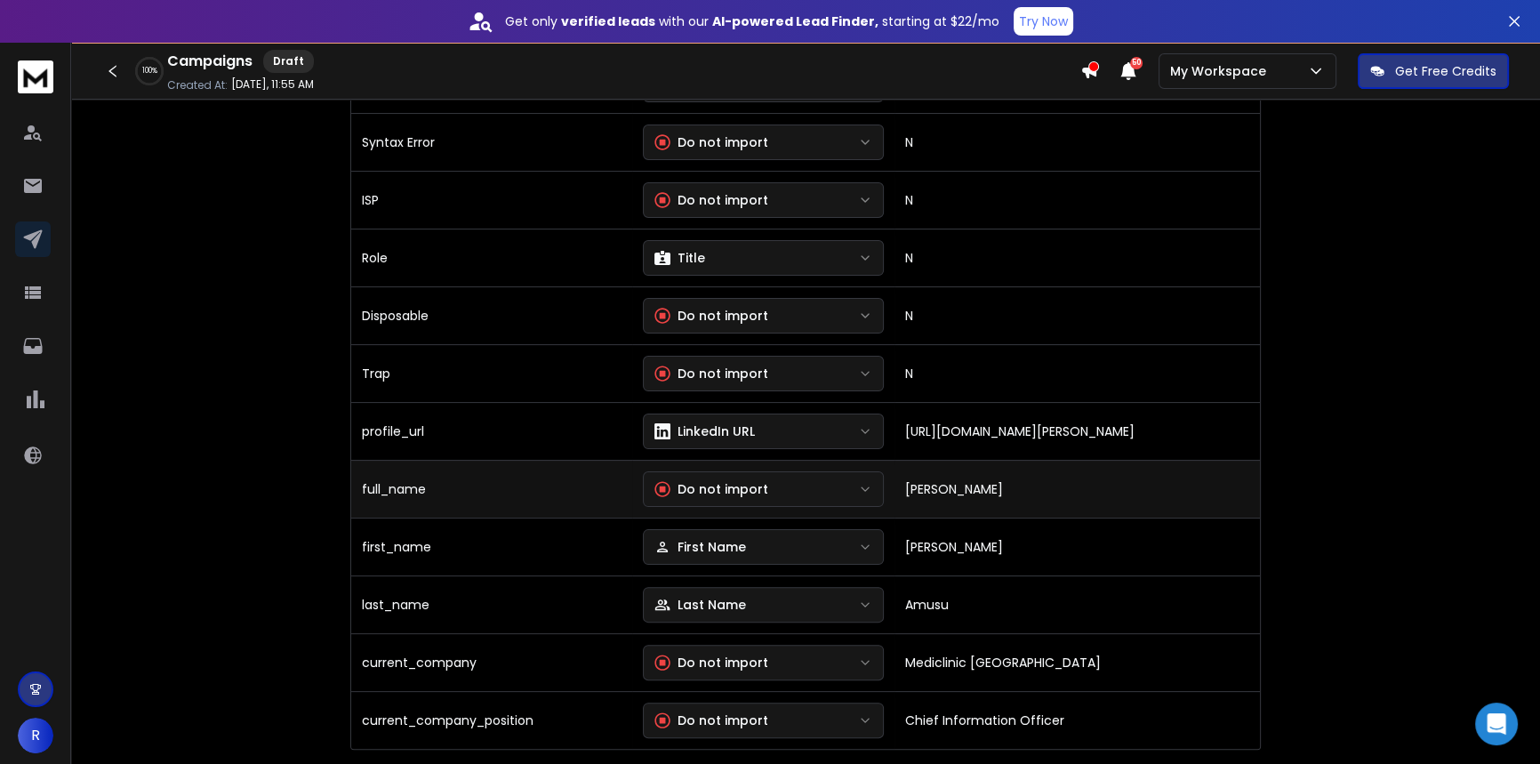
click at [793, 483] on button "Do not import" at bounding box center [763, 489] width 240 height 36
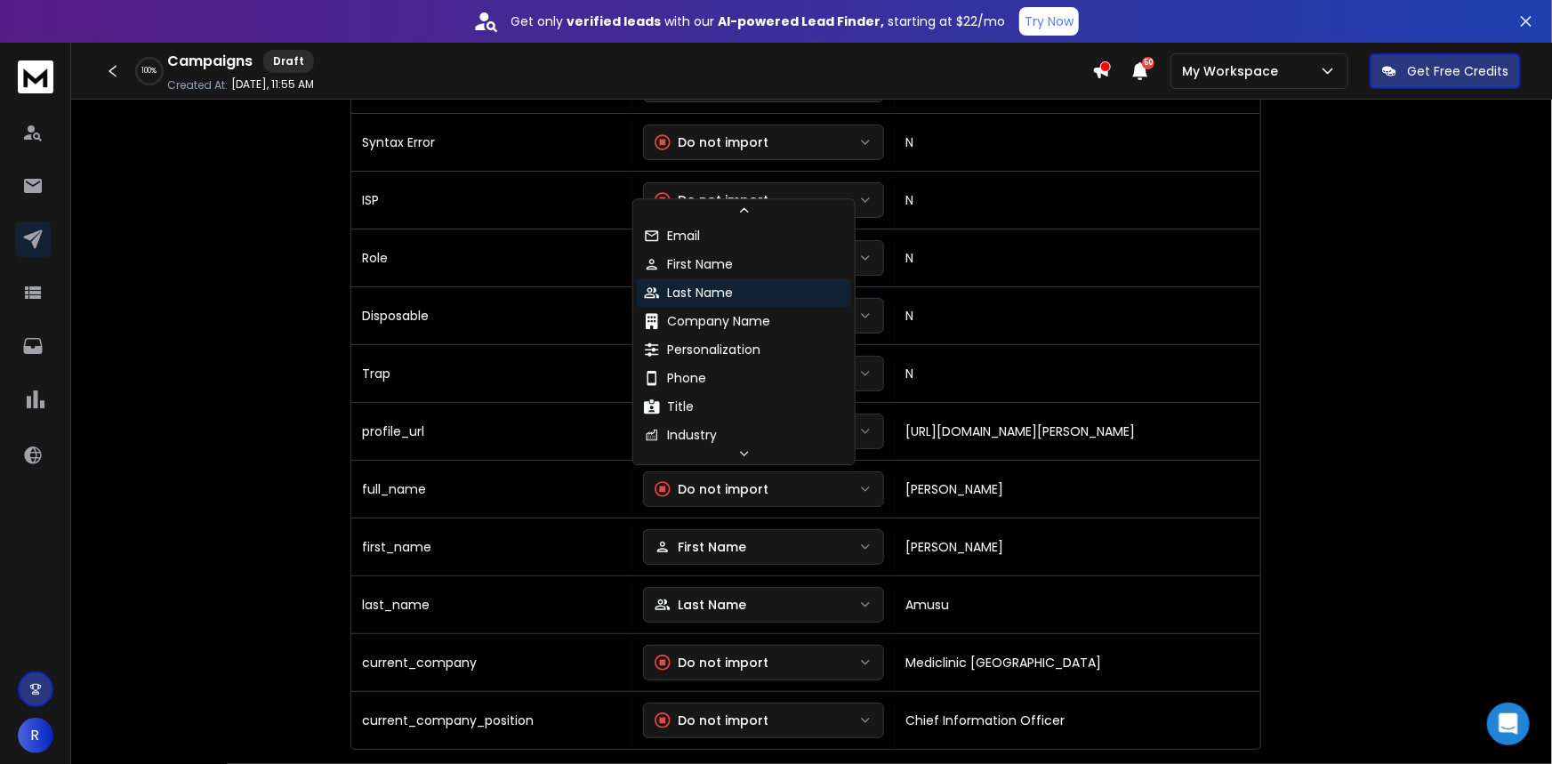
scroll to position [0, 0]
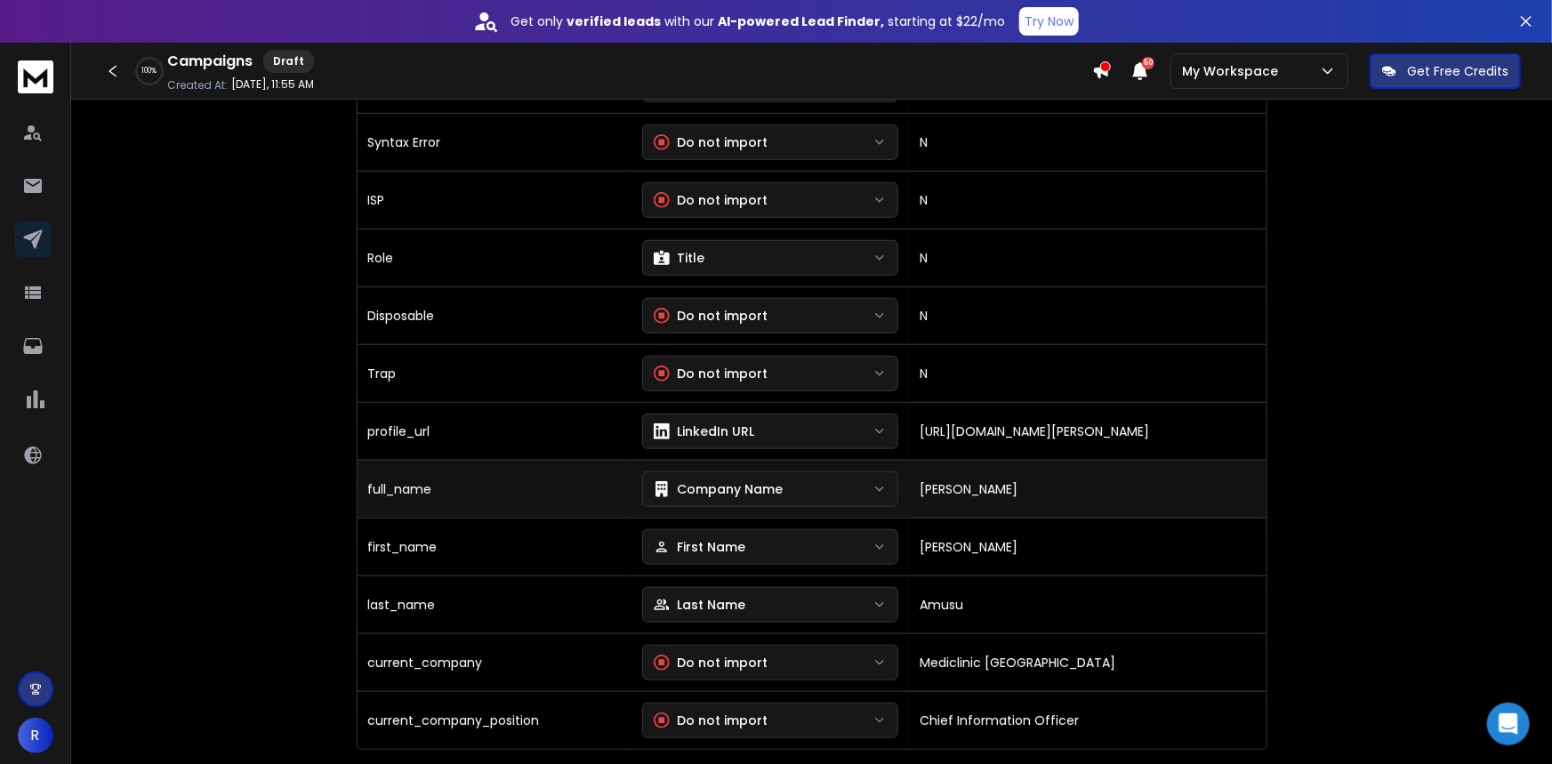
click at [734, 490] on div "Company Name" at bounding box center [718, 489] width 129 height 18
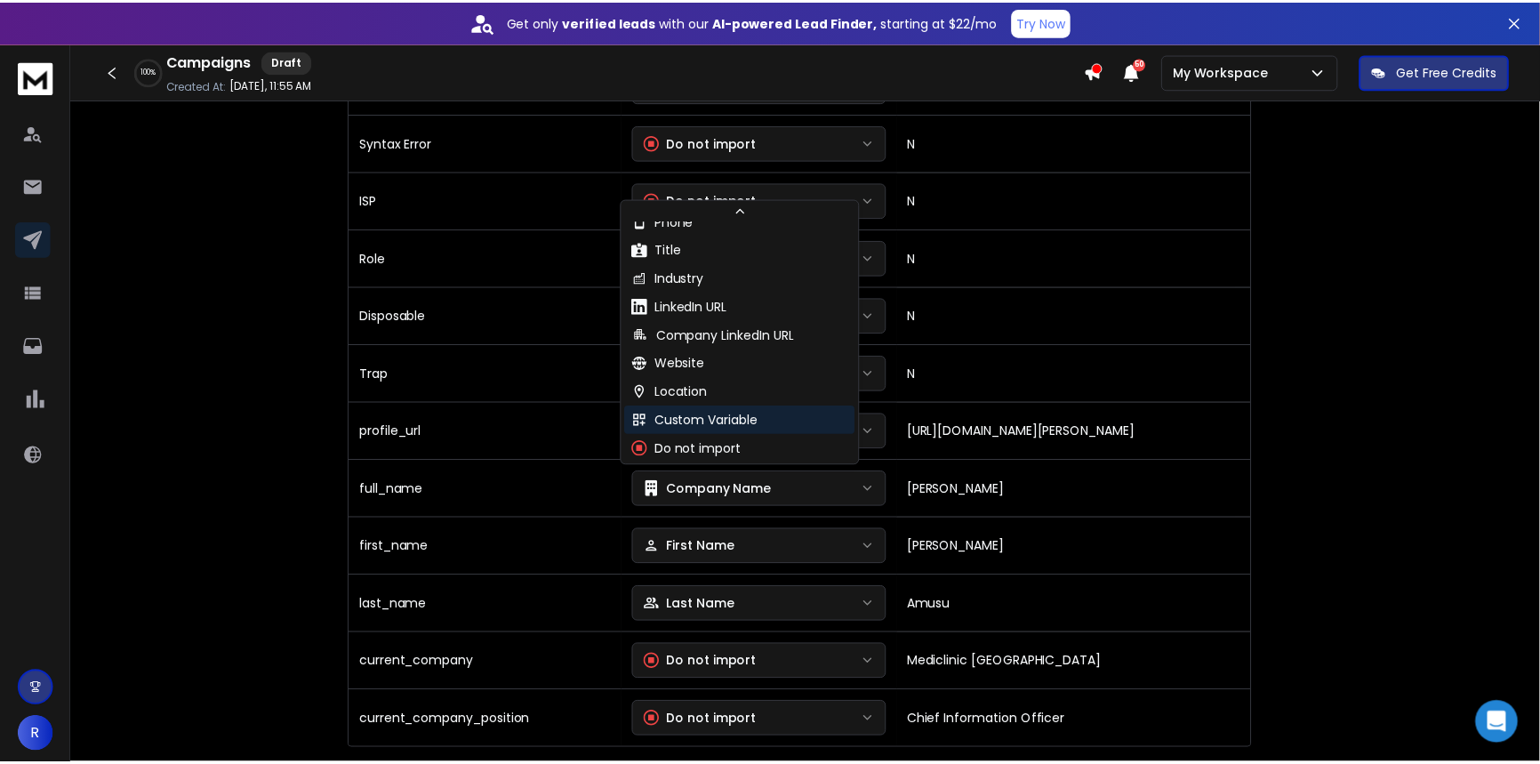
scroll to position [160, 0]
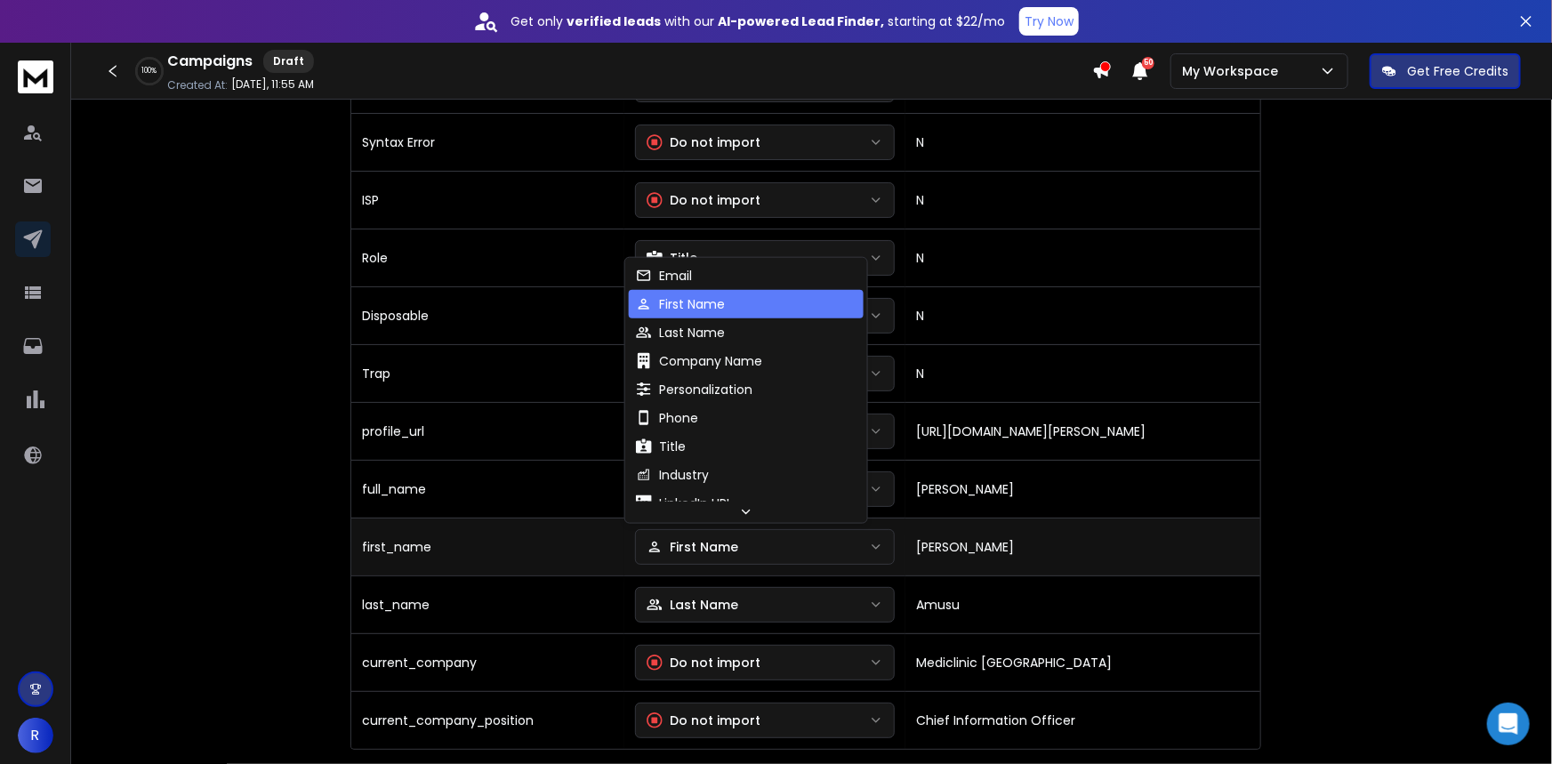
click at [782, 546] on button "First Name" at bounding box center [765, 547] width 261 height 36
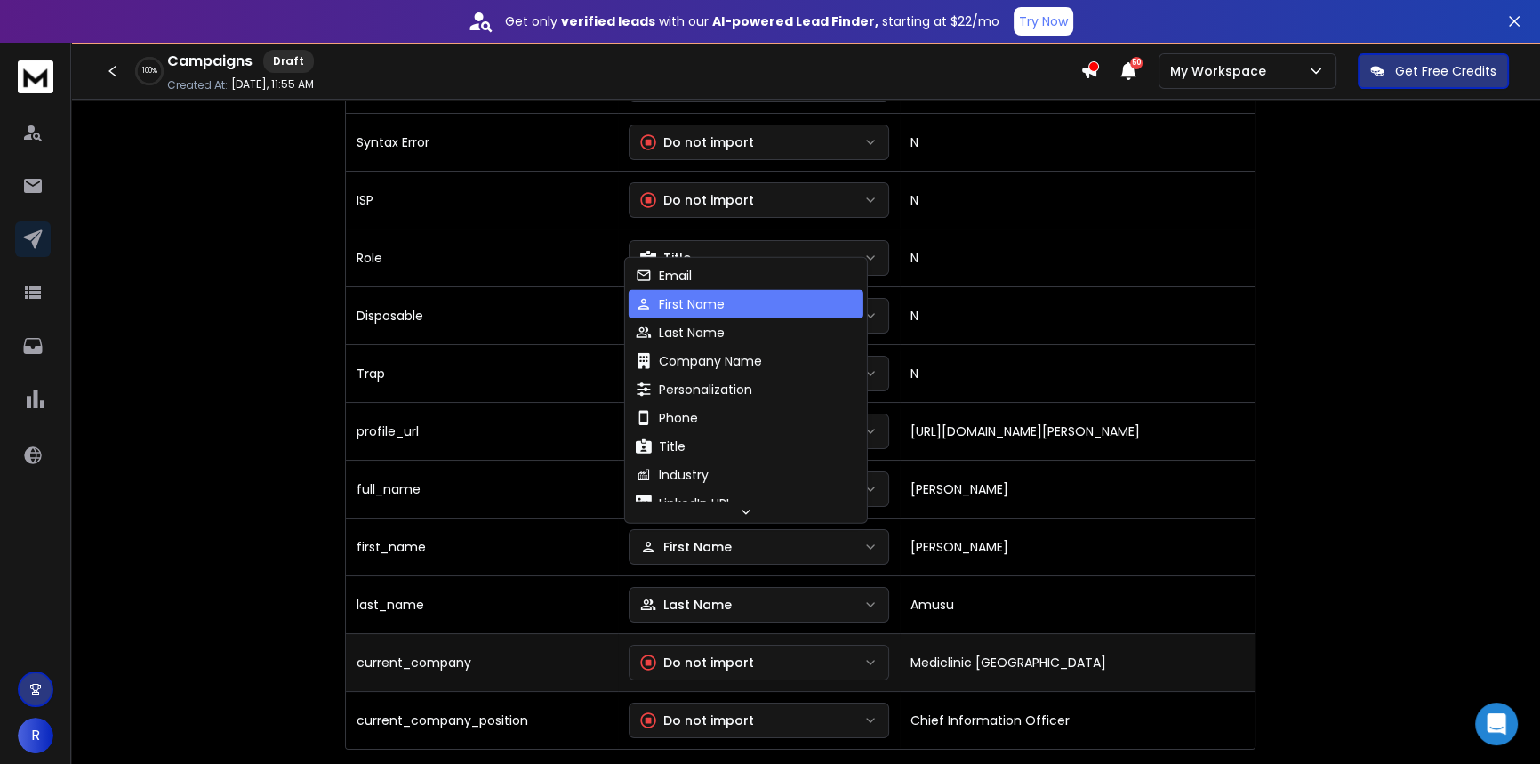
click at [987, 633] on td "Mediclinic Middle East" at bounding box center [1077, 662] width 355 height 58
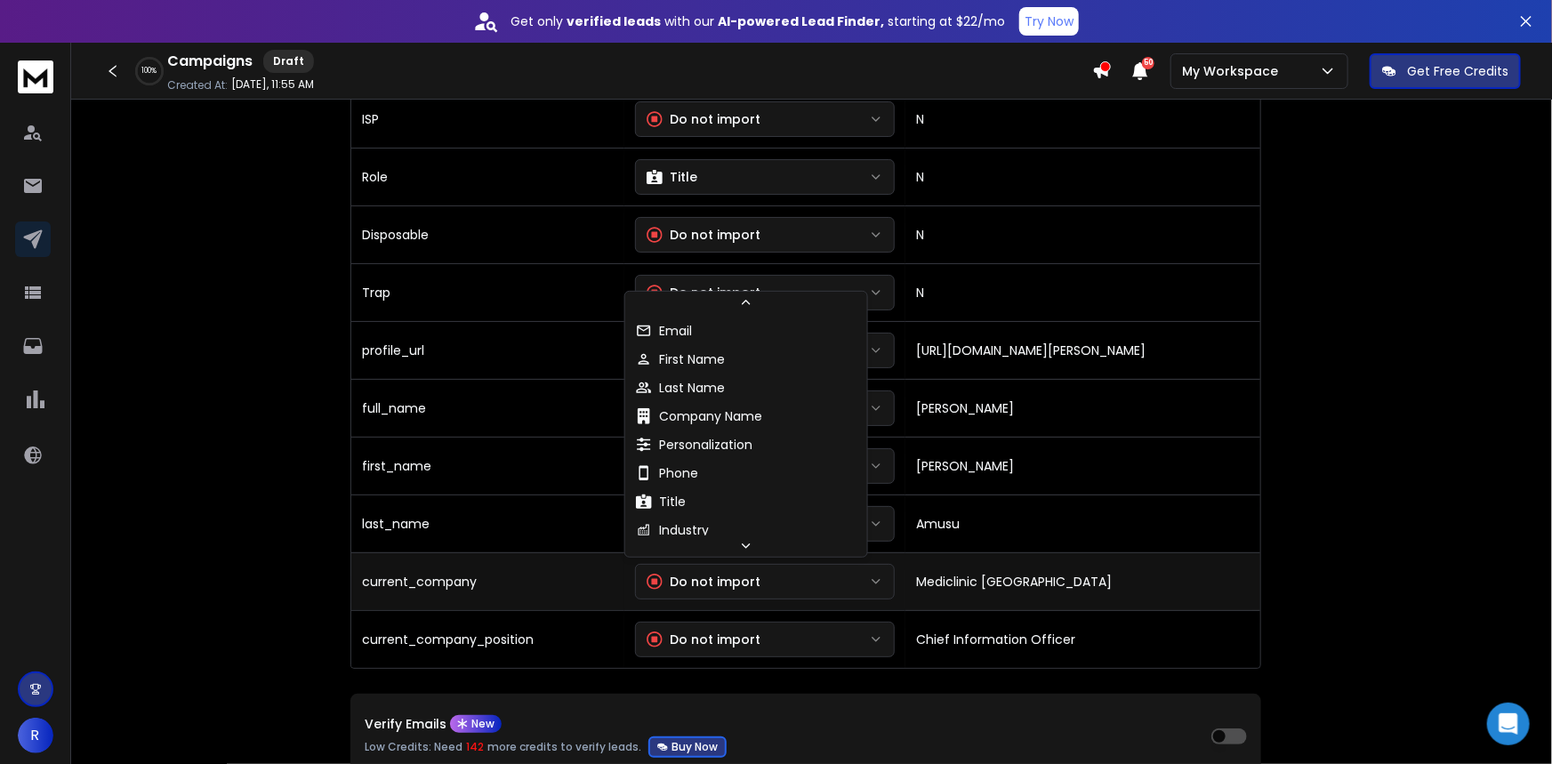
scroll to position [179, 0]
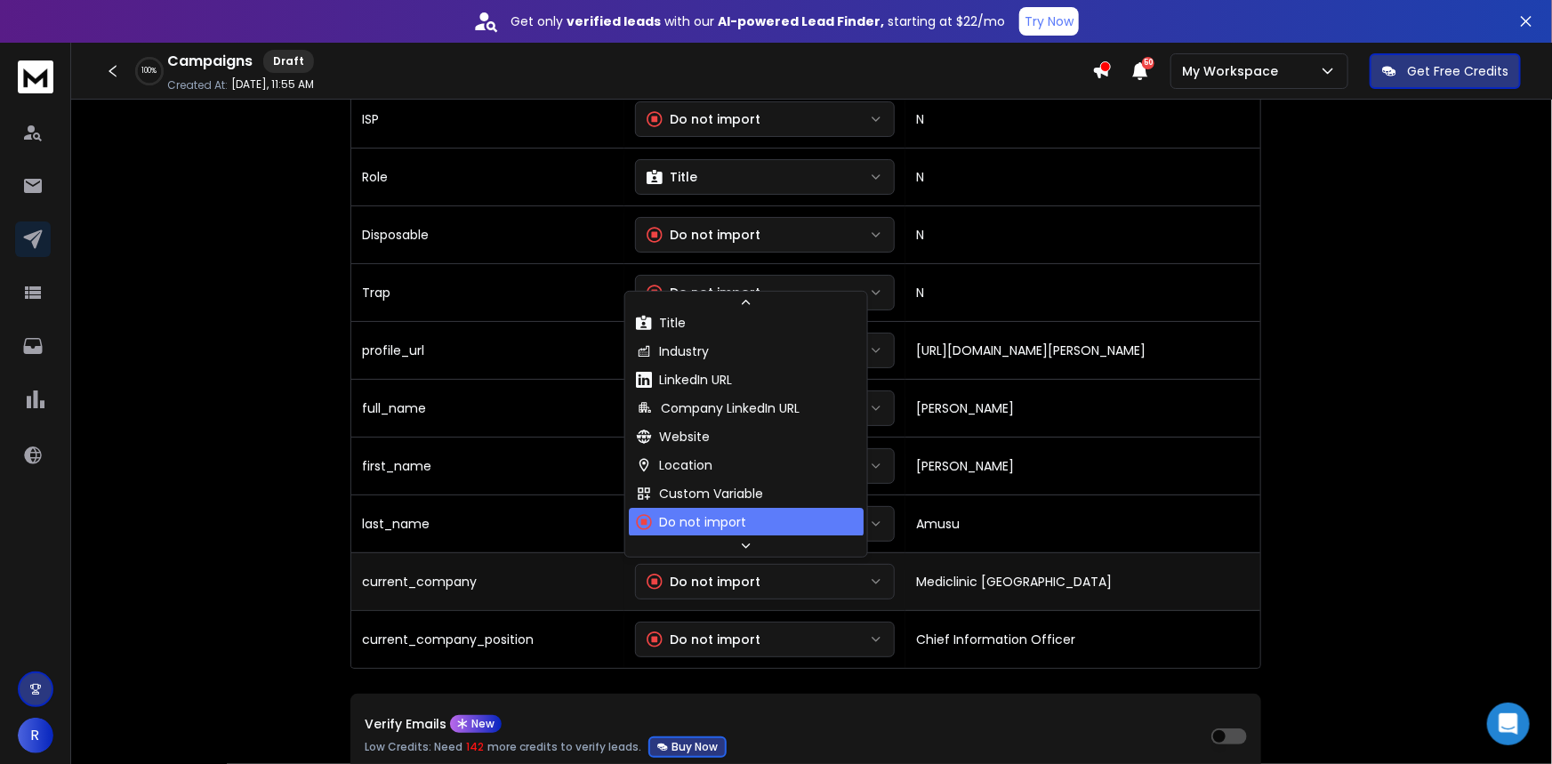
click at [799, 590] on button "Do not import" at bounding box center [765, 582] width 261 height 36
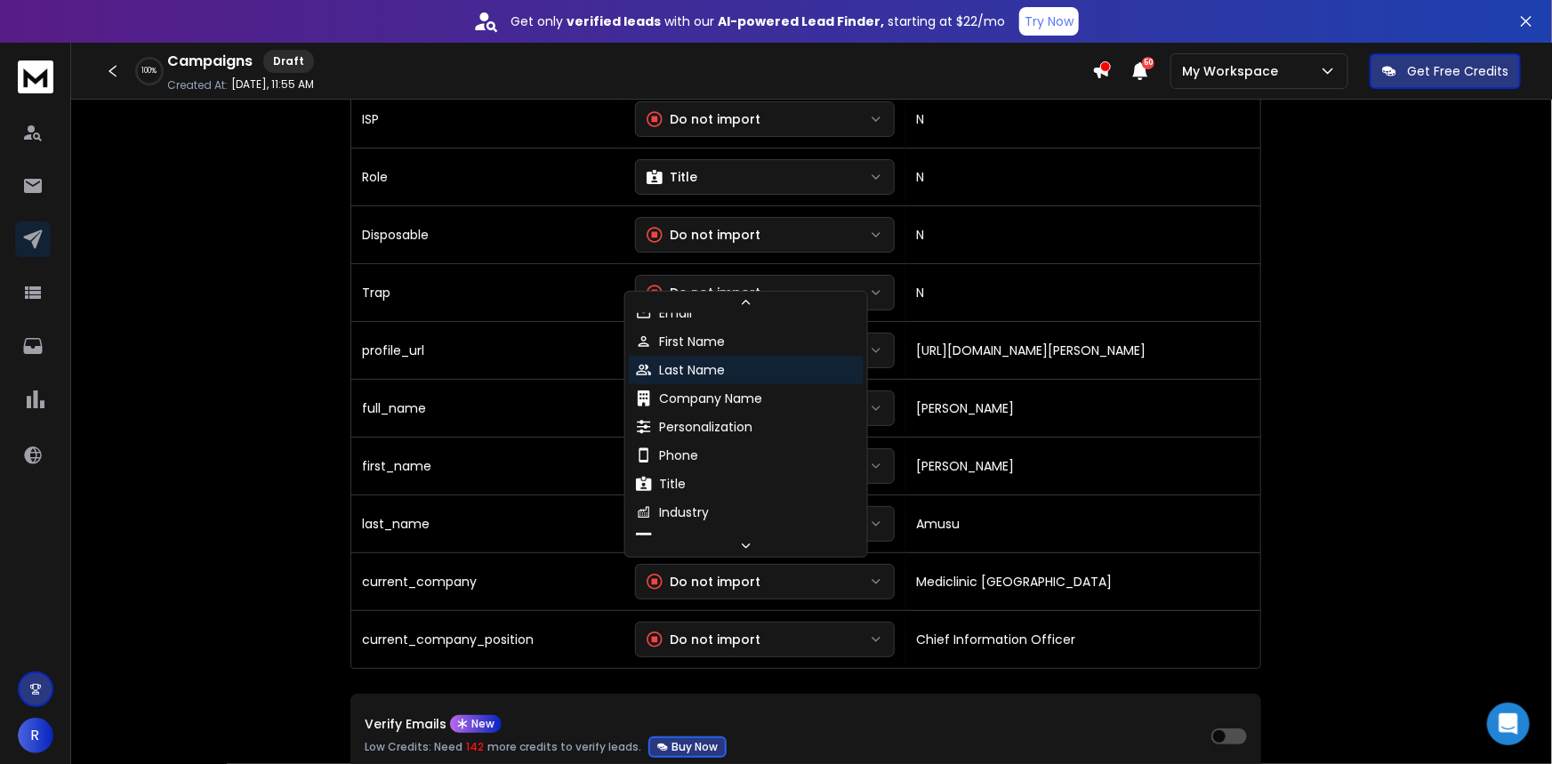
scroll to position [0, 0]
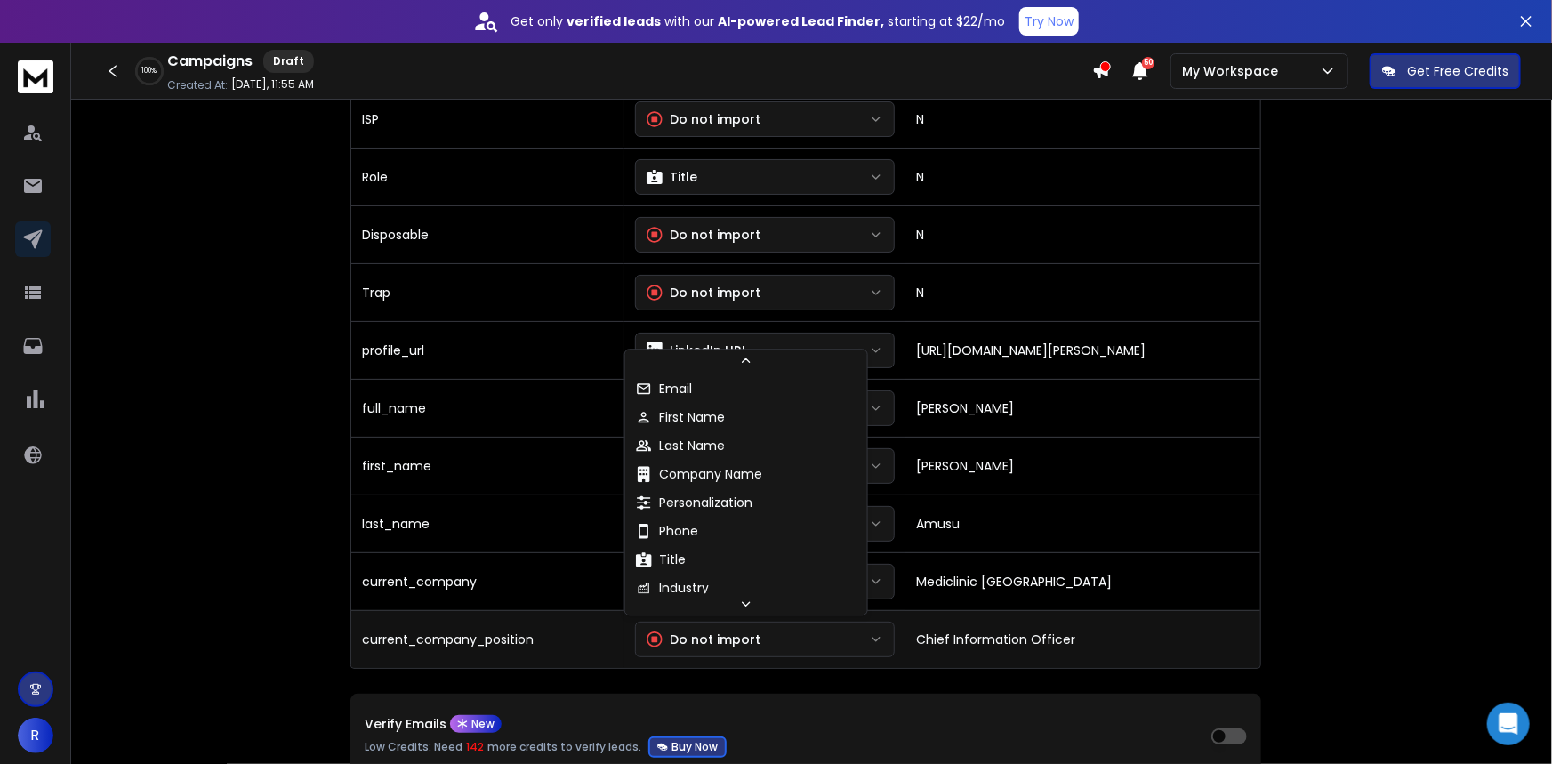
click at [791, 630] on button "Do not import" at bounding box center [765, 640] width 261 height 36
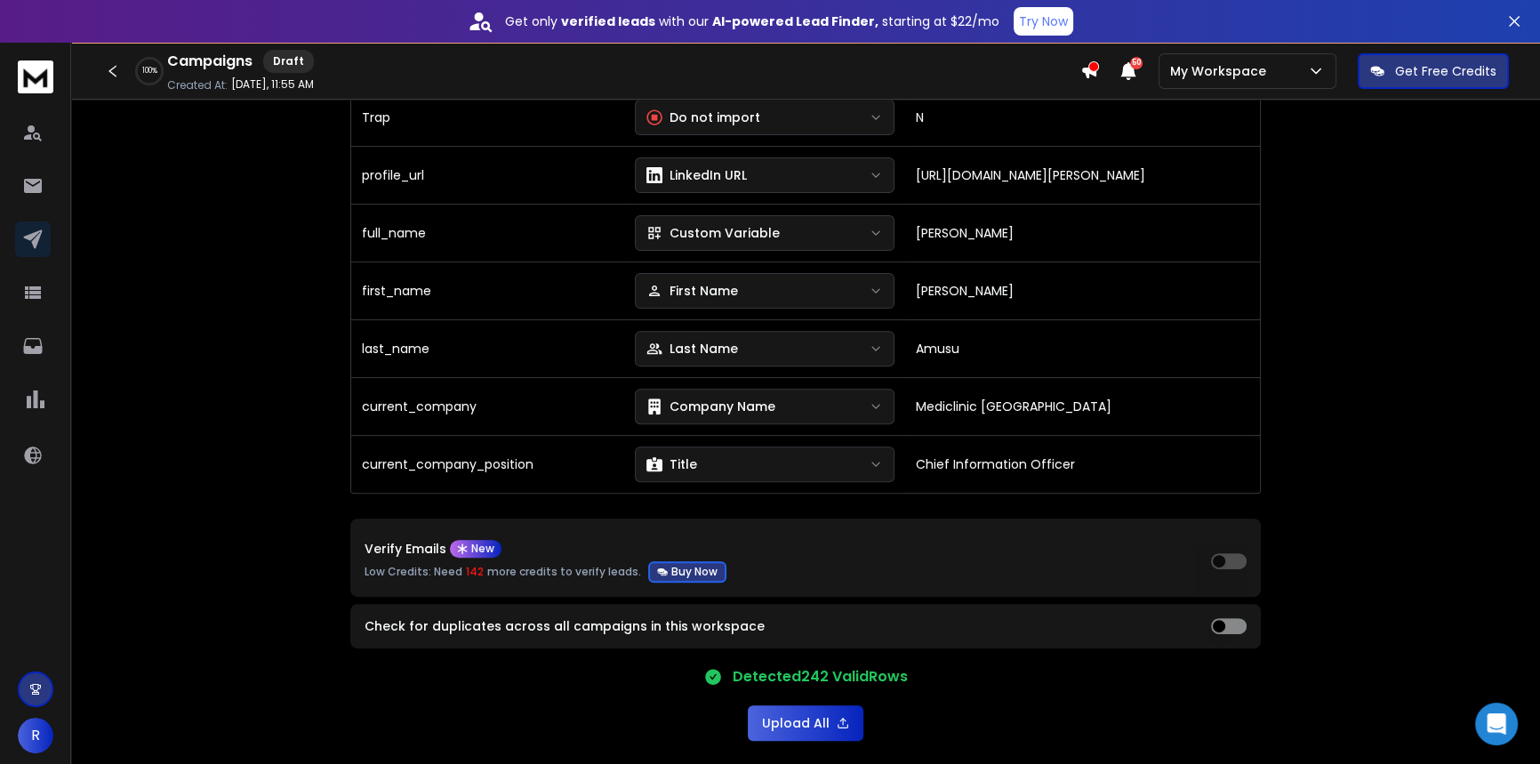
scroll to position [743, 0]
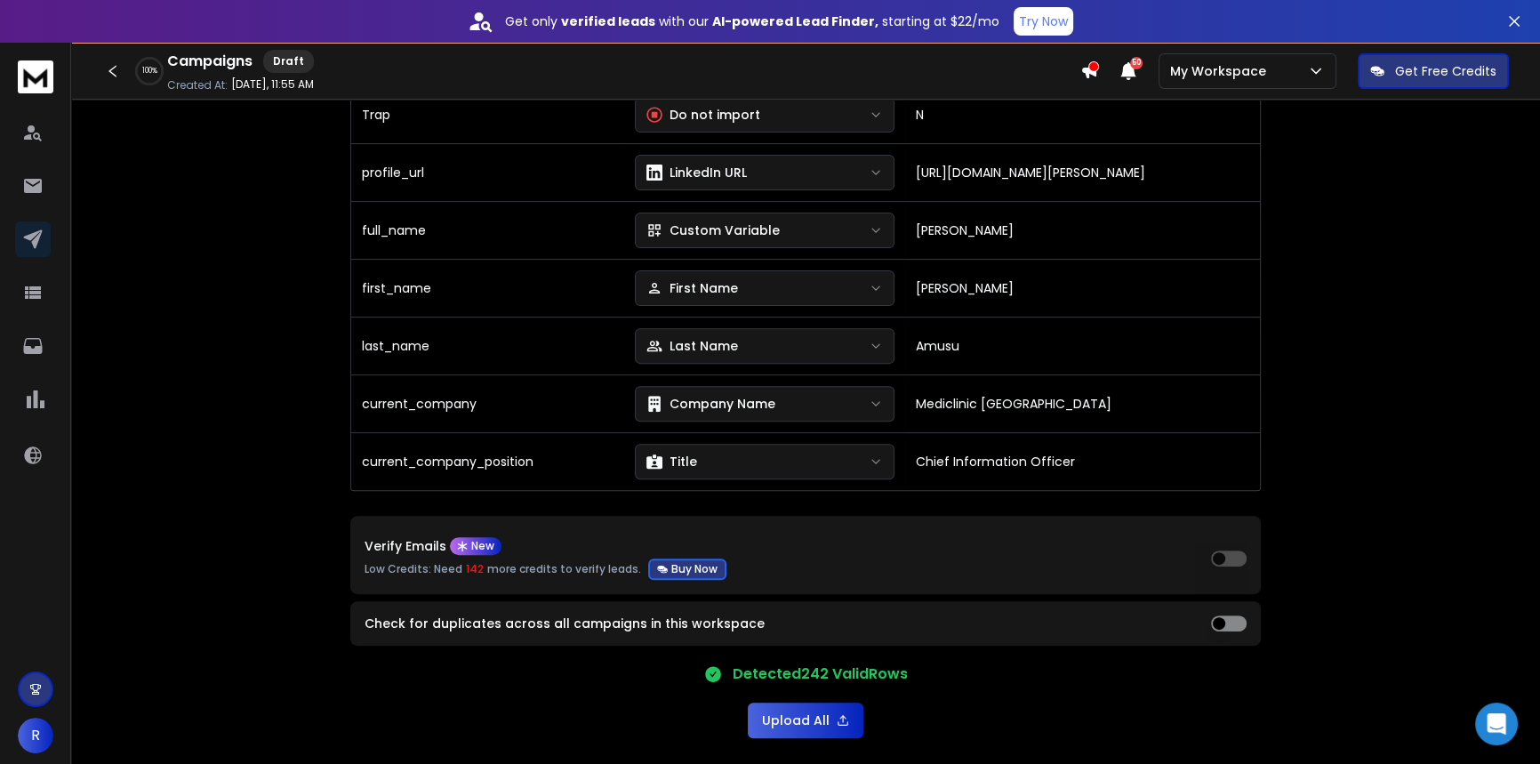
click at [808, 719] on button "Upload All" at bounding box center [806, 720] width 116 height 36
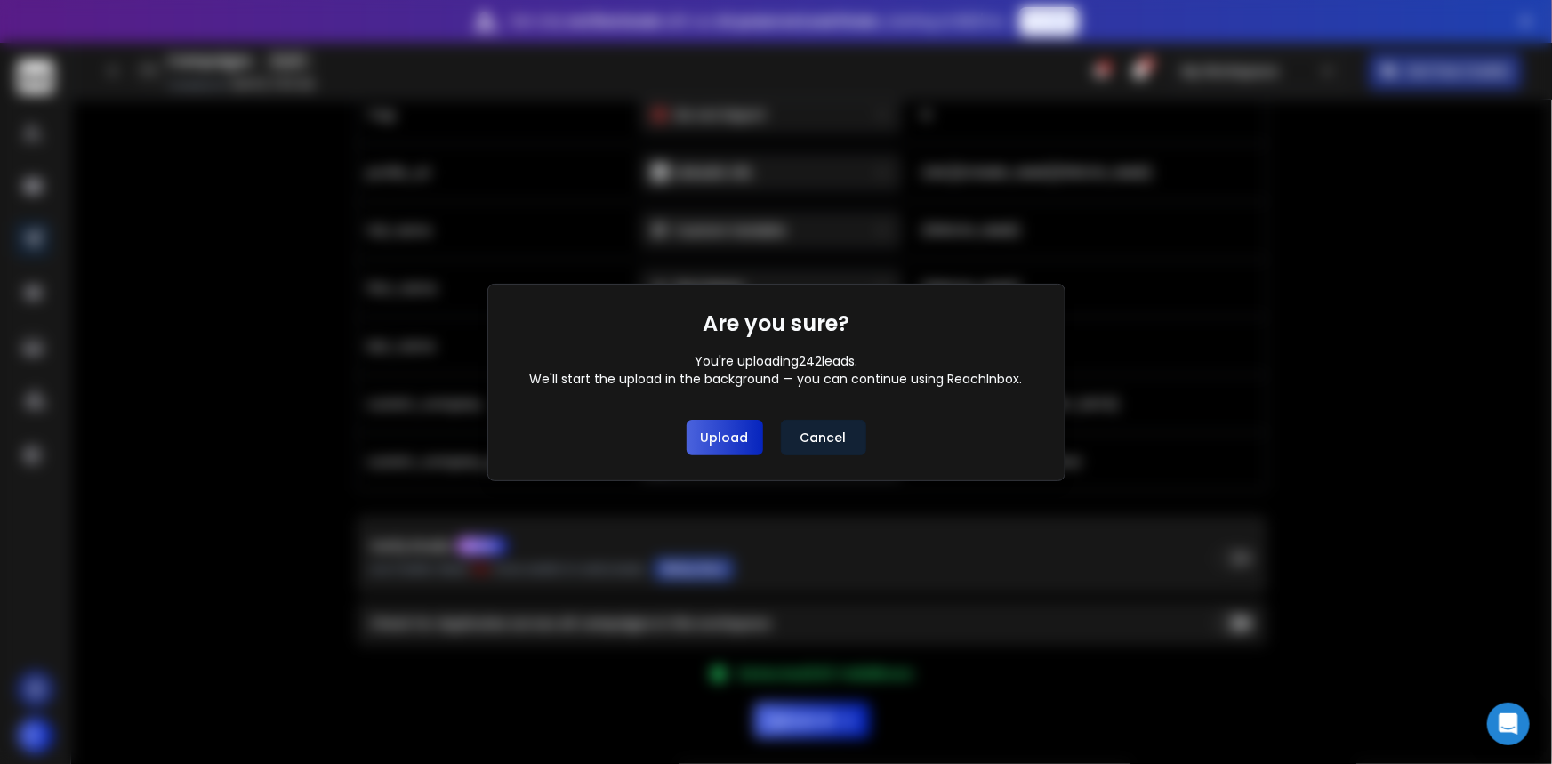
click at [705, 432] on button "Upload" at bounding box center [724, 438] width 76 height 36
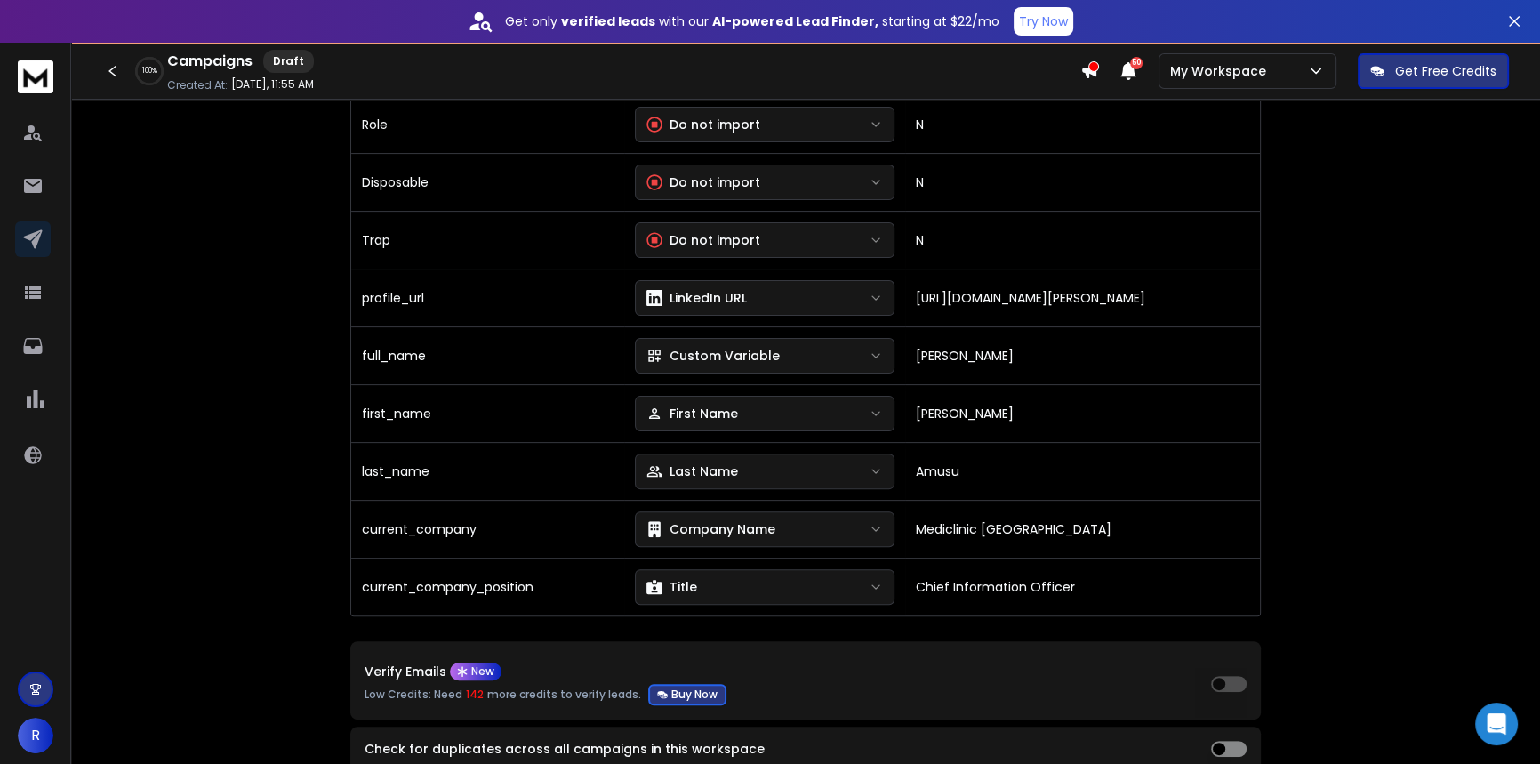
scroll to position [357, 0]
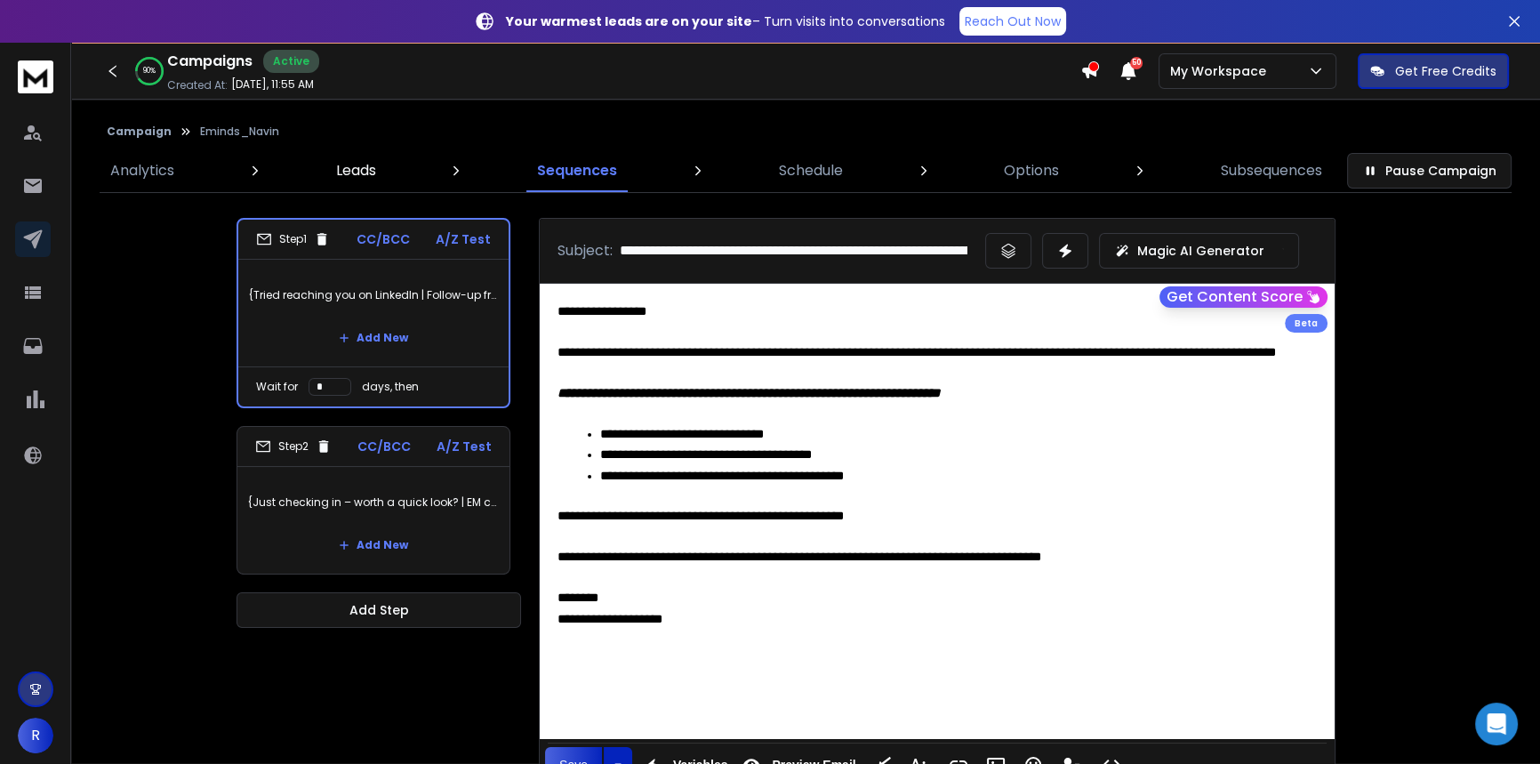
click at [356, 165] on p "Leads" at bounding box center [356, 170] width 40 height 21
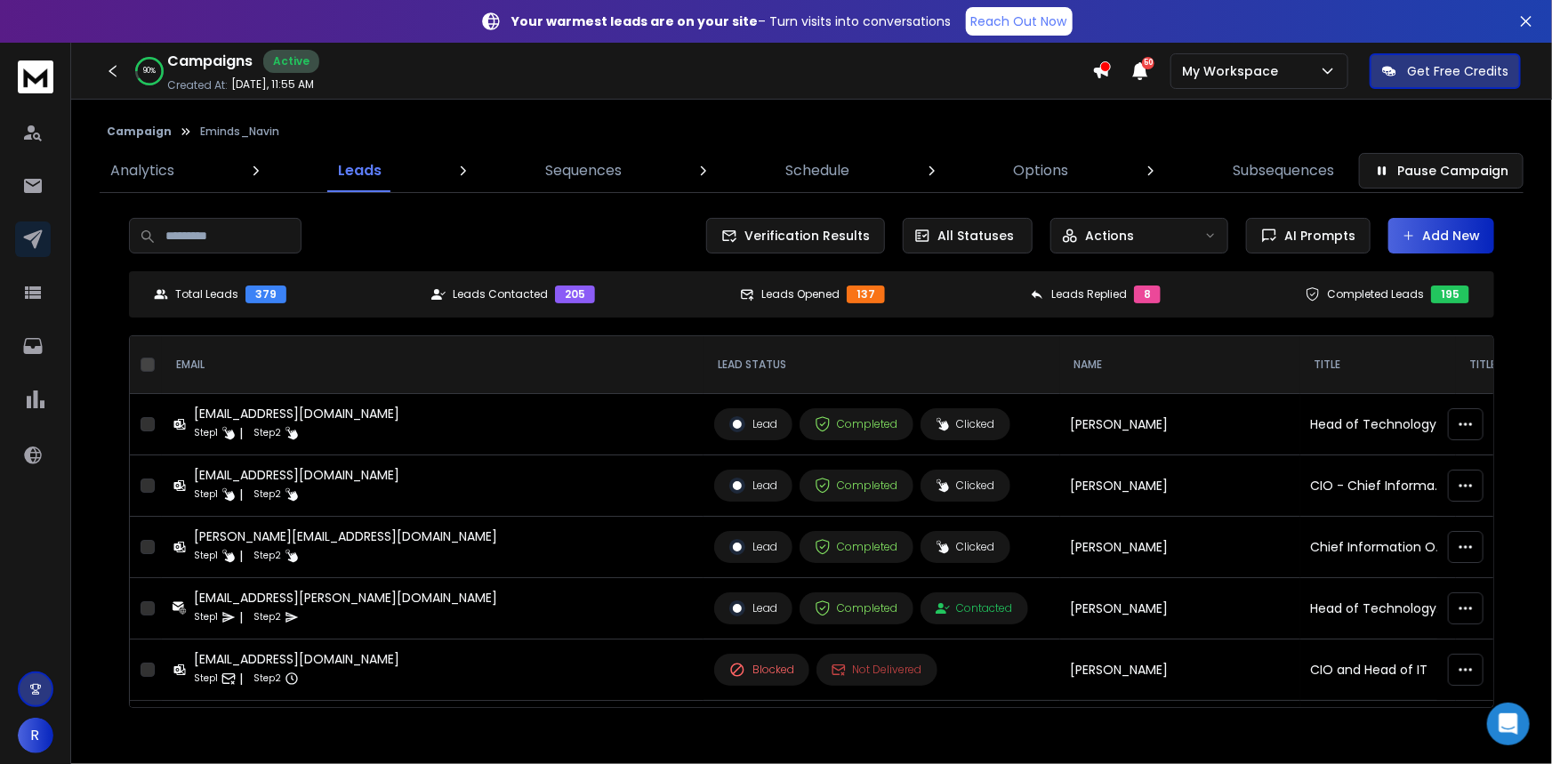
click at [267, 298] on div "379" at bounding box center [265, 294] width 41 height 18
click at [213, 297] on p "Total Leads" at bounding box center [206, 294] width 63 height 14
click at [1161, 240] on div "Actions" at bounding box center [1129, 236] width 135 height 18
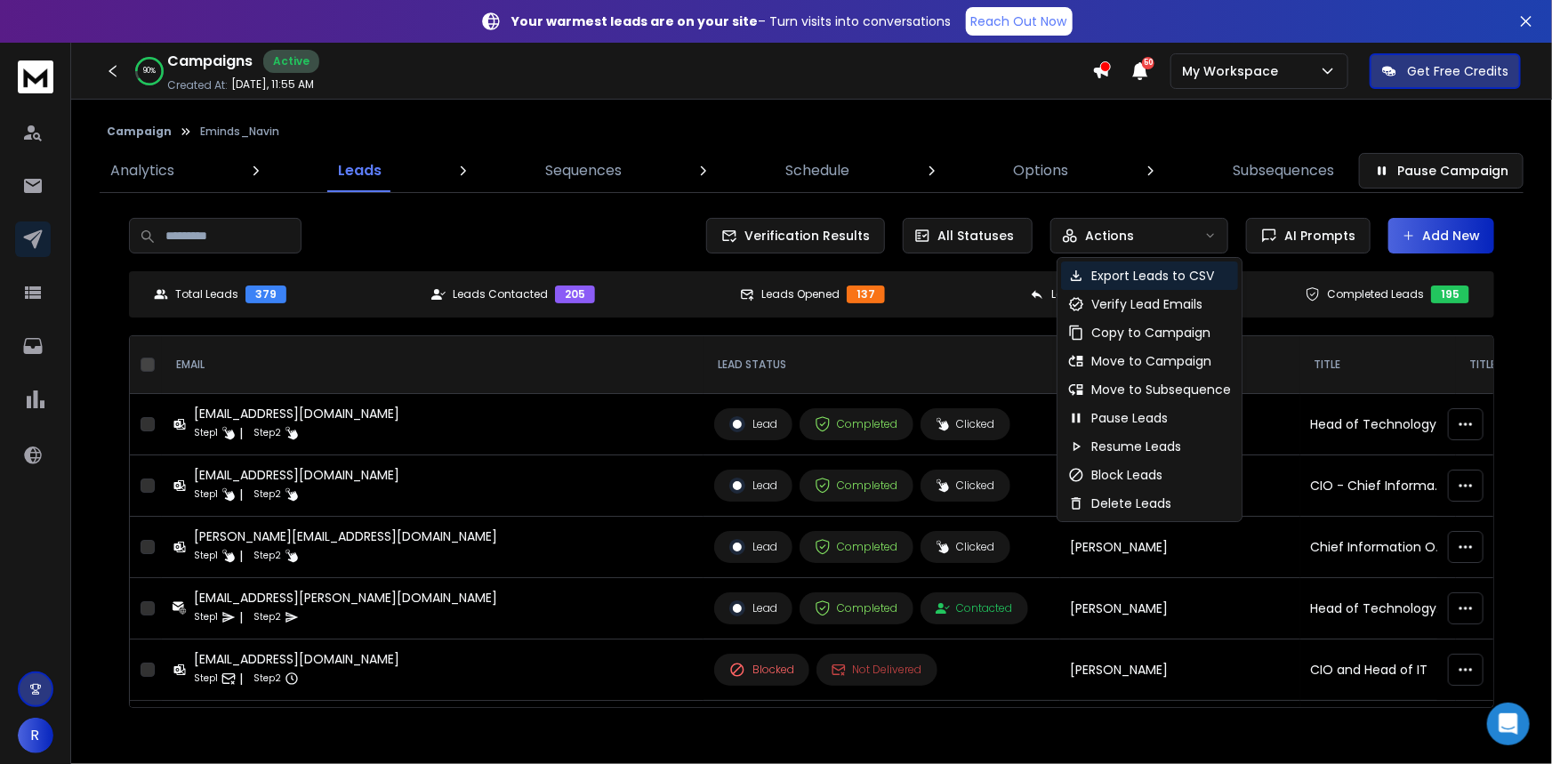
click at [1156, 200] on div "Campaign Eminds_Navin Analytics Leads Sequences Schedule Options Subsequences P…" at bounding box center [812, 407] width 1424 height 580
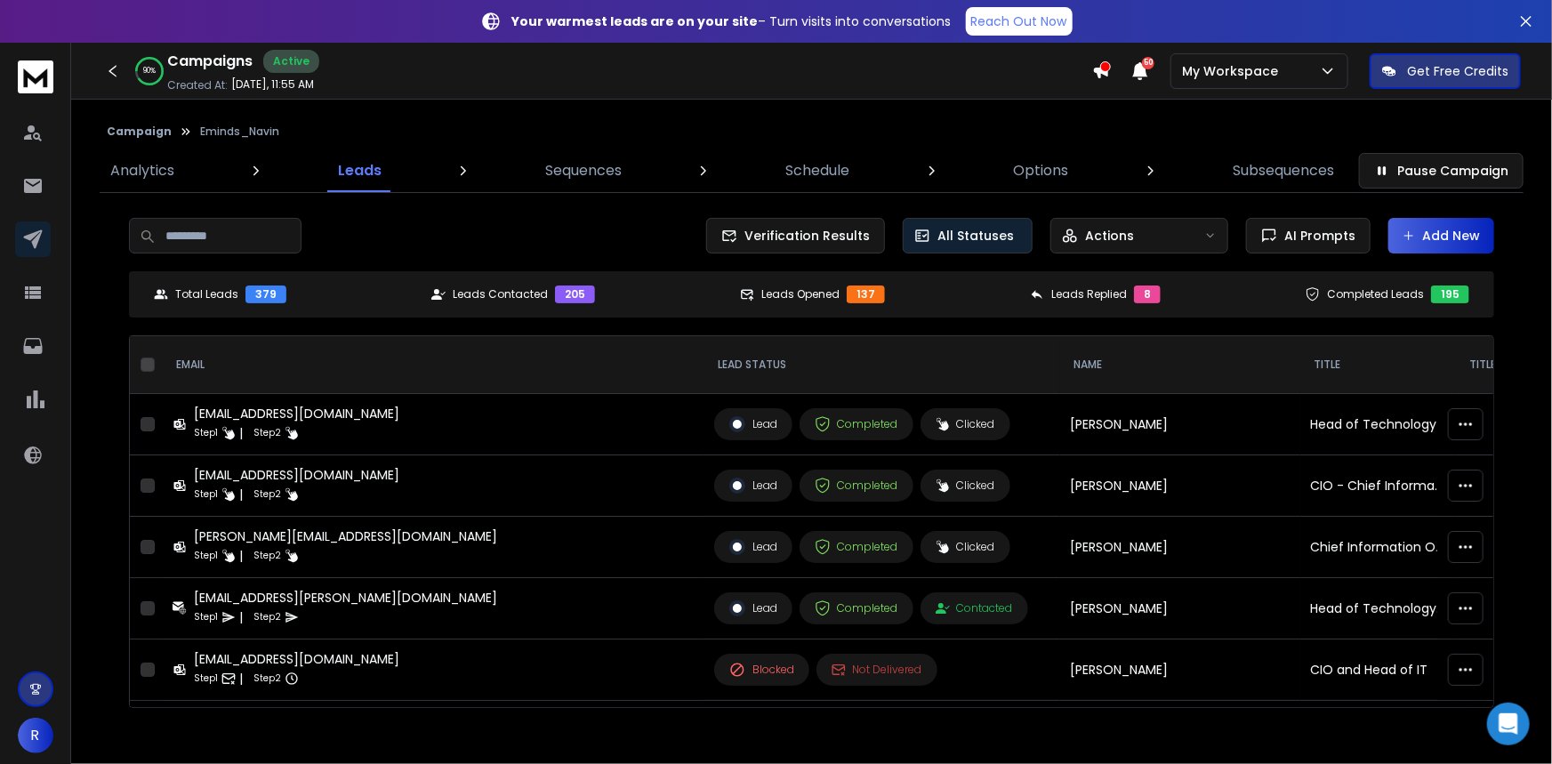
click at [992, 230] on p "All Statuses" at bounding box center [975, 236] width 76 height 18
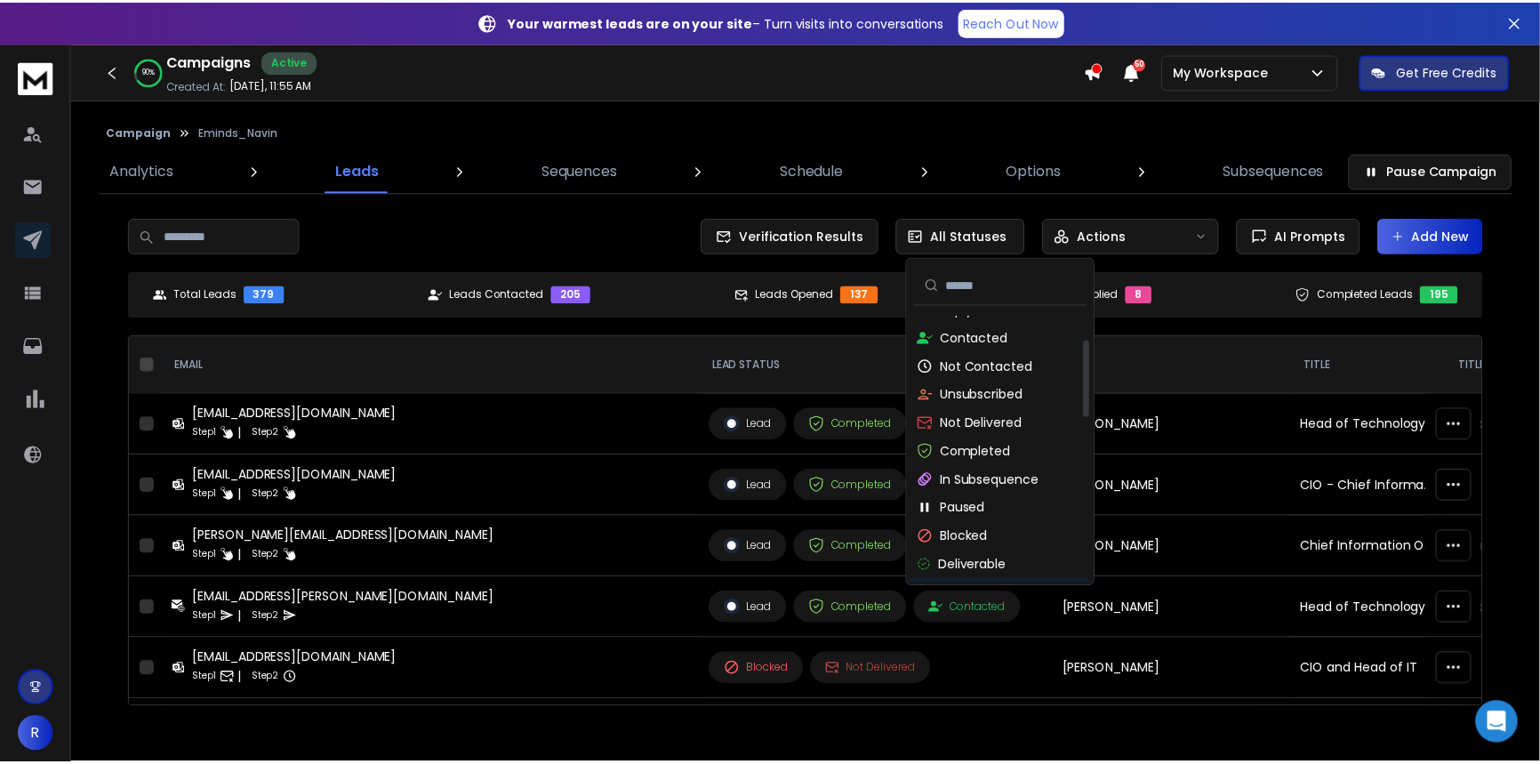
scroll to position [80, 0]
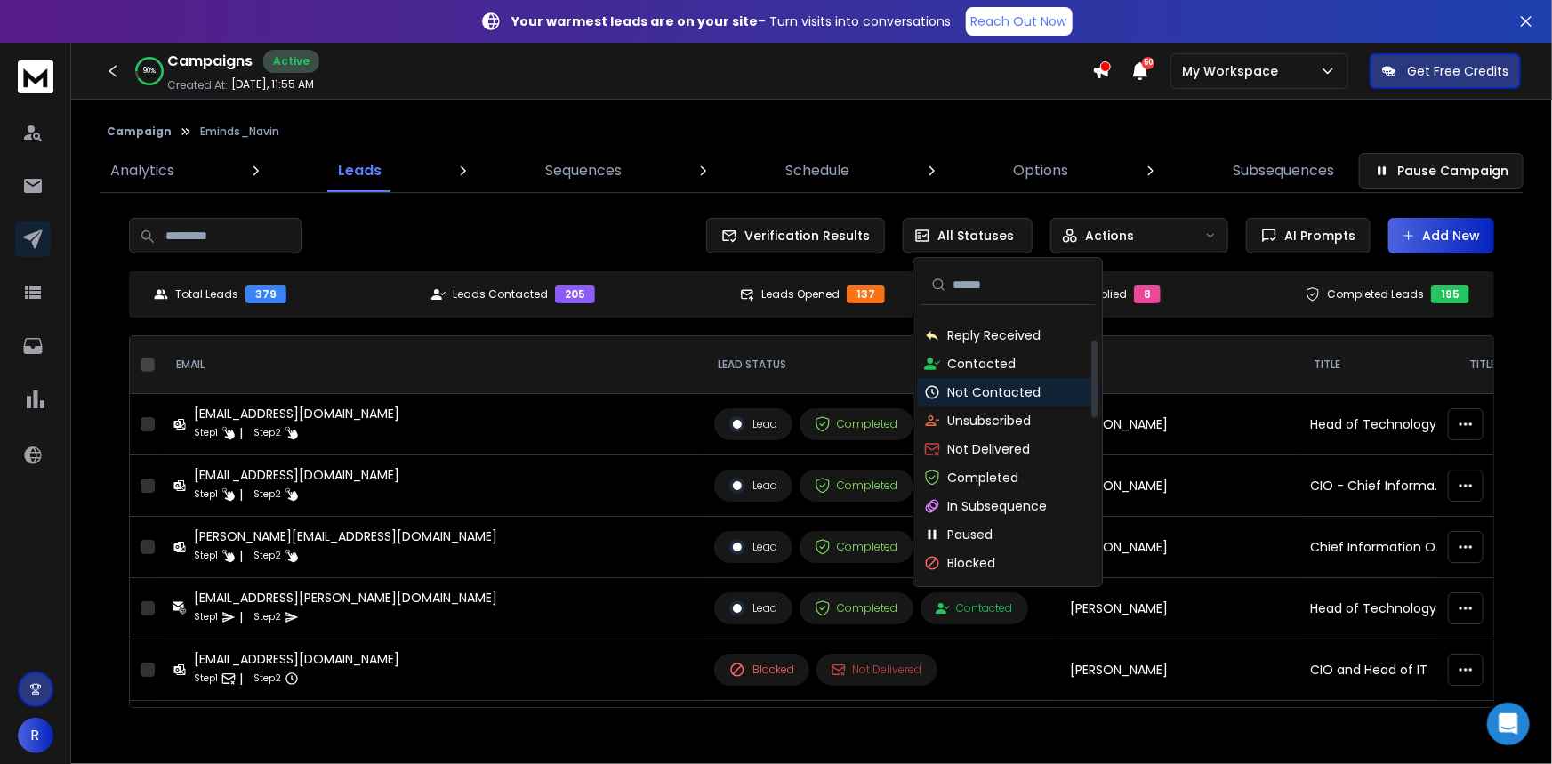
click at [1023, 394] on p "Not Contacted" at bounding box center [993, 392] width 93 height 18
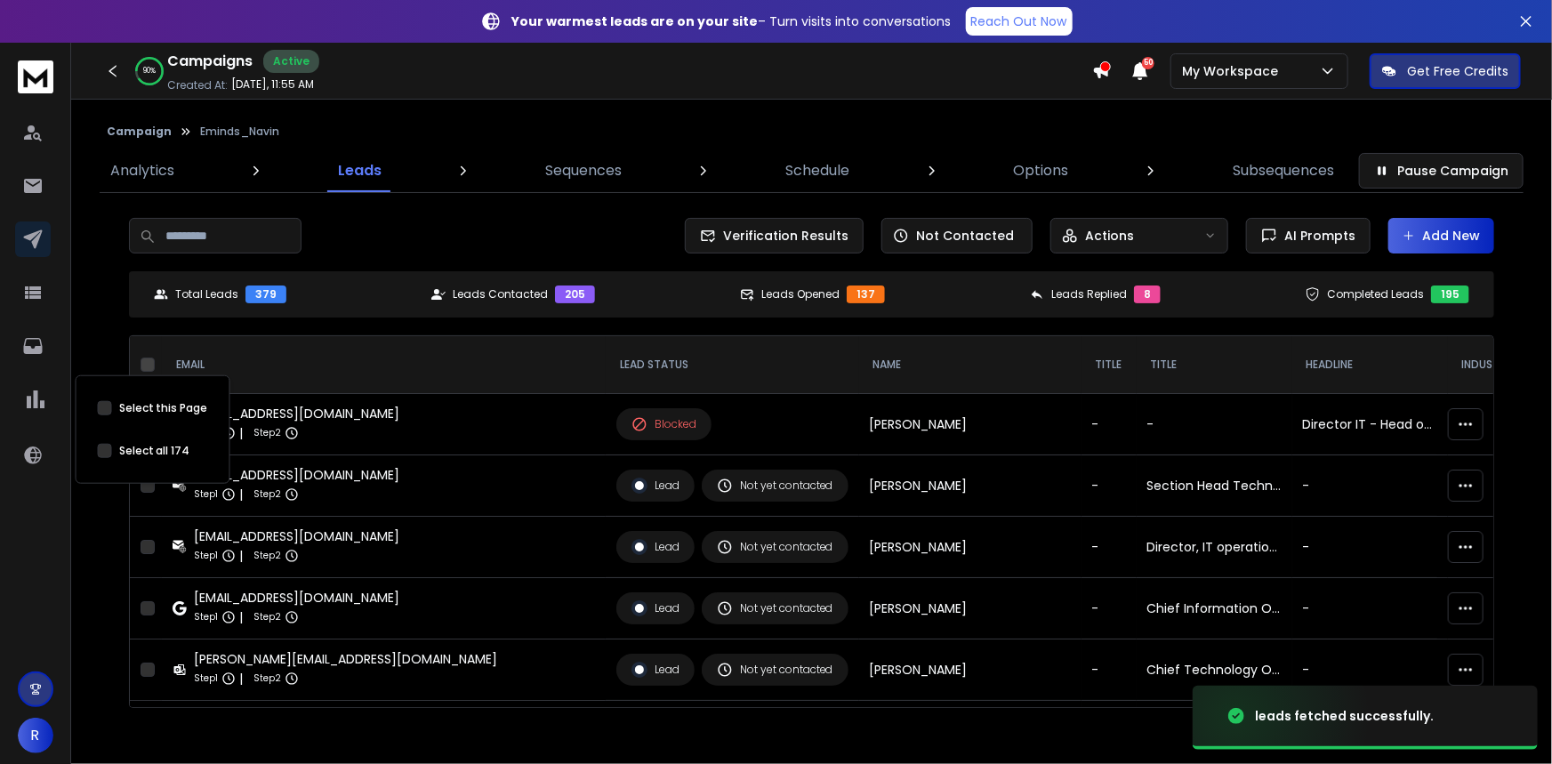
click at [106, 451] on button "Select this Page" at bounding box center [105, 451] width 14 height 14
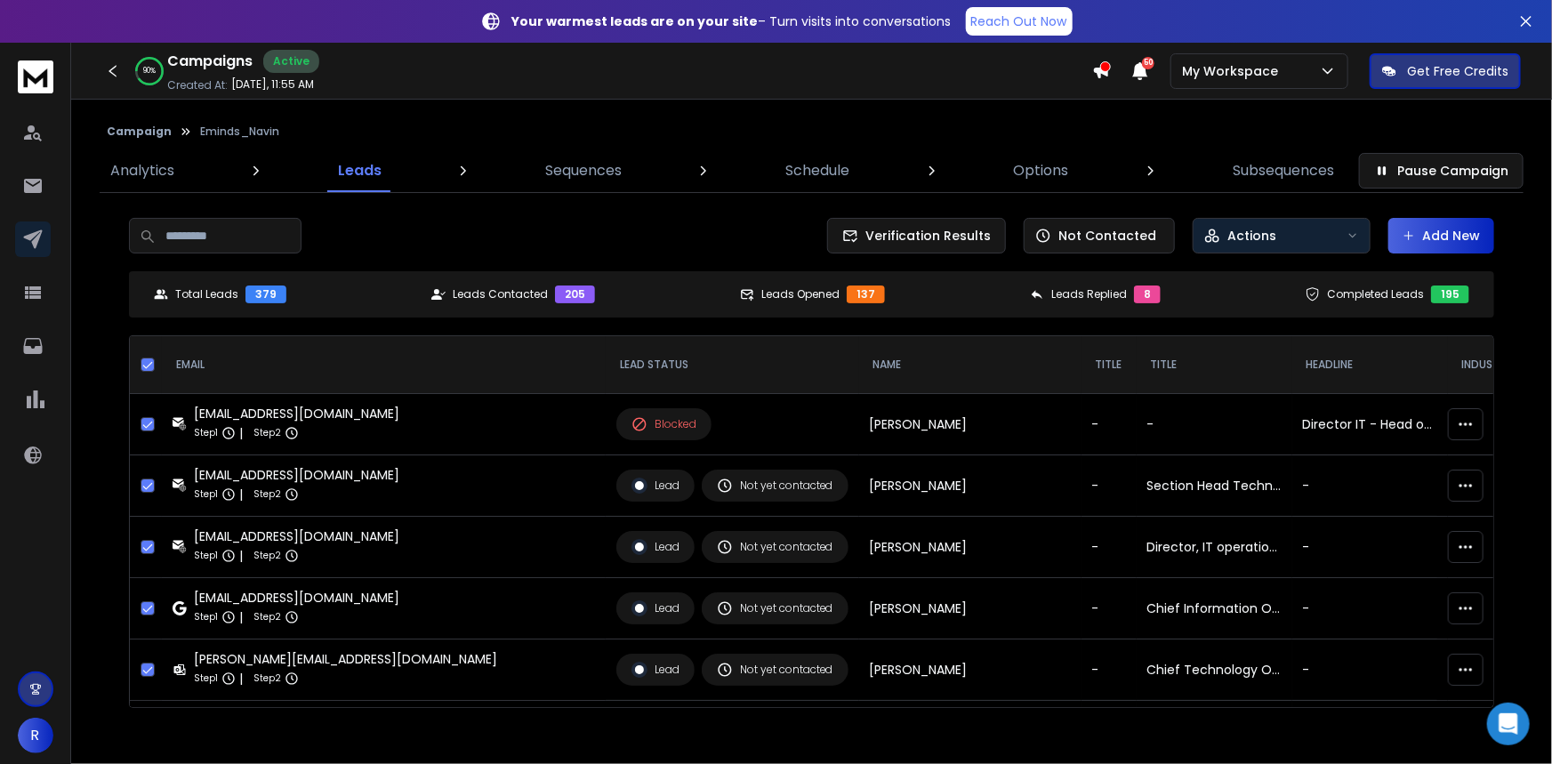
click at [1256, 235] on p "Actions" at bounding box center [1251, 236] width 49 height 18
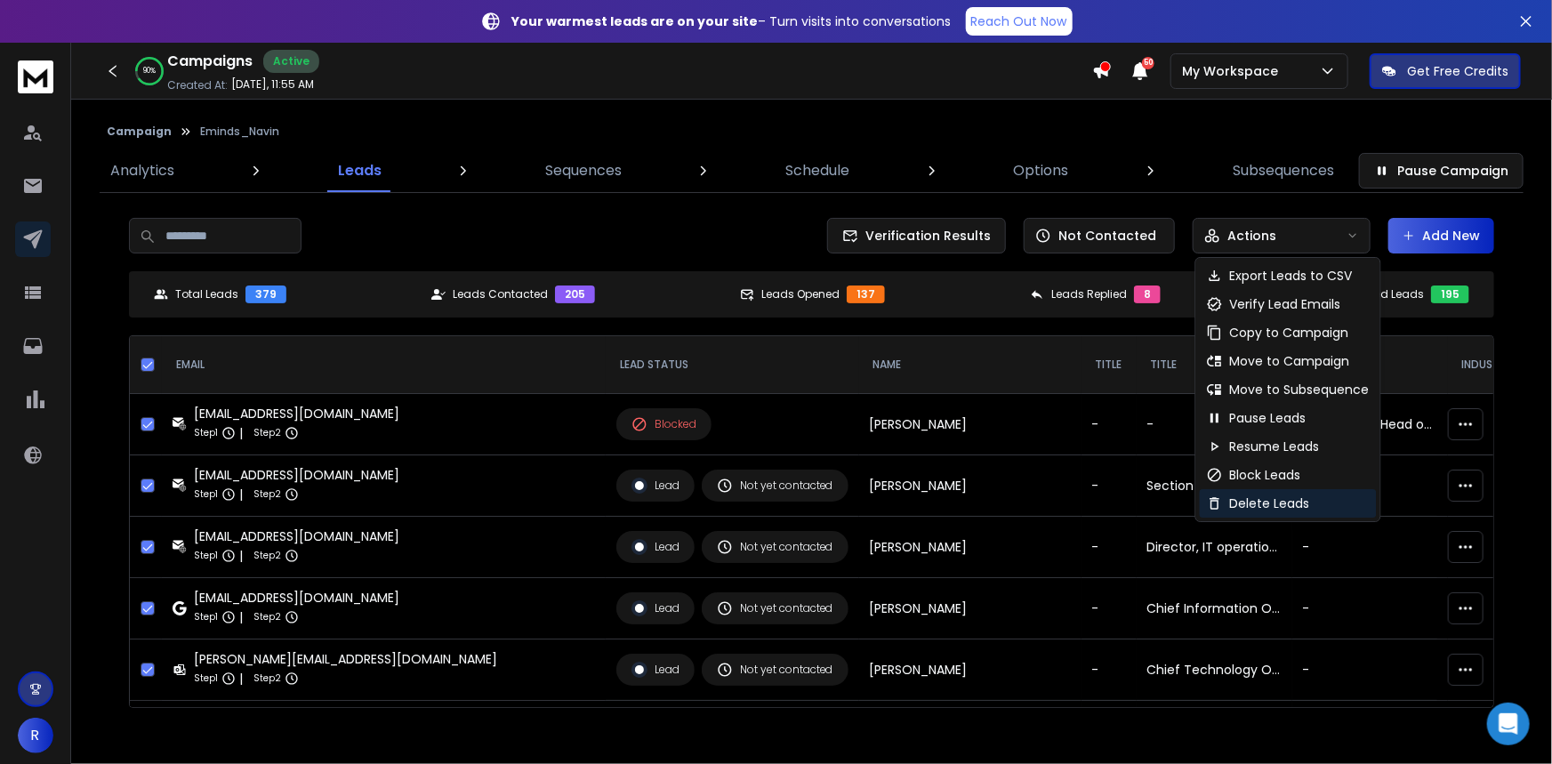
click at [1275, 499] on p "Delete Leads" at bounding box center [1270, 503] width 80 height 18
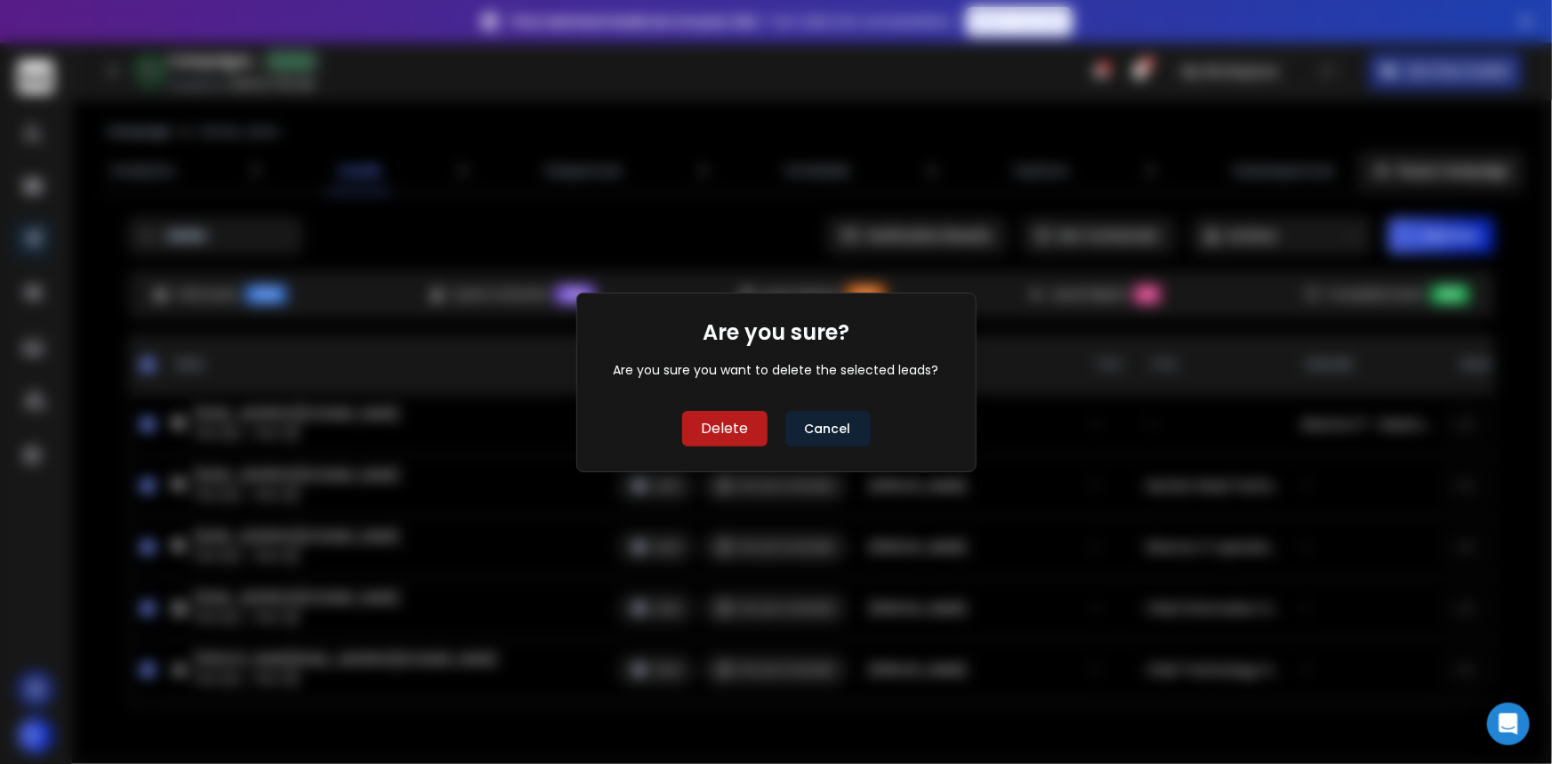
click at [724, 426] on button "Delete" at bounding box center [724, 429] width 85 height 36
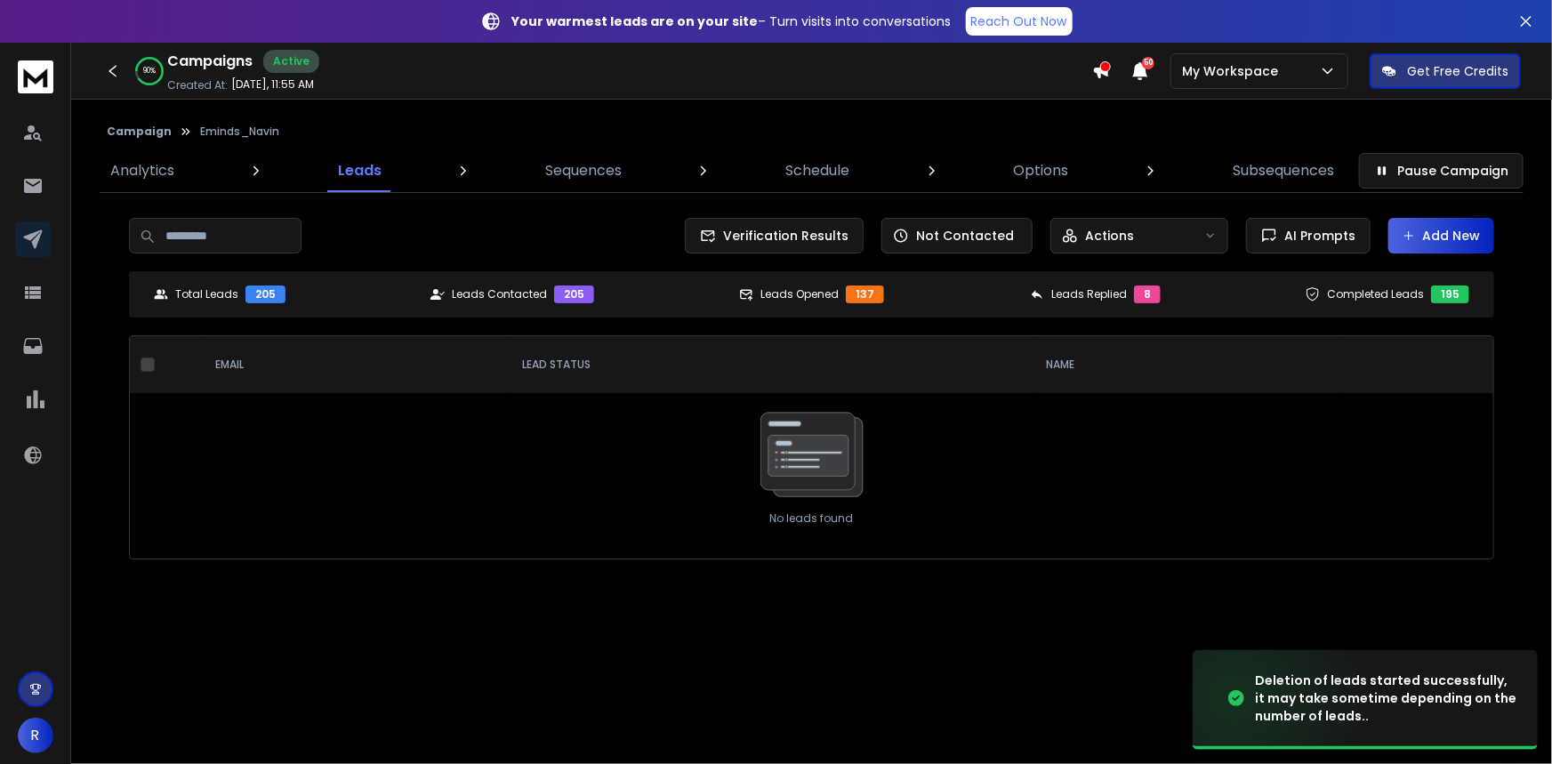
click at [399, 456] on div "No leads found" at bounding box center [812, 468] width 1362 height 149
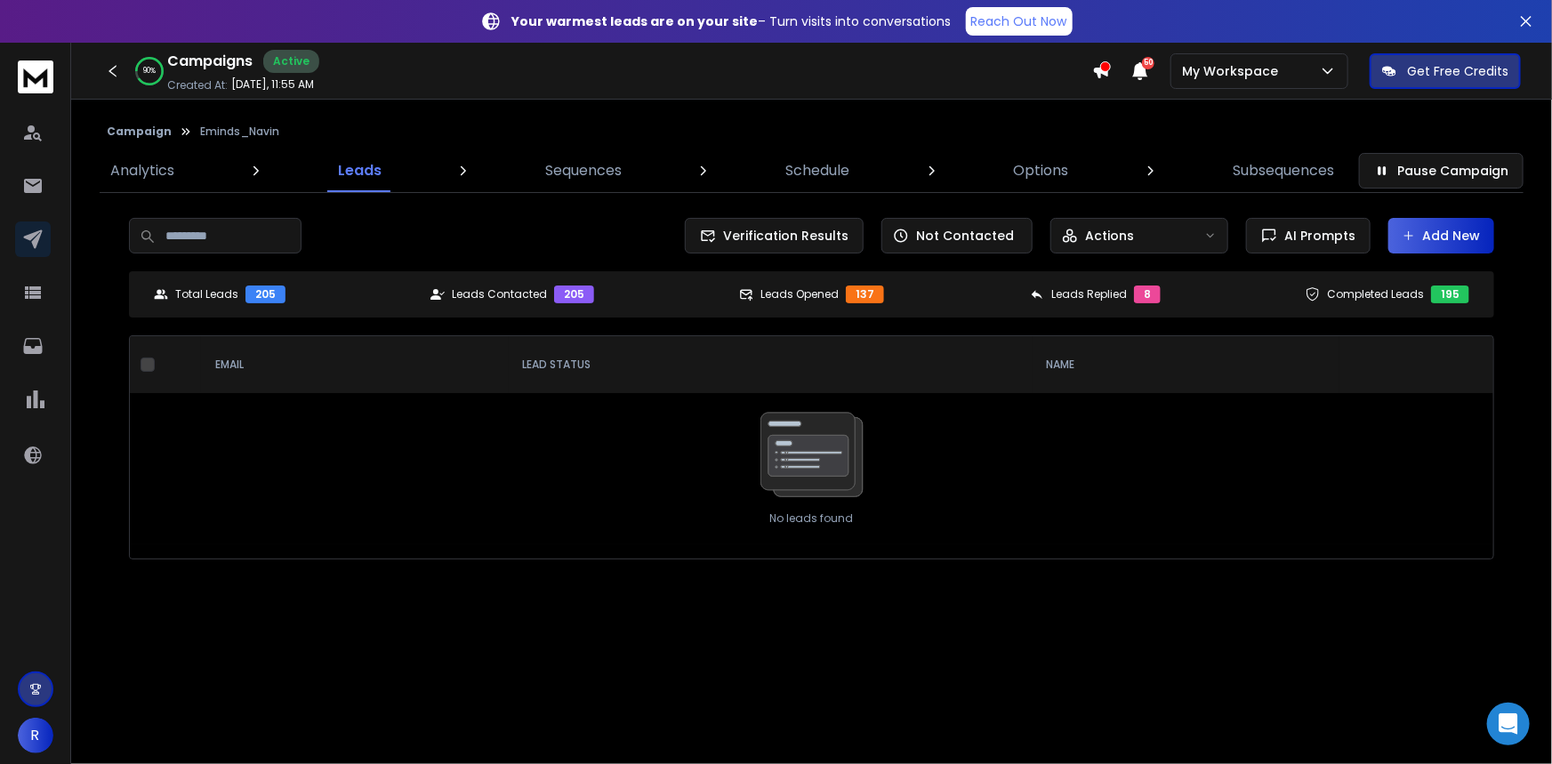
click at [1420, 235] on button "Add New" at bounding box center [1441, 236] width 106 height 36
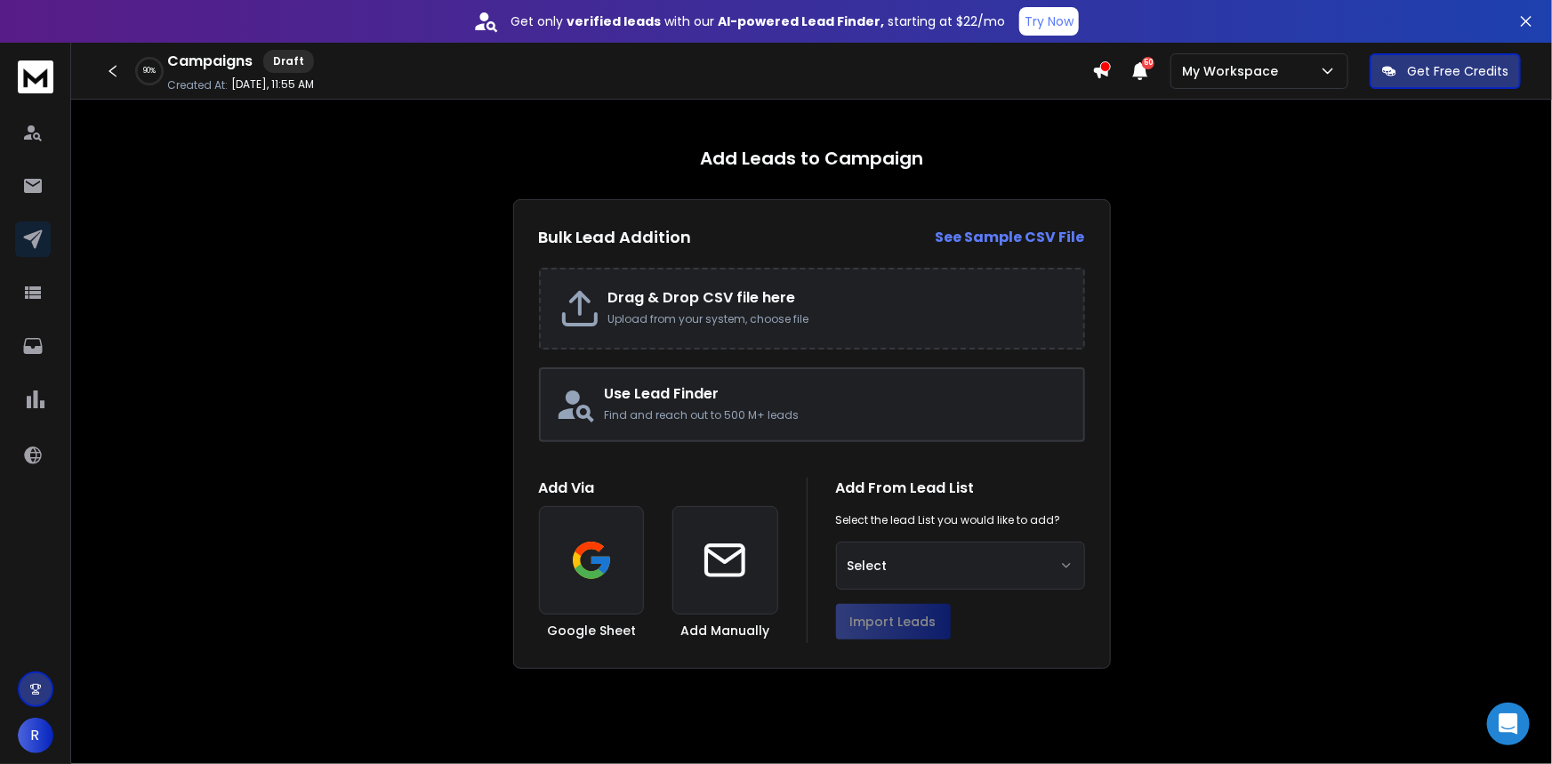
click at [674, 312] on p "Upload from your system, choose file" at bounding box center [836, 319] width 457 height 14
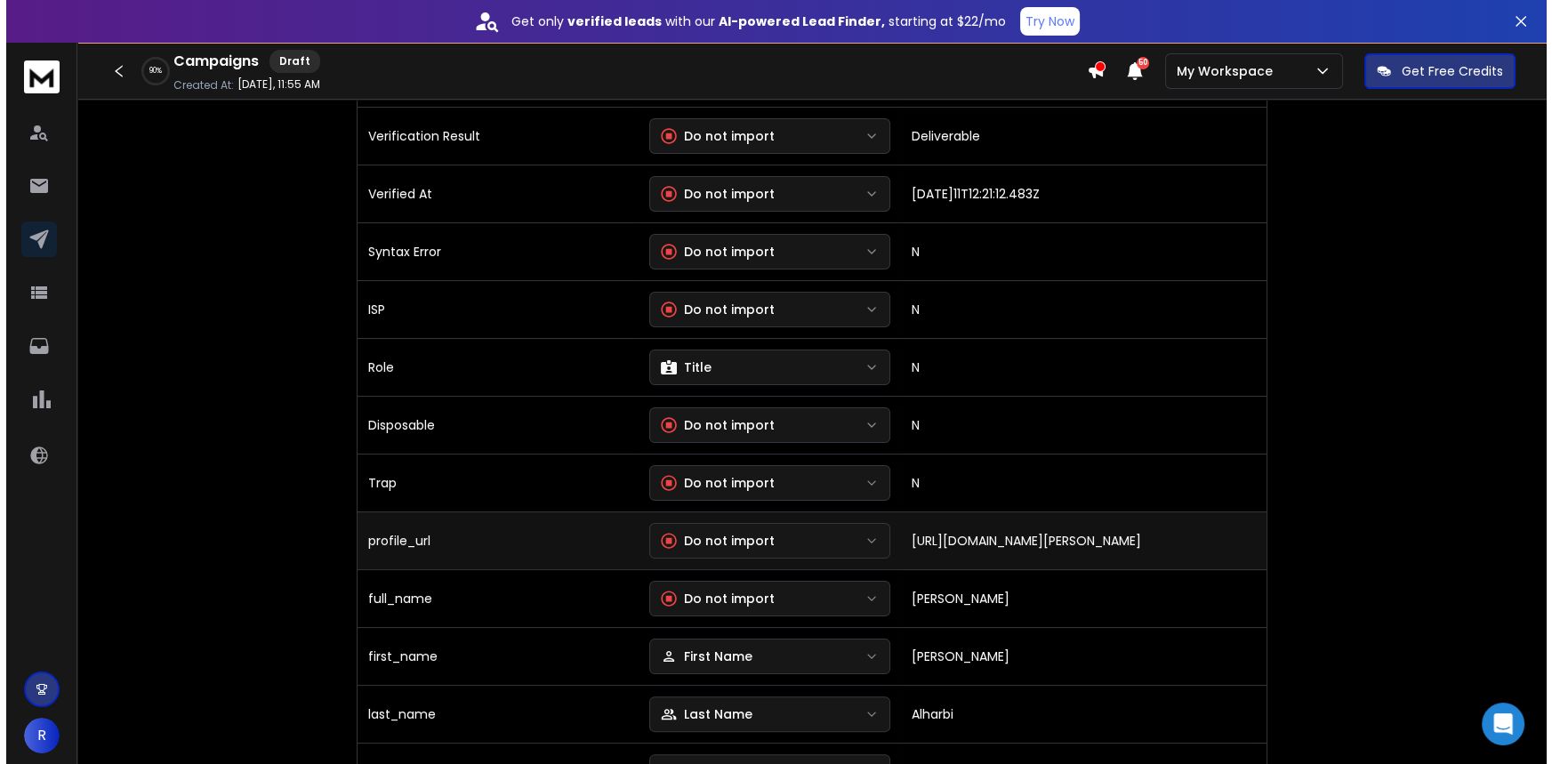
scroll to position [404, 0]
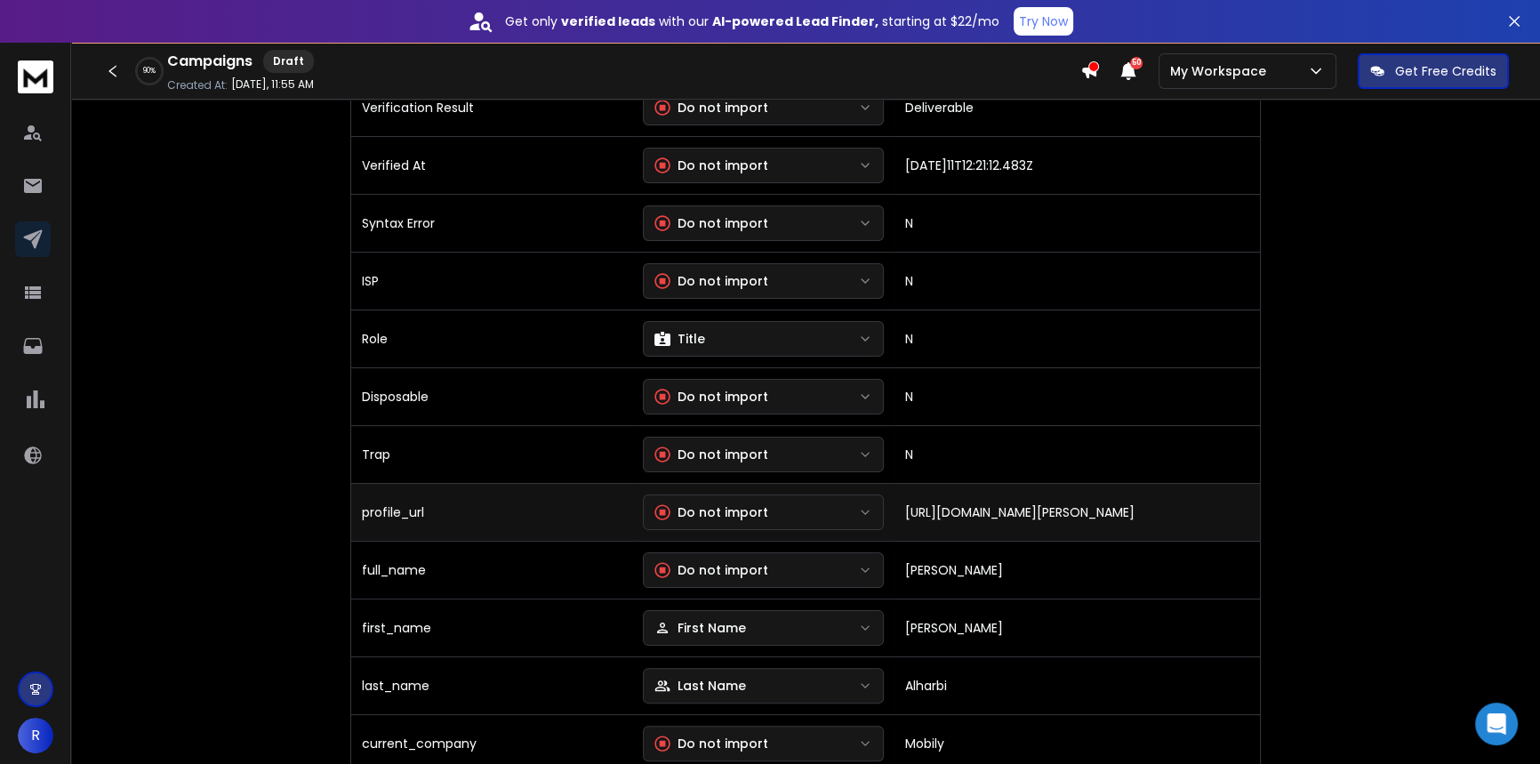
click at [802, 504] on button "Do not import" at bounding box center [763, 512] width 240 height 36
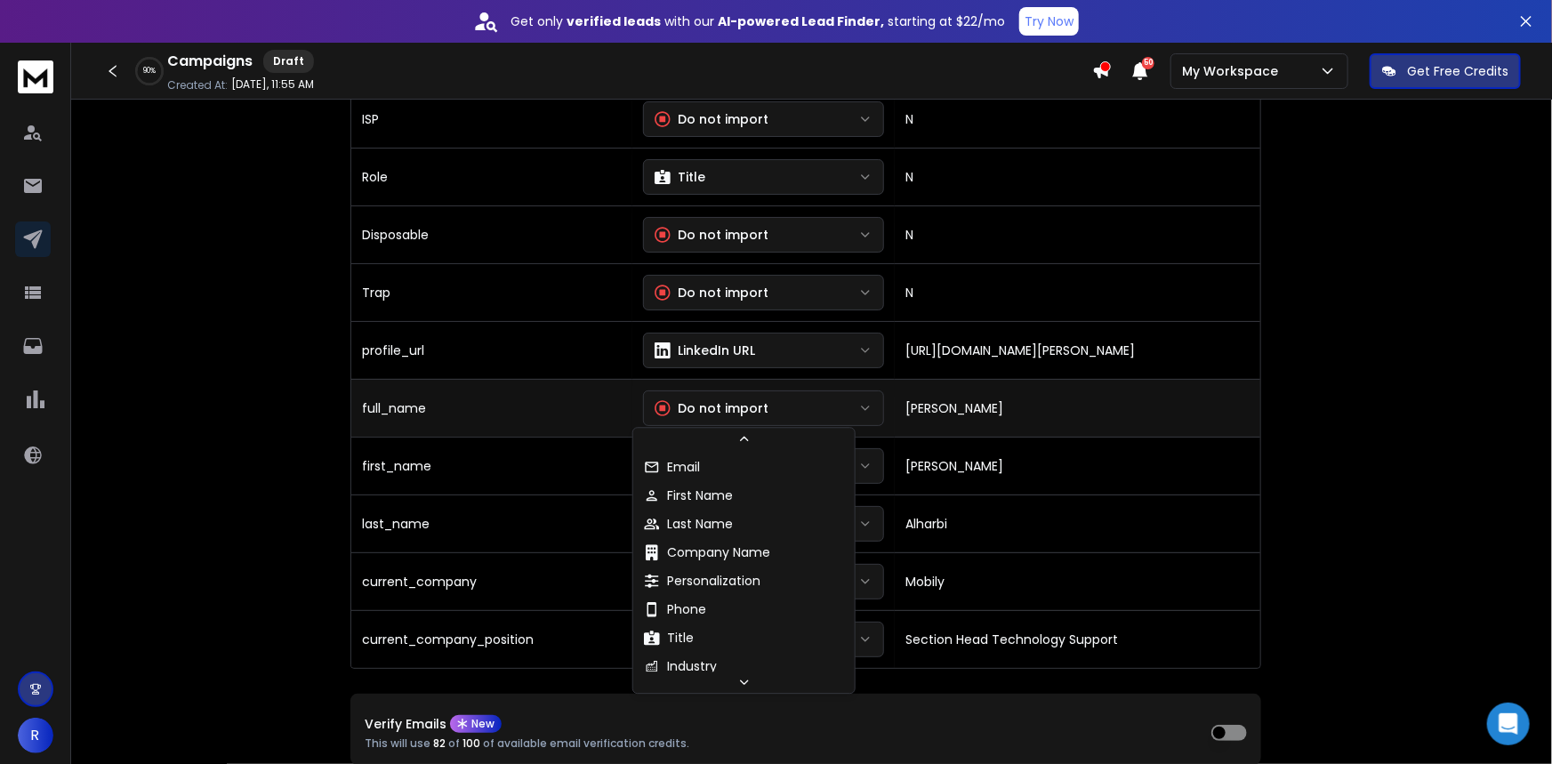
scroll to position [179, 0]
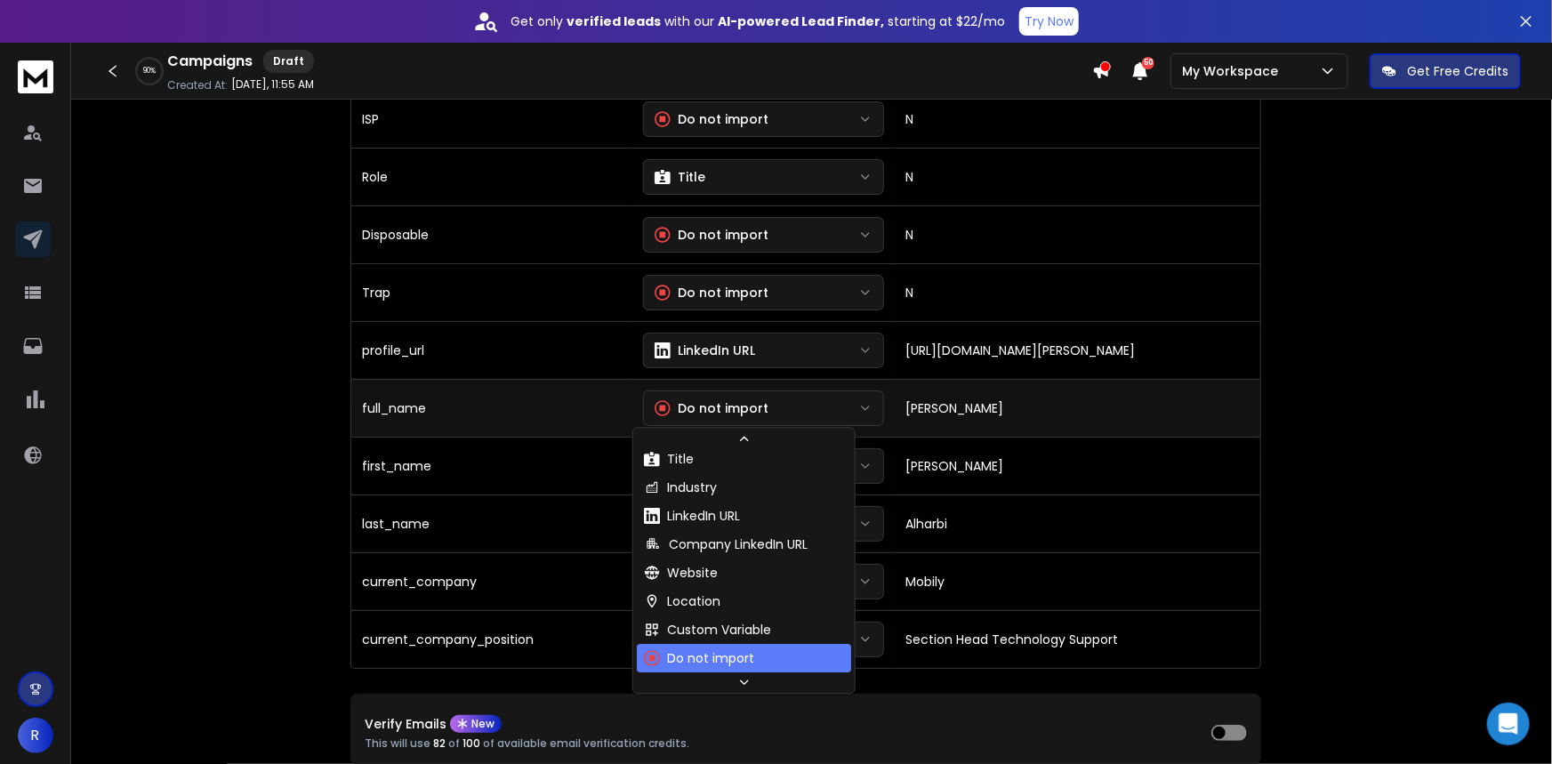
click at [762, 408] on button "Do not import" at bounding box center [763, 408] width 240 height 36
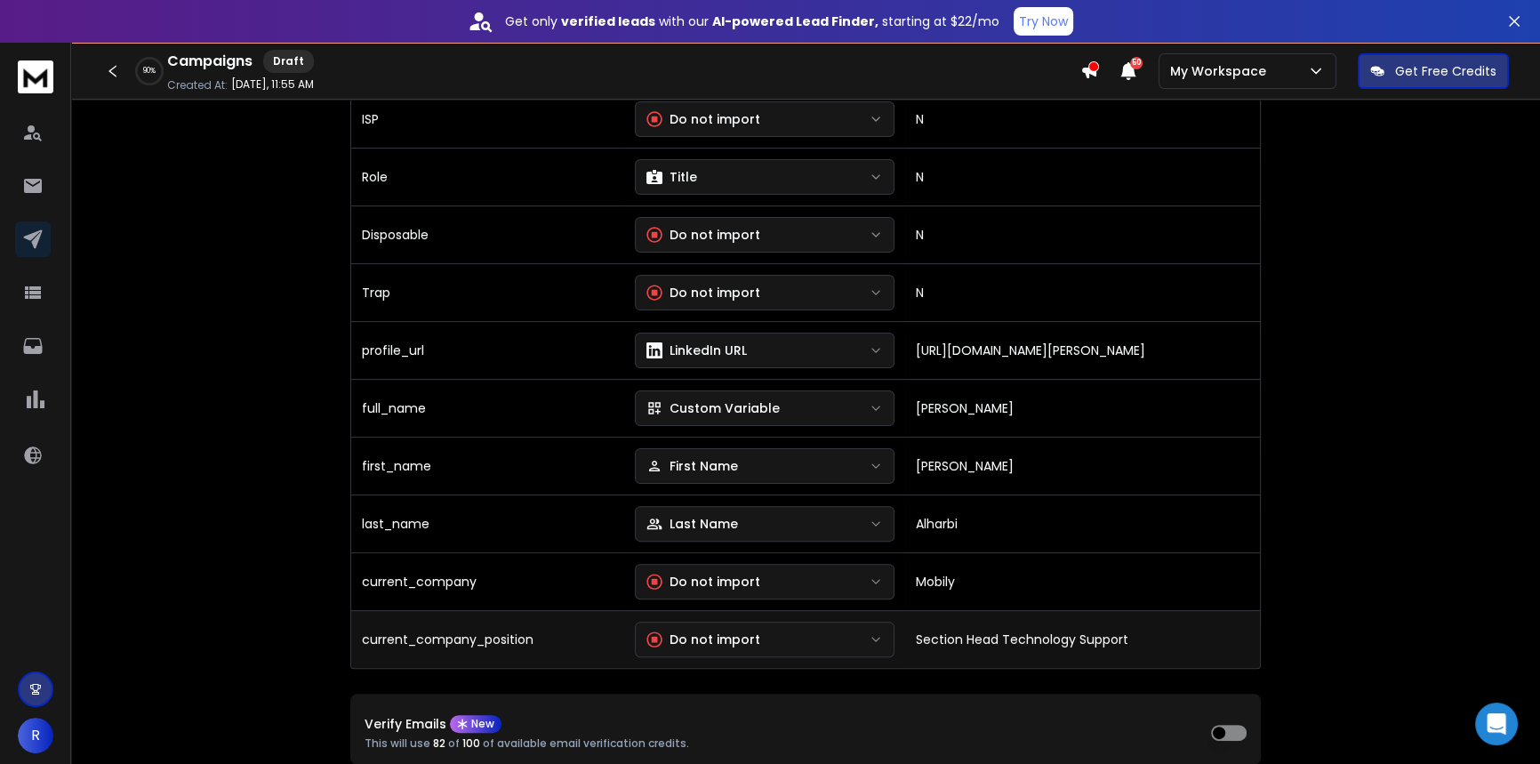
click at [807, 642] on button "Do not import" at bounding box center [765, 640] width 261 height 36
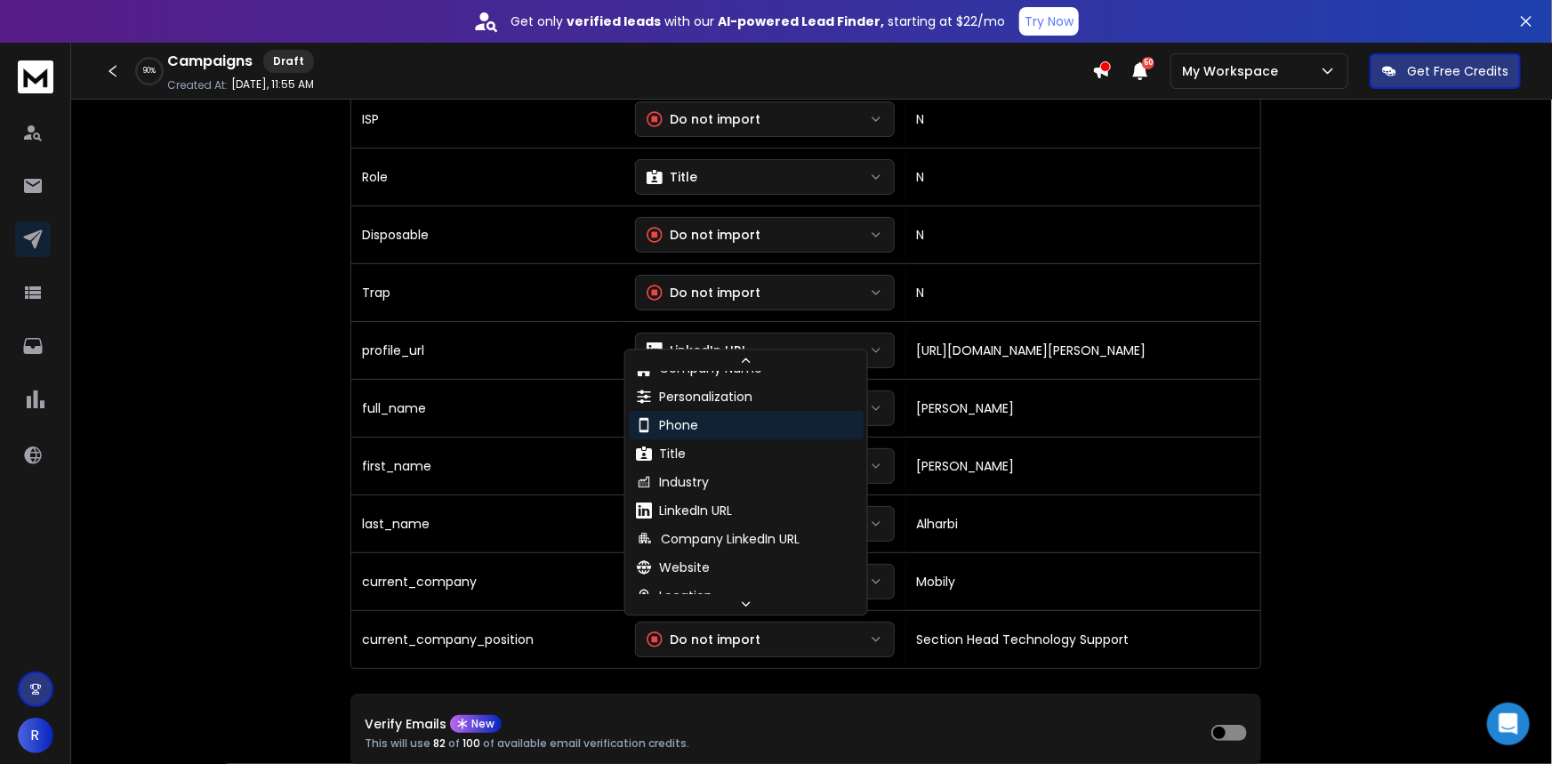
scroll to position [80, 0]
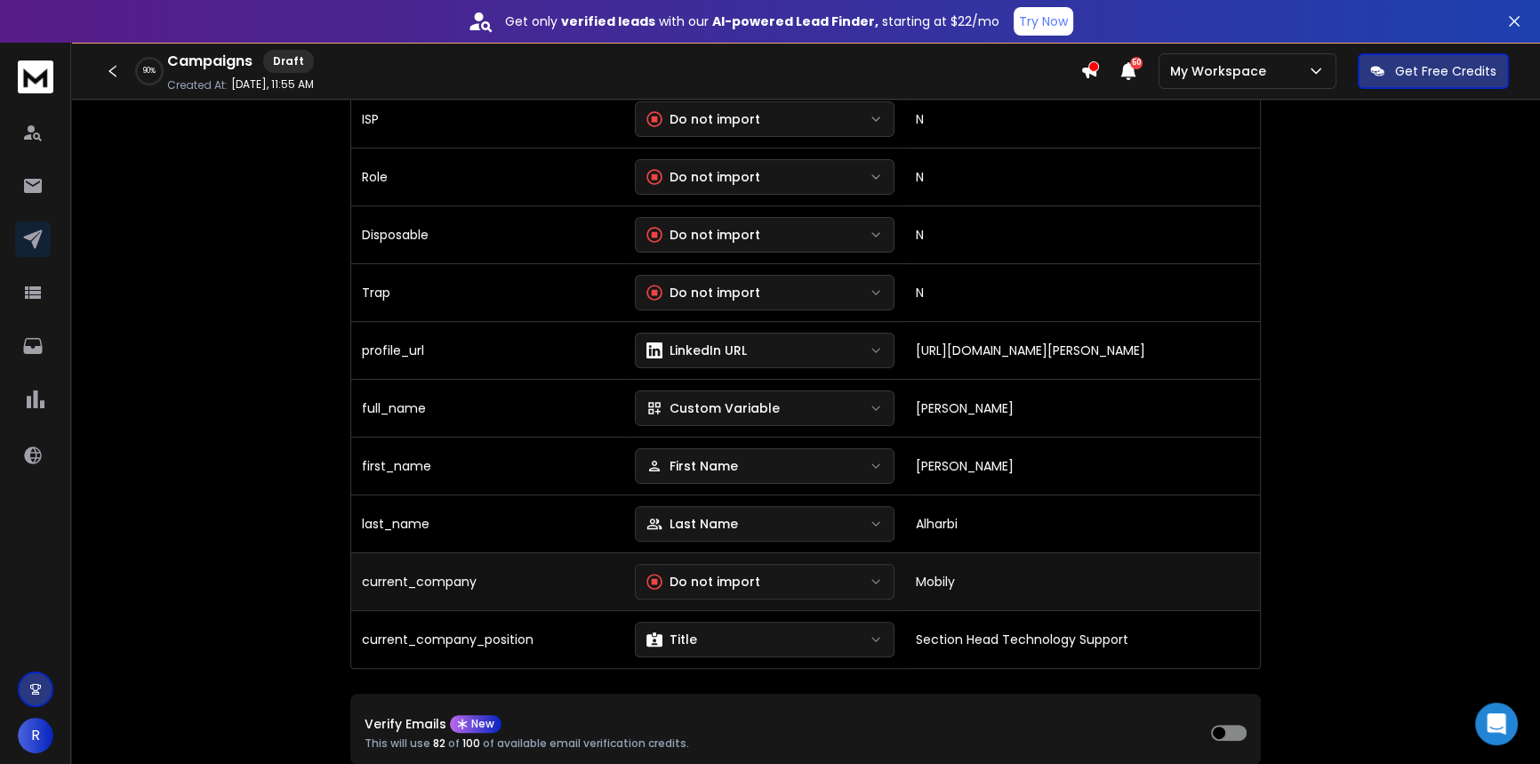
click at [782, 582] on button "Do not import" at bounding box center [765, 582] width 261 height 36
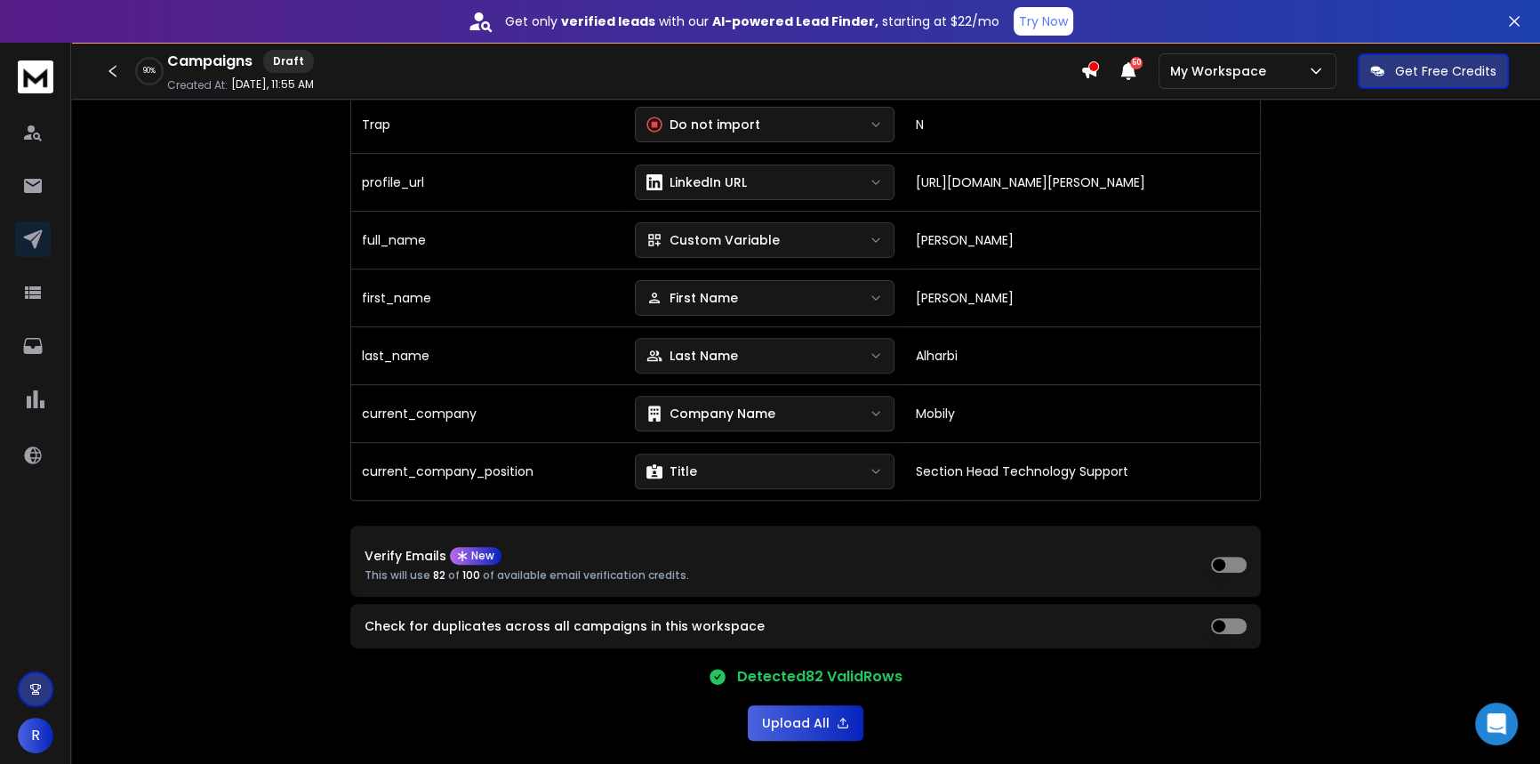
scroll to position [736, 0]
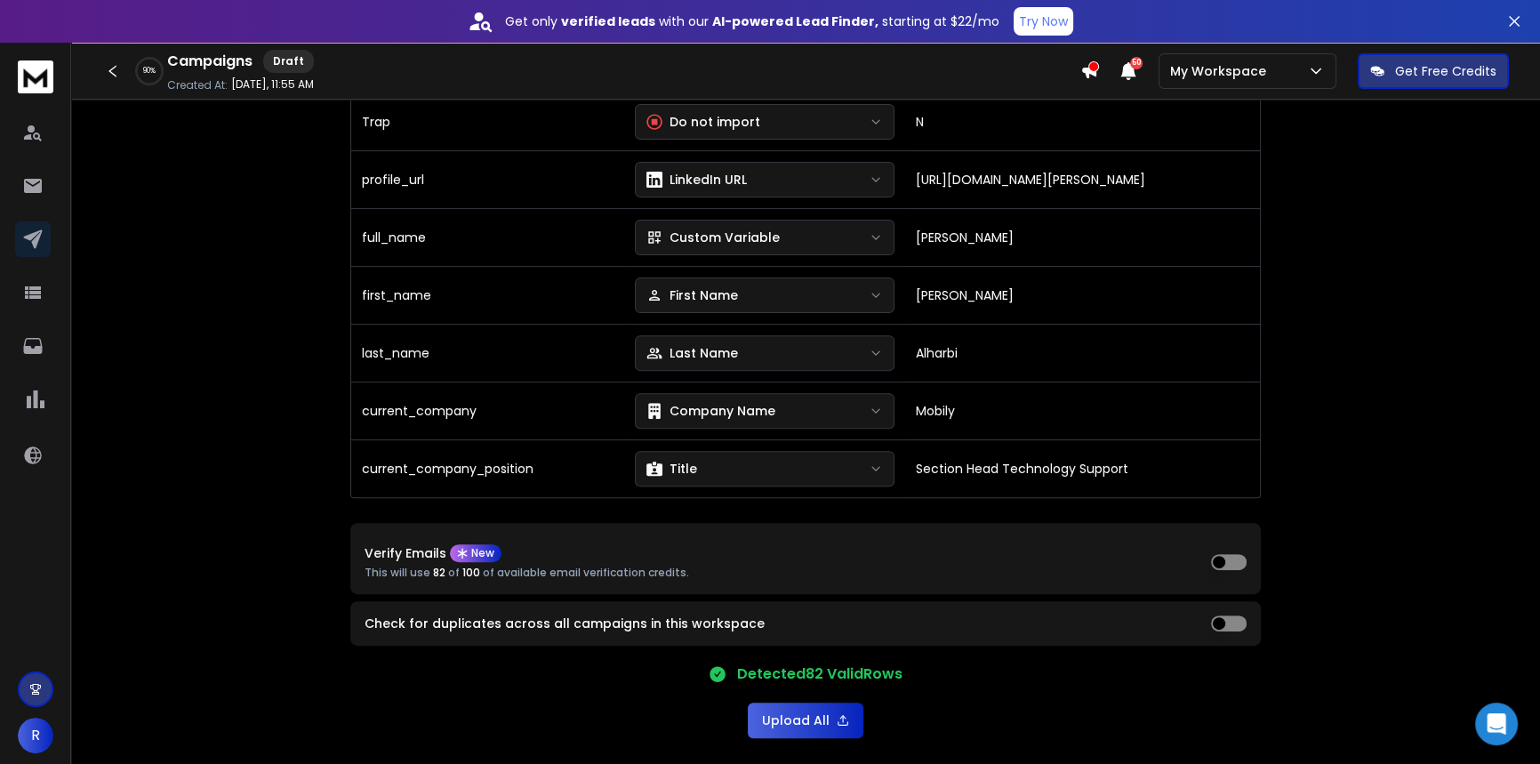
click at [780, 711] on button "Upload All" at bounding box center [806, 720] width 116 height 36
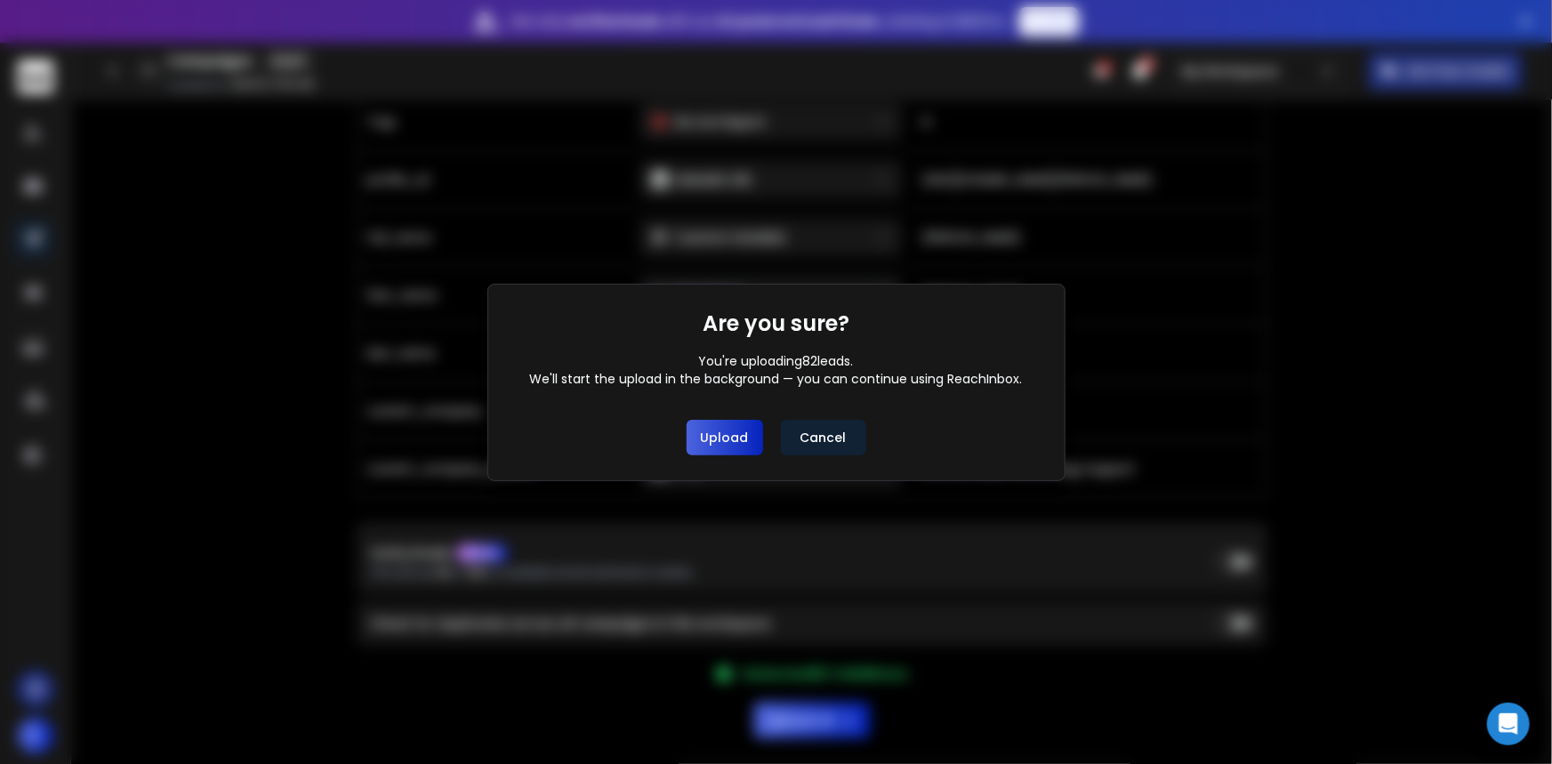
click at [722, 435] on button "Upload" at bounding box center [724, 438] width 76 height 36
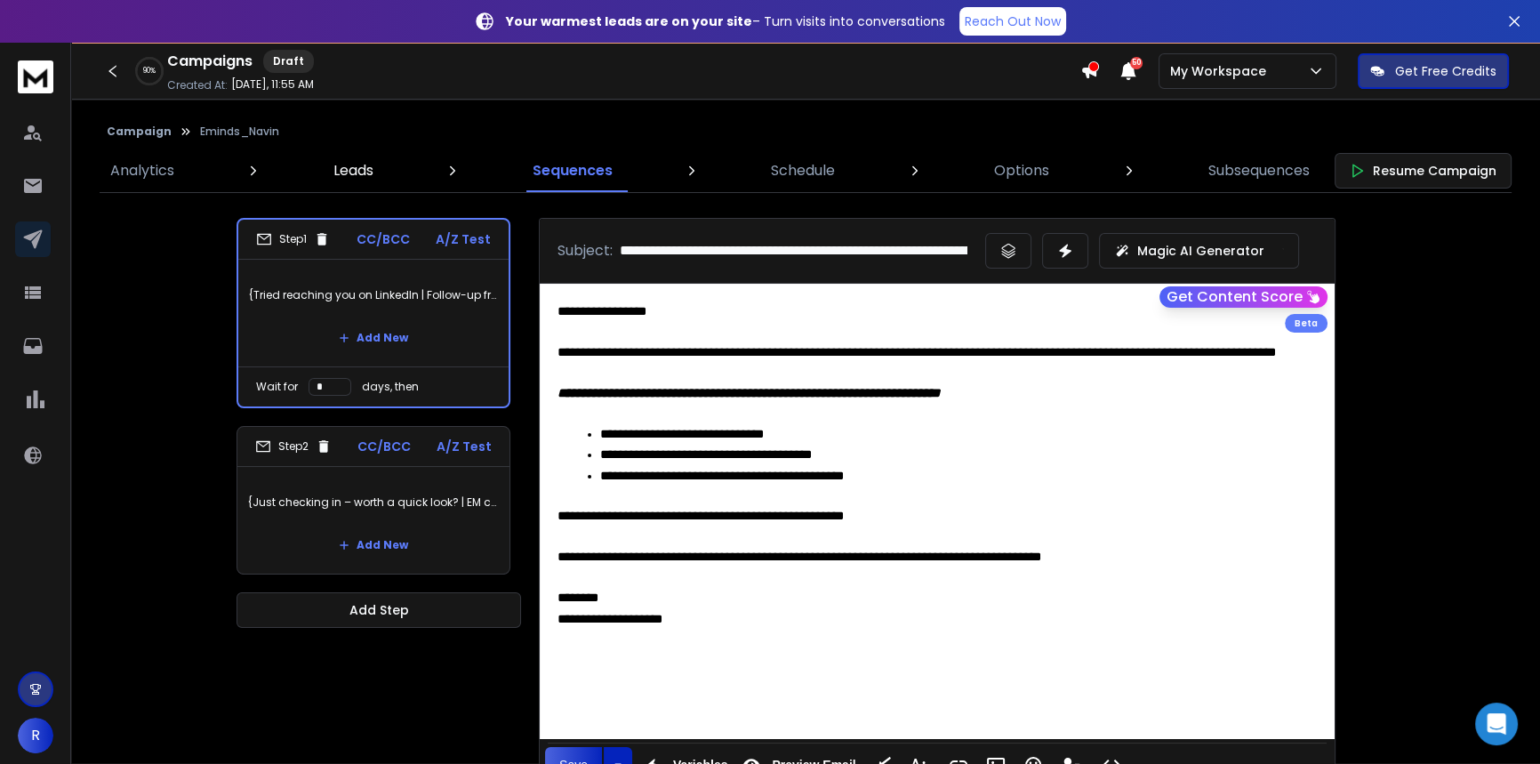
click at [363, 170] on p "Leads" at bounding box center [353, 170] width 40 height 21
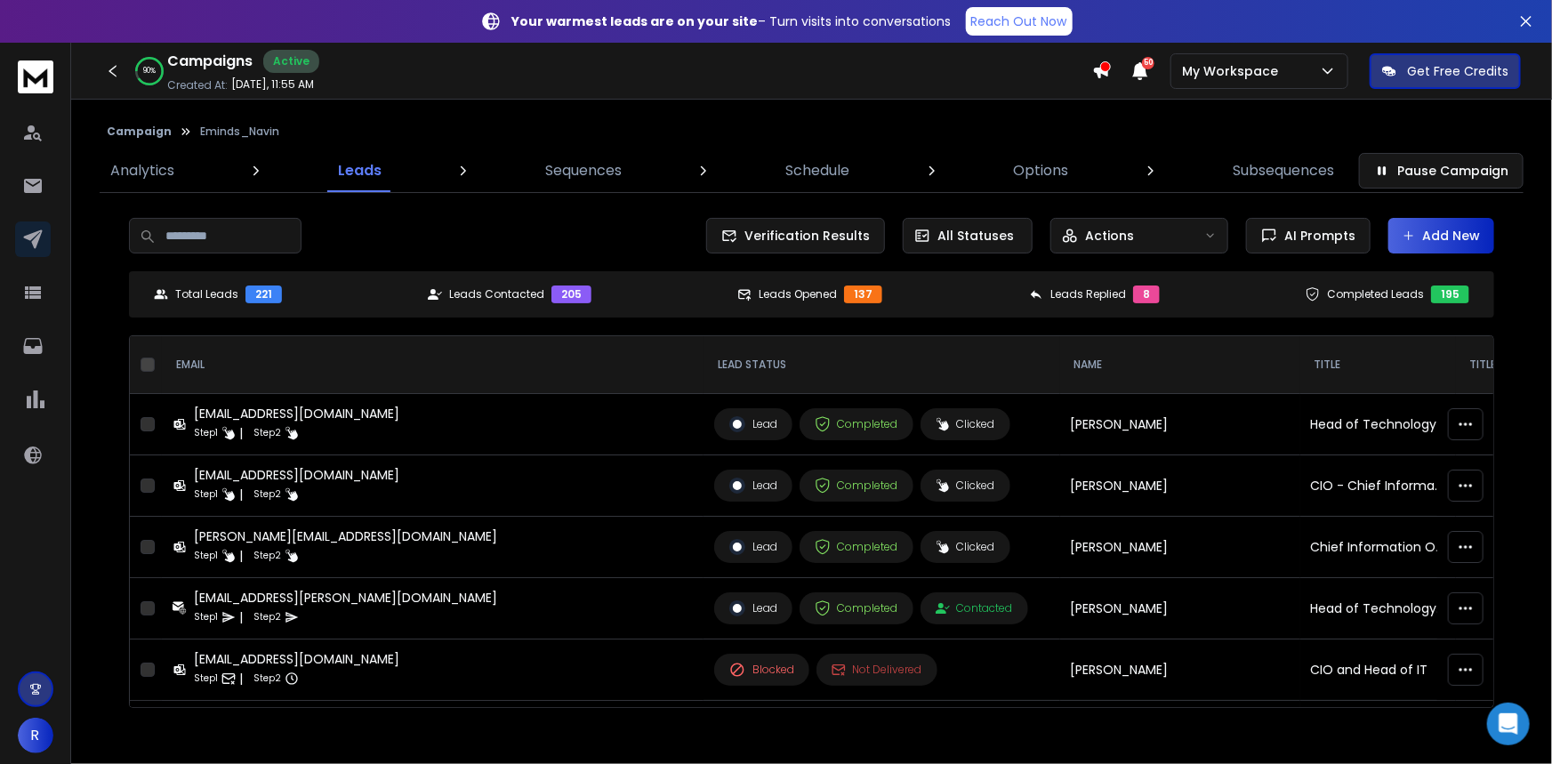
click at [1433, 230] on button "Add New" at bounding box center [1441, 236] width 106 height 36
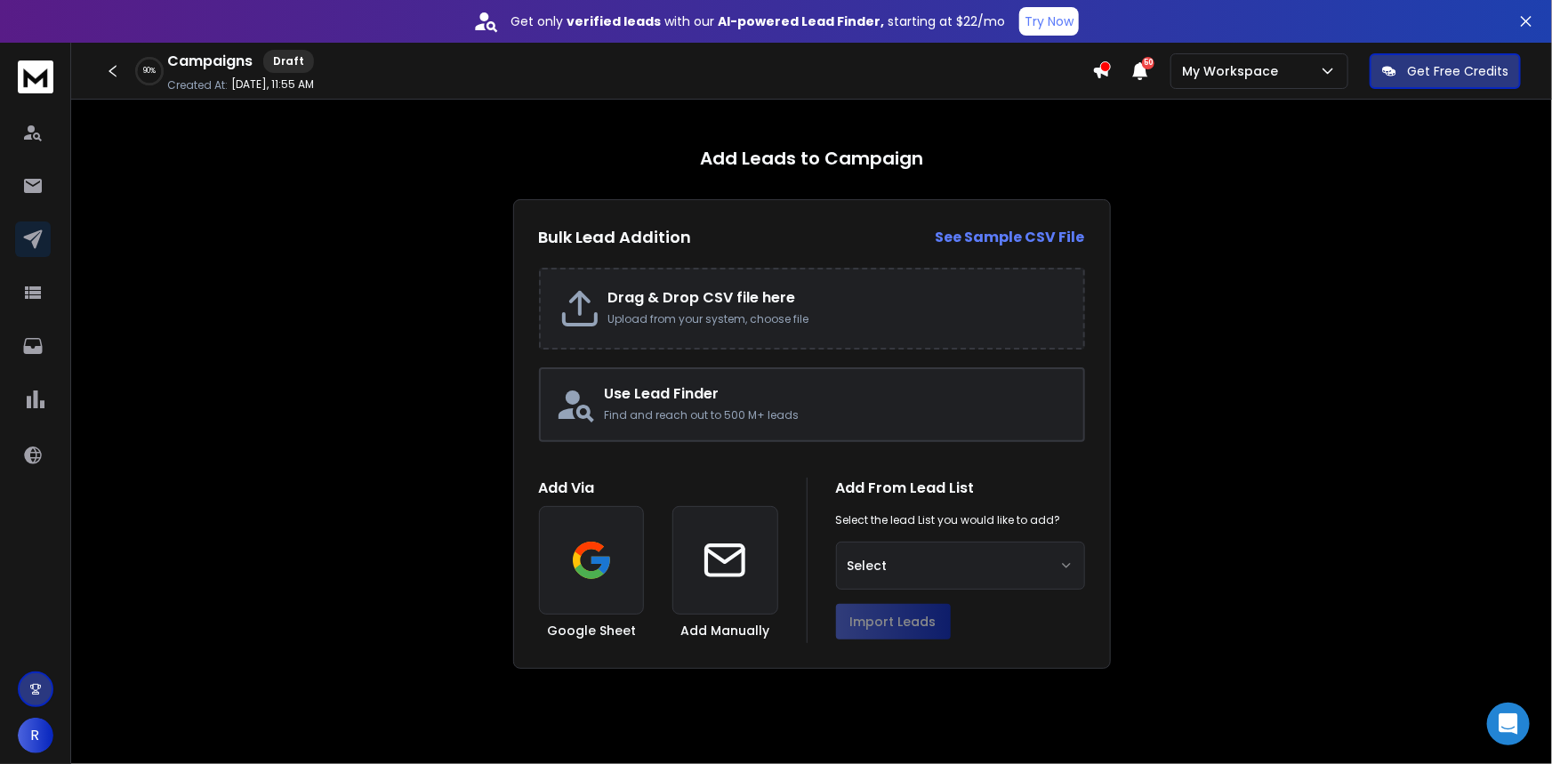
click at [688, 313] on p "Upload from your system, choose file" at bounding box center [836, 319] width 457 height 14
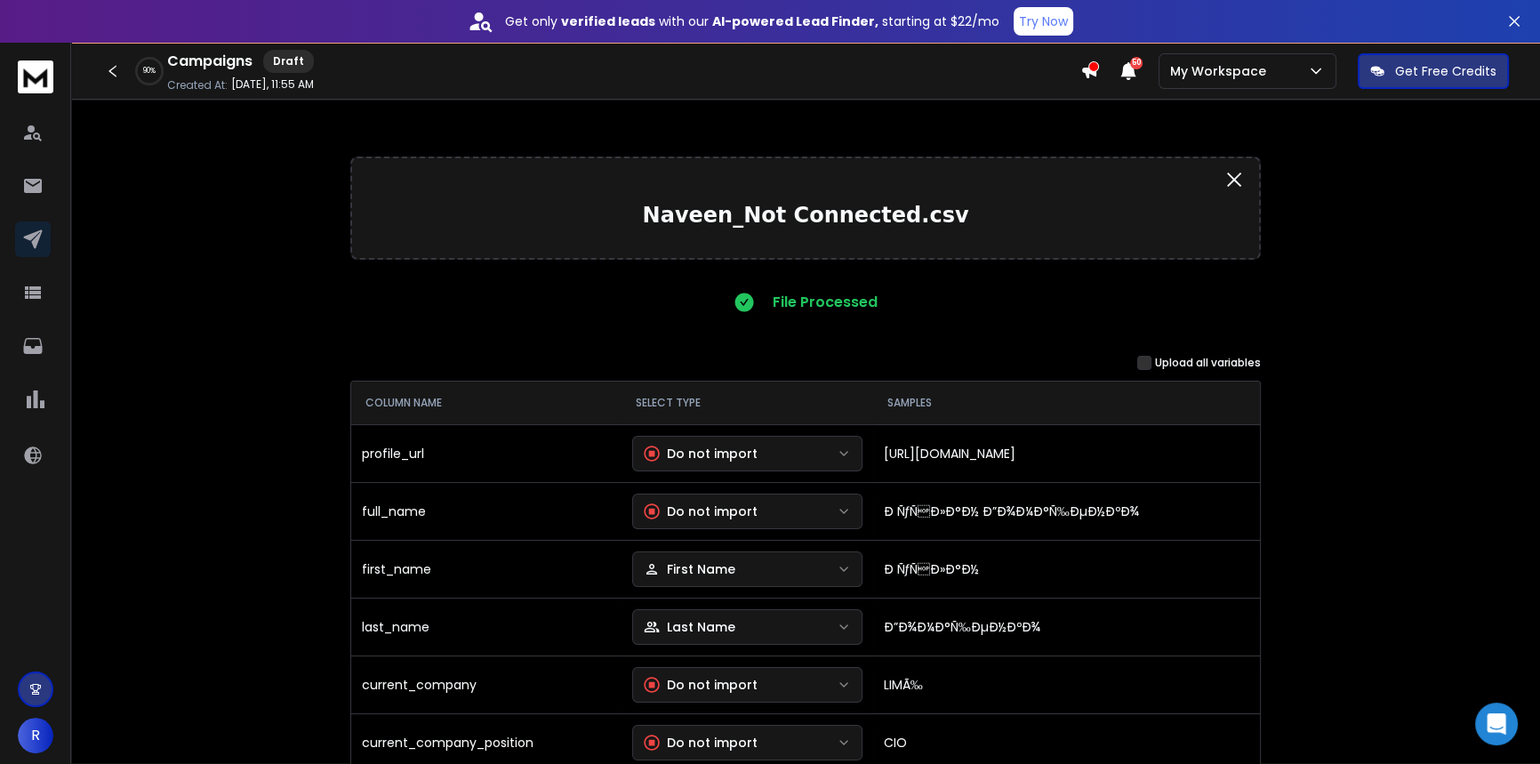
click at [1238, 177] on icon at bounding box center [1234, 179] width 21 height 21
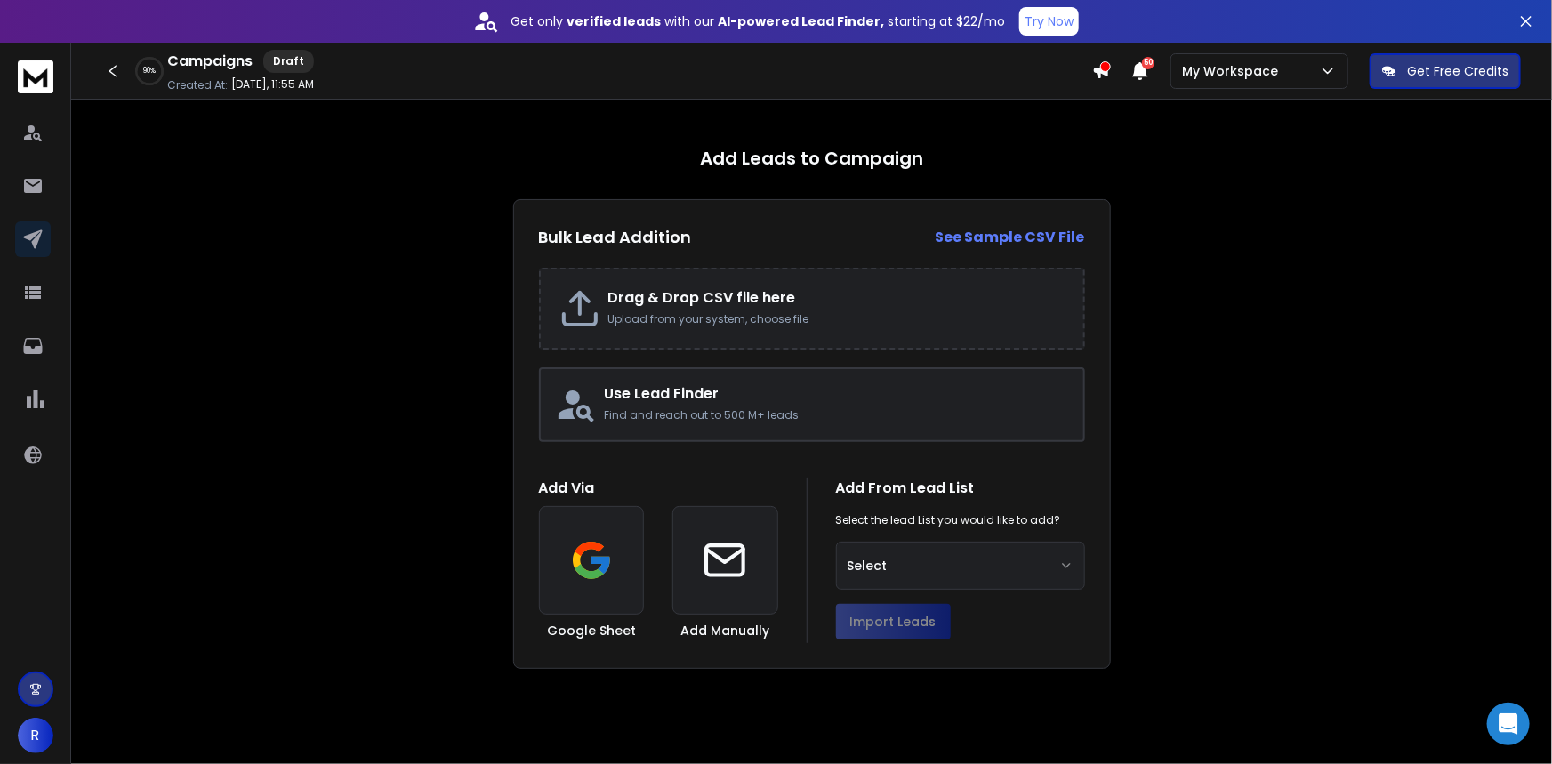
click at [738, 303] on h2 "Drag & Drop CSV file here" at bounding box center [836, 297] width 457 height 21
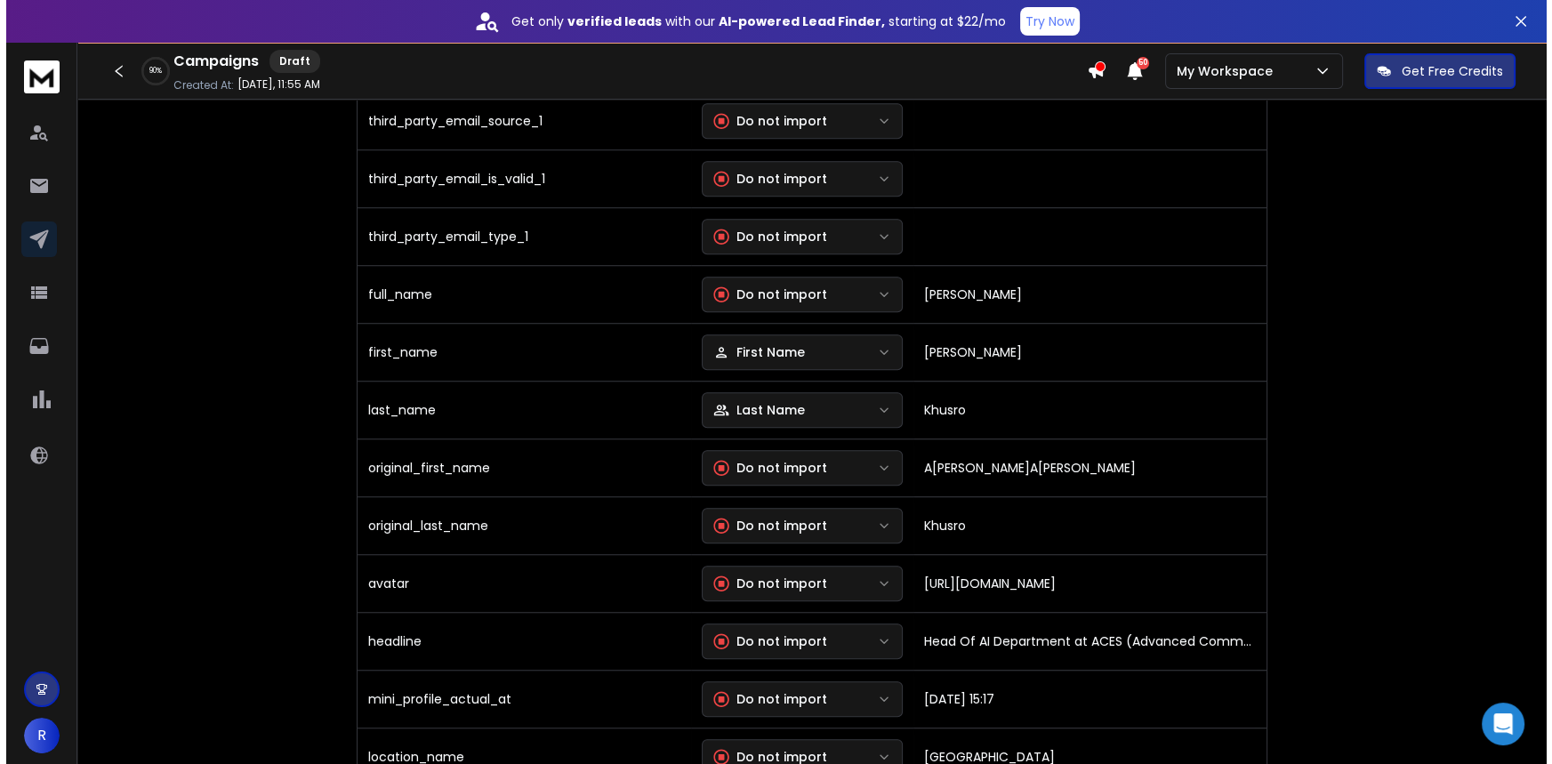
scroll to position [1778, 0]
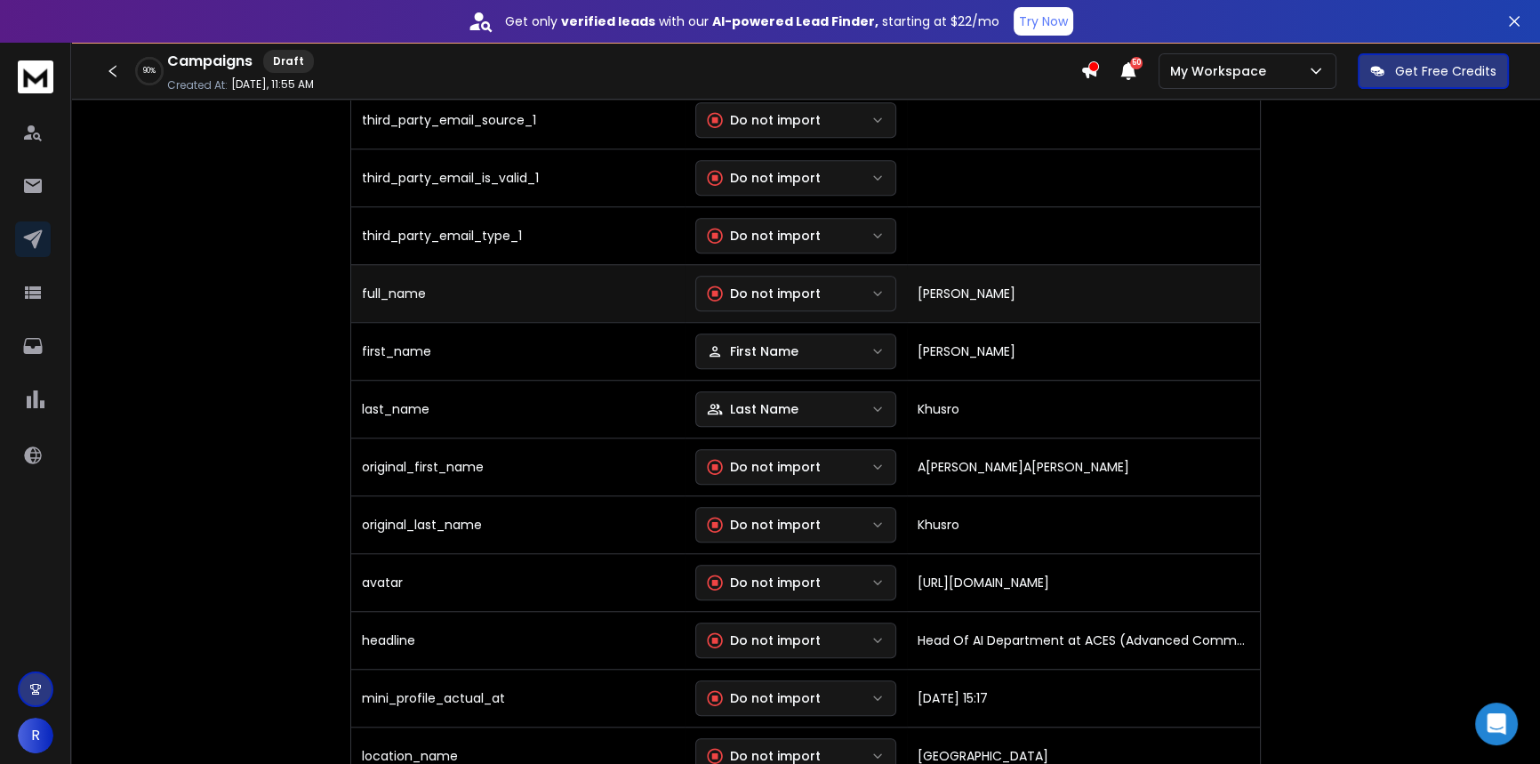
click at [808, 285] on div "Do not import" at bounding box center [764, 294] width 114 height 18
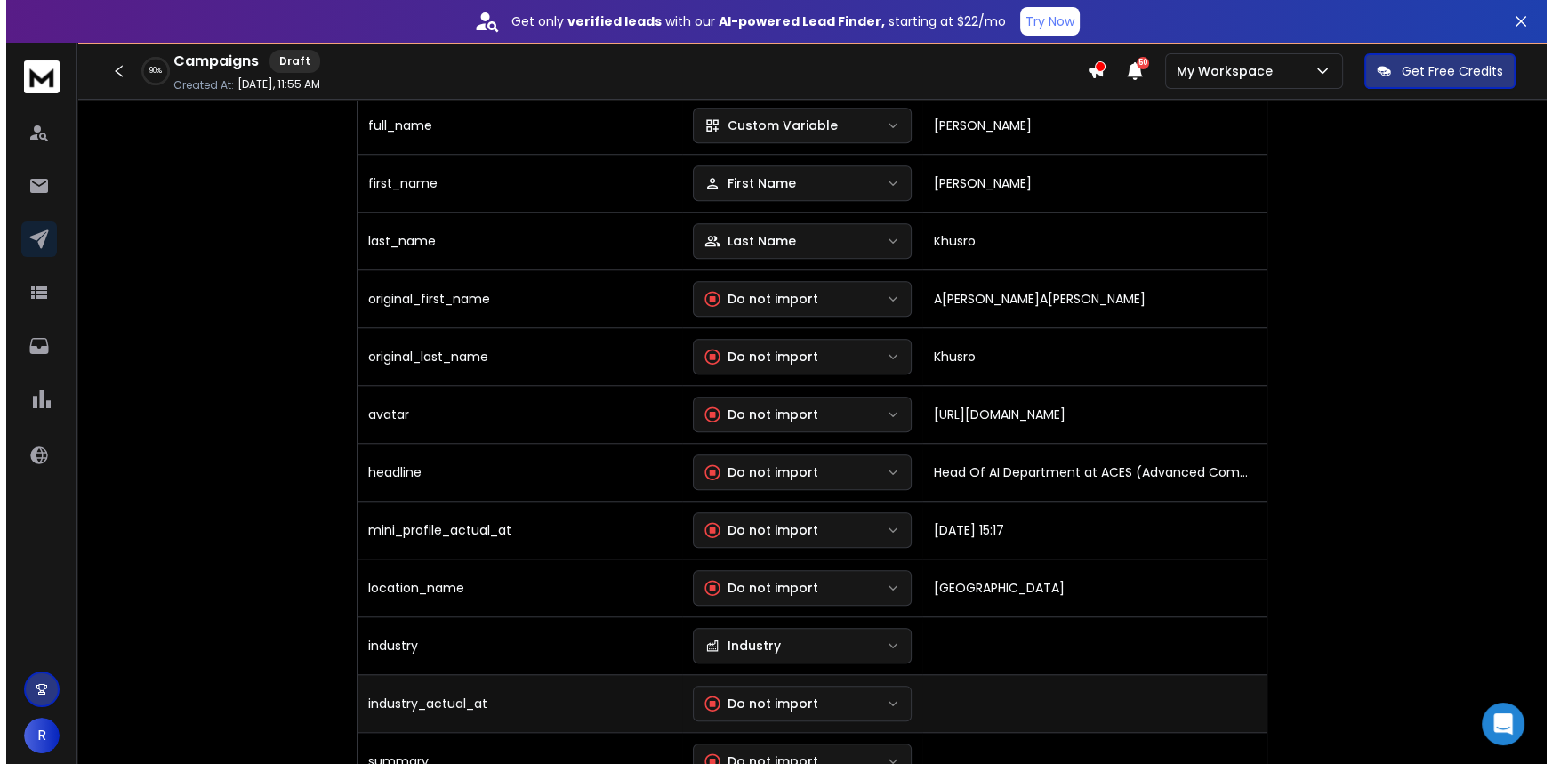
scroll to position [2101, 0]
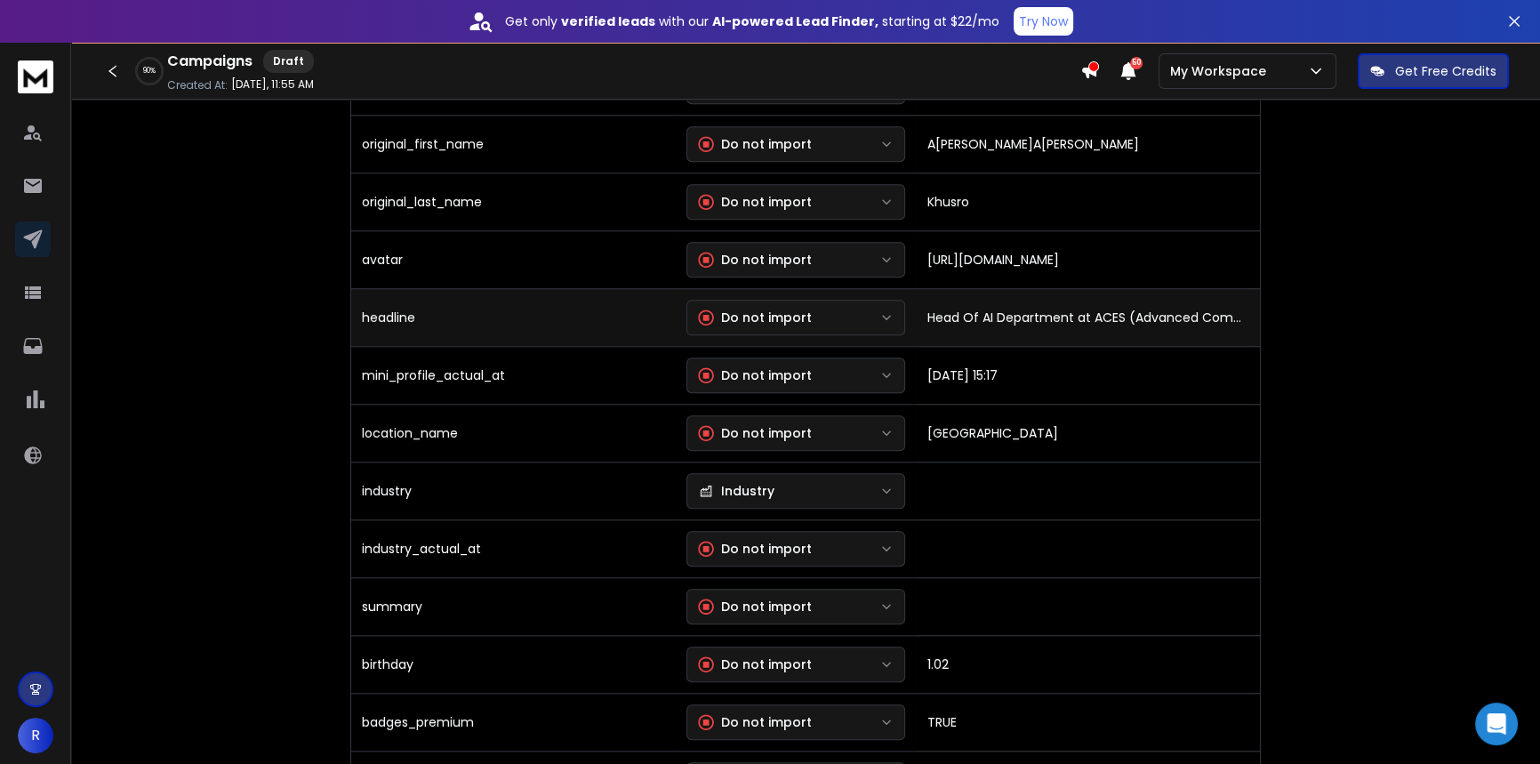
click at [785, 300] on button "Do not import" at bounding box center [796, 318] width 220 height 36
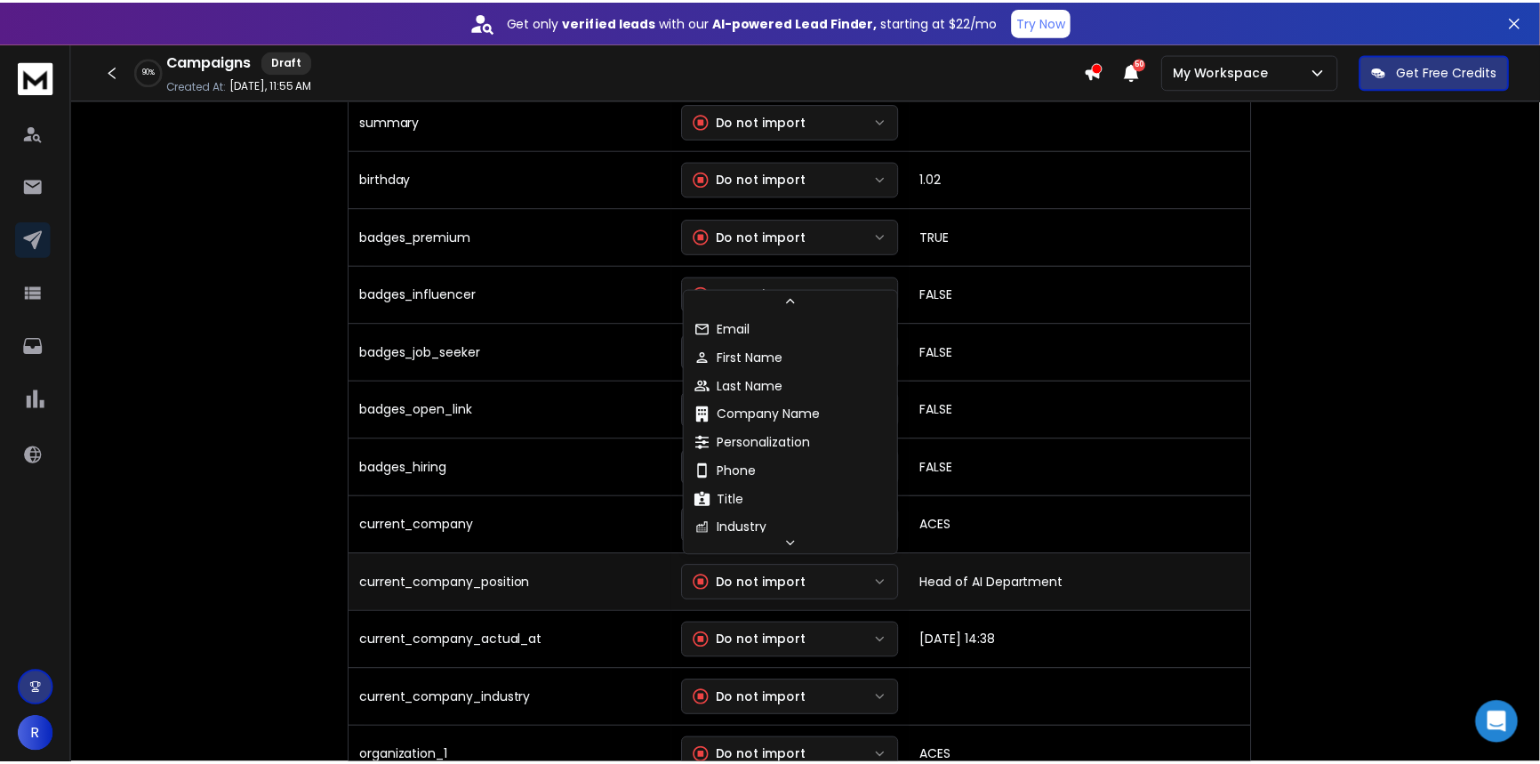
scroll to position [179, 0]
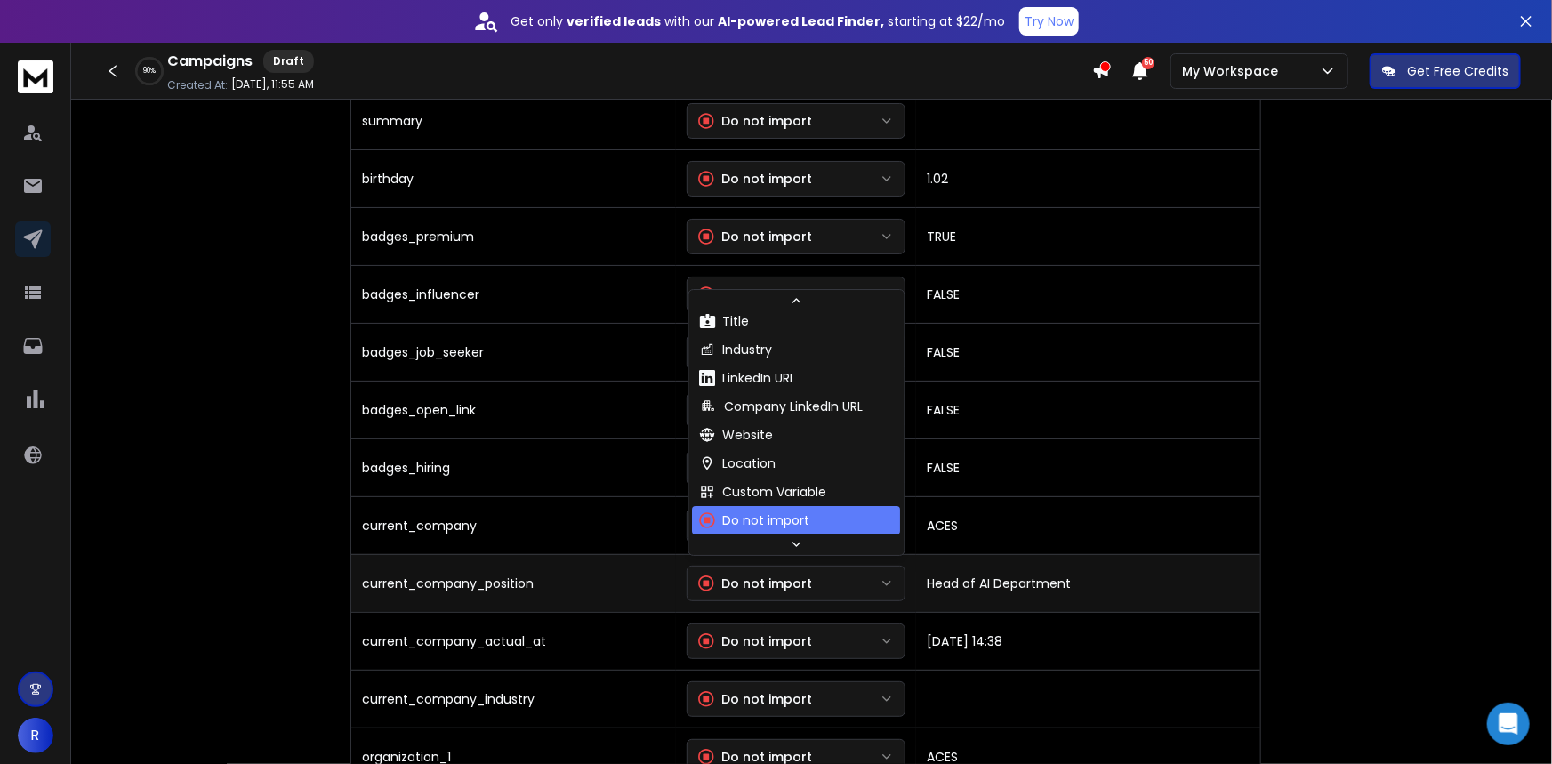
click at [861, 574] on button "Do not import" at bounding box center [796, 584] width 220 height 36
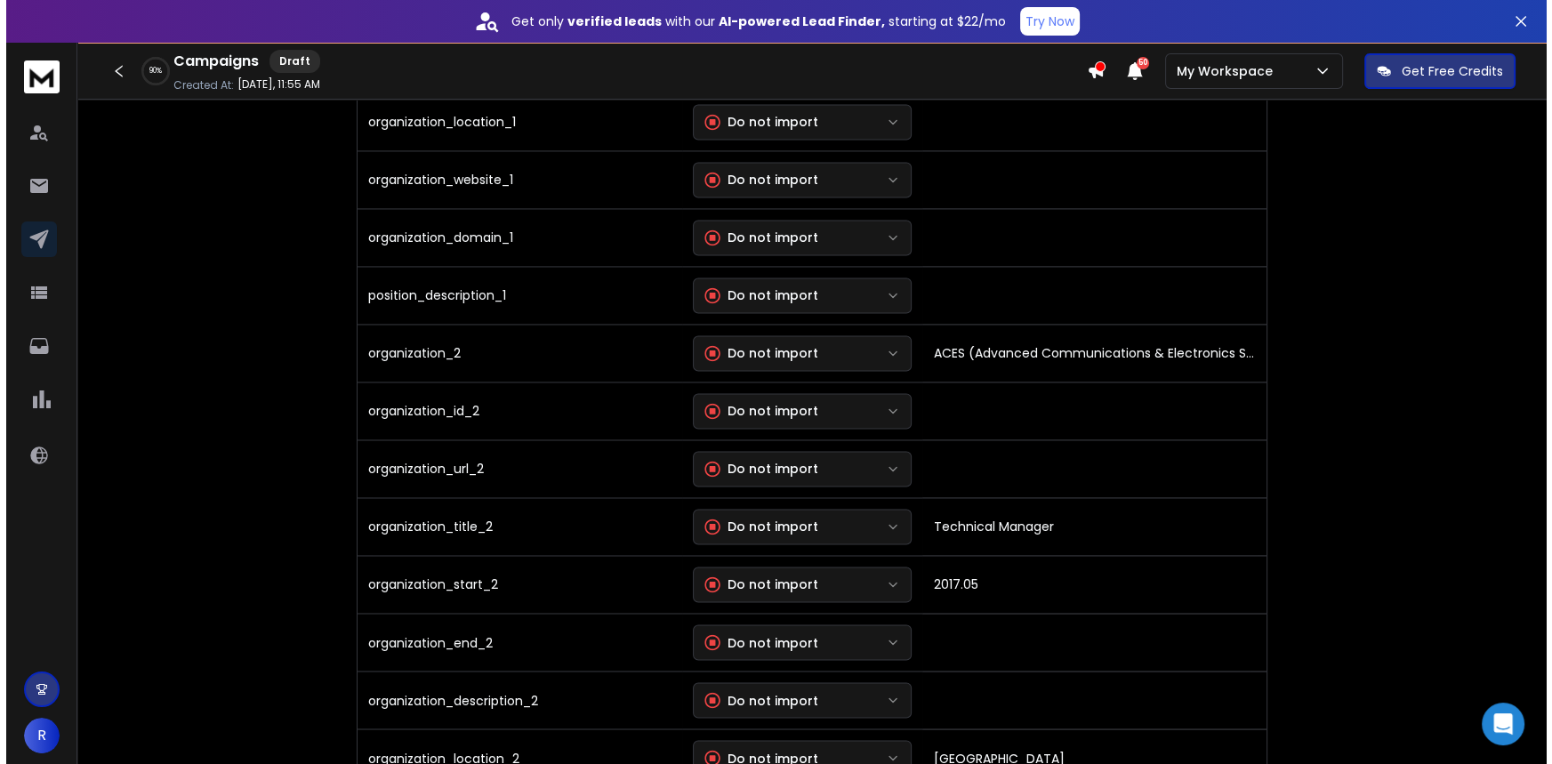
scroll to position [3637, 0]
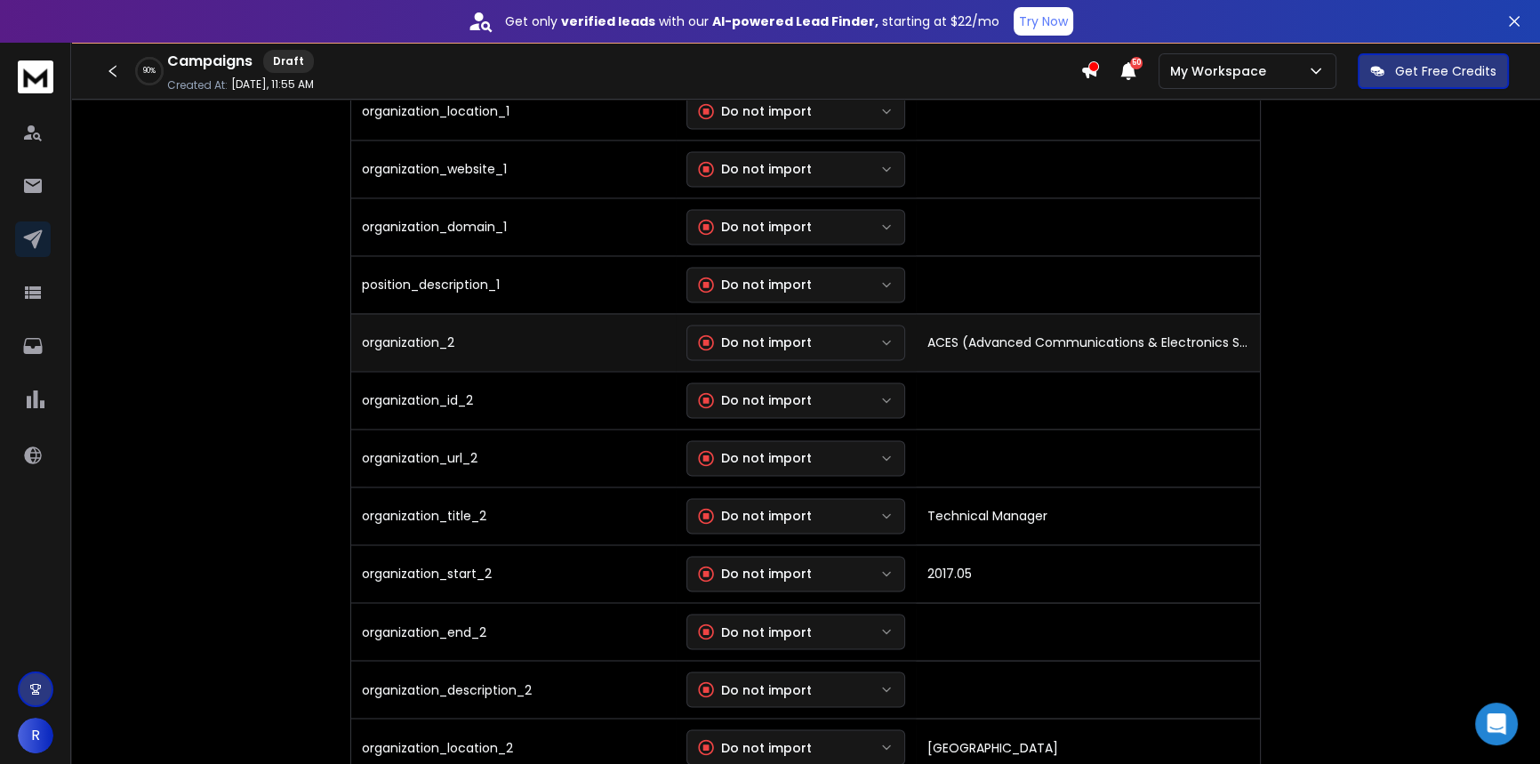
click at [800, 333] on div "Do not import" at bounding box center [755, 342] width 114 height 18
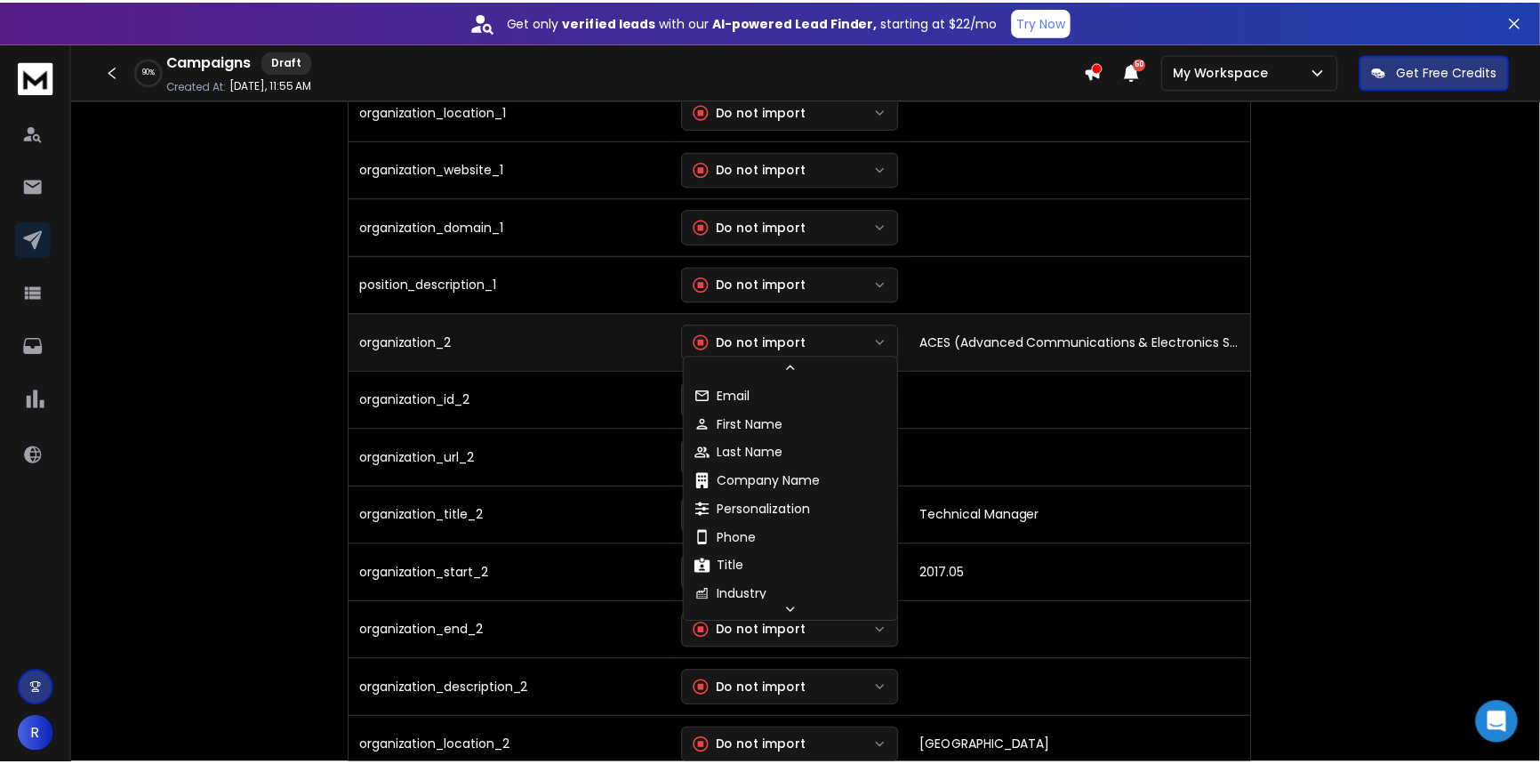
scroll to position [179, 0]
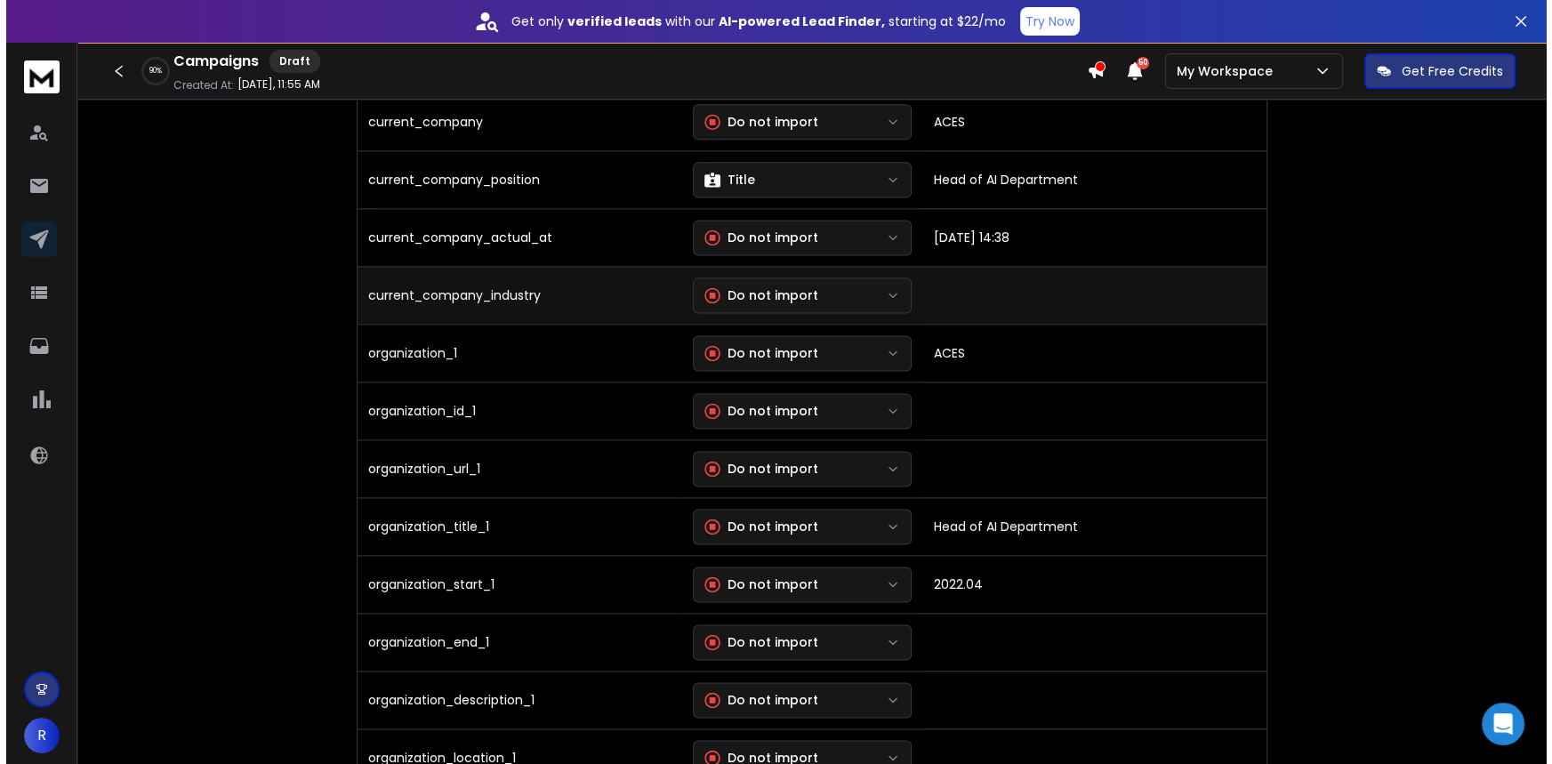
scroll to position [2910, 0]
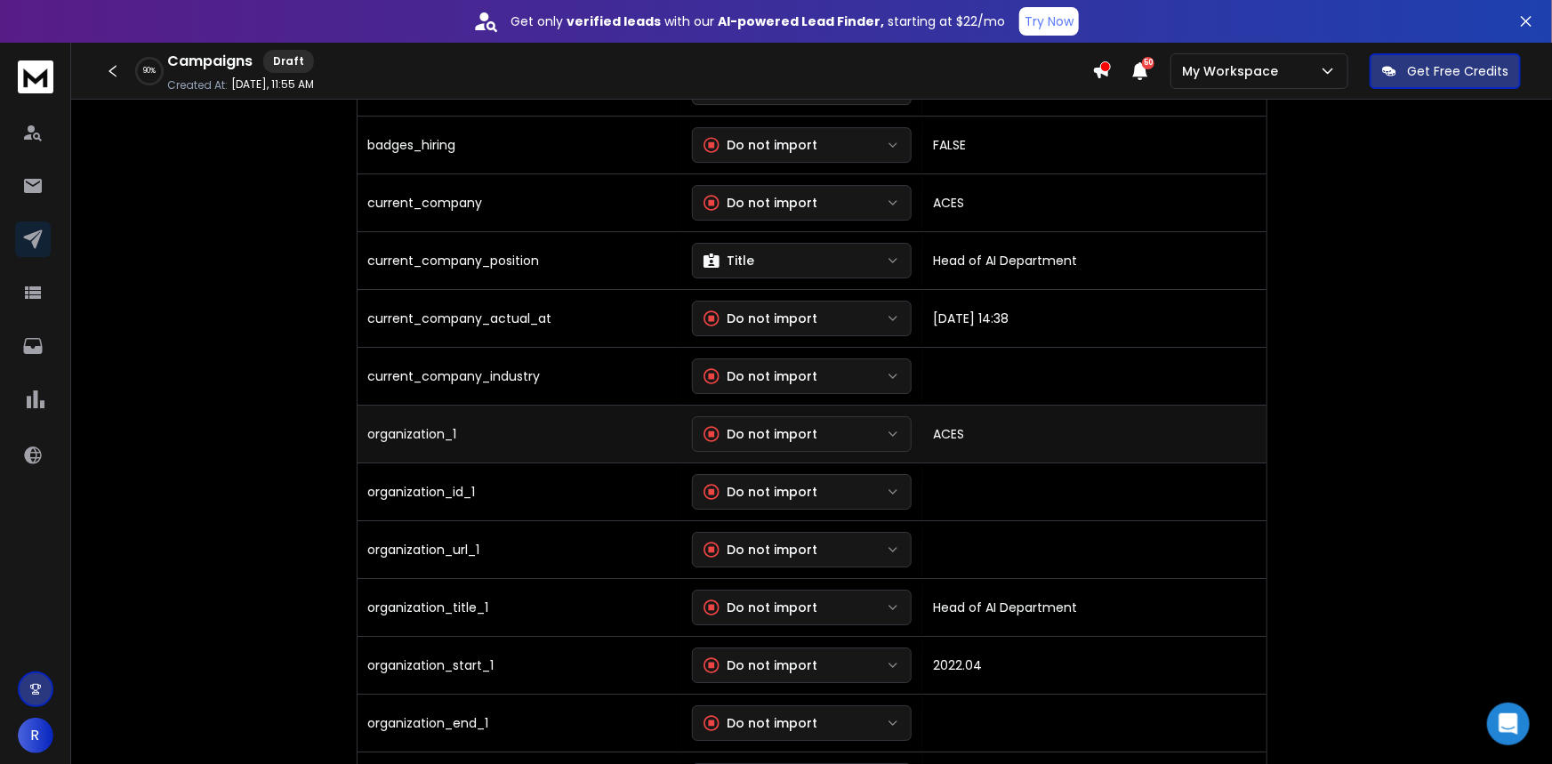
click at [827, 424] on button "Do not import" at bounding box center [802, 434] width 220 height 36
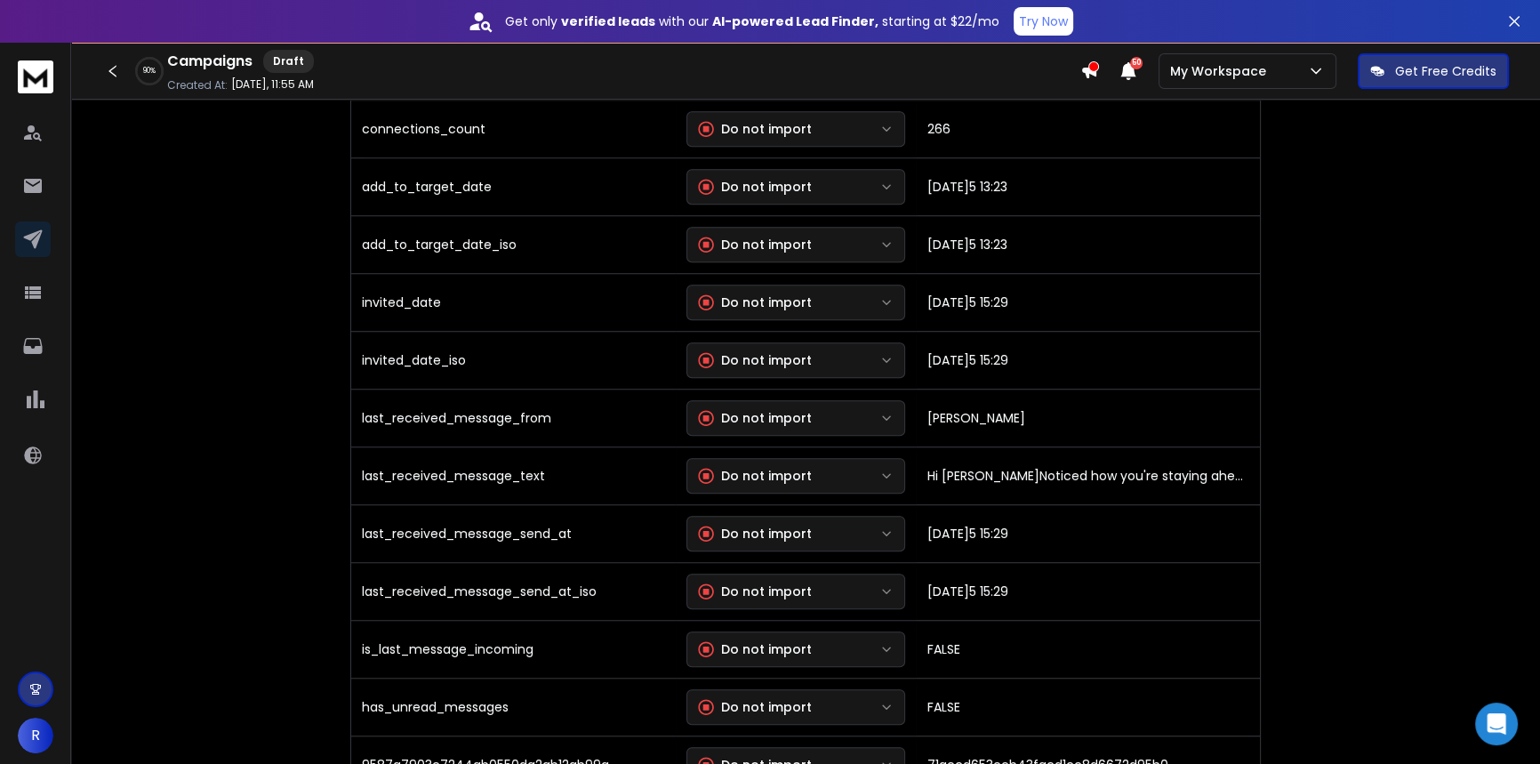
scroll to position [10553, 0]
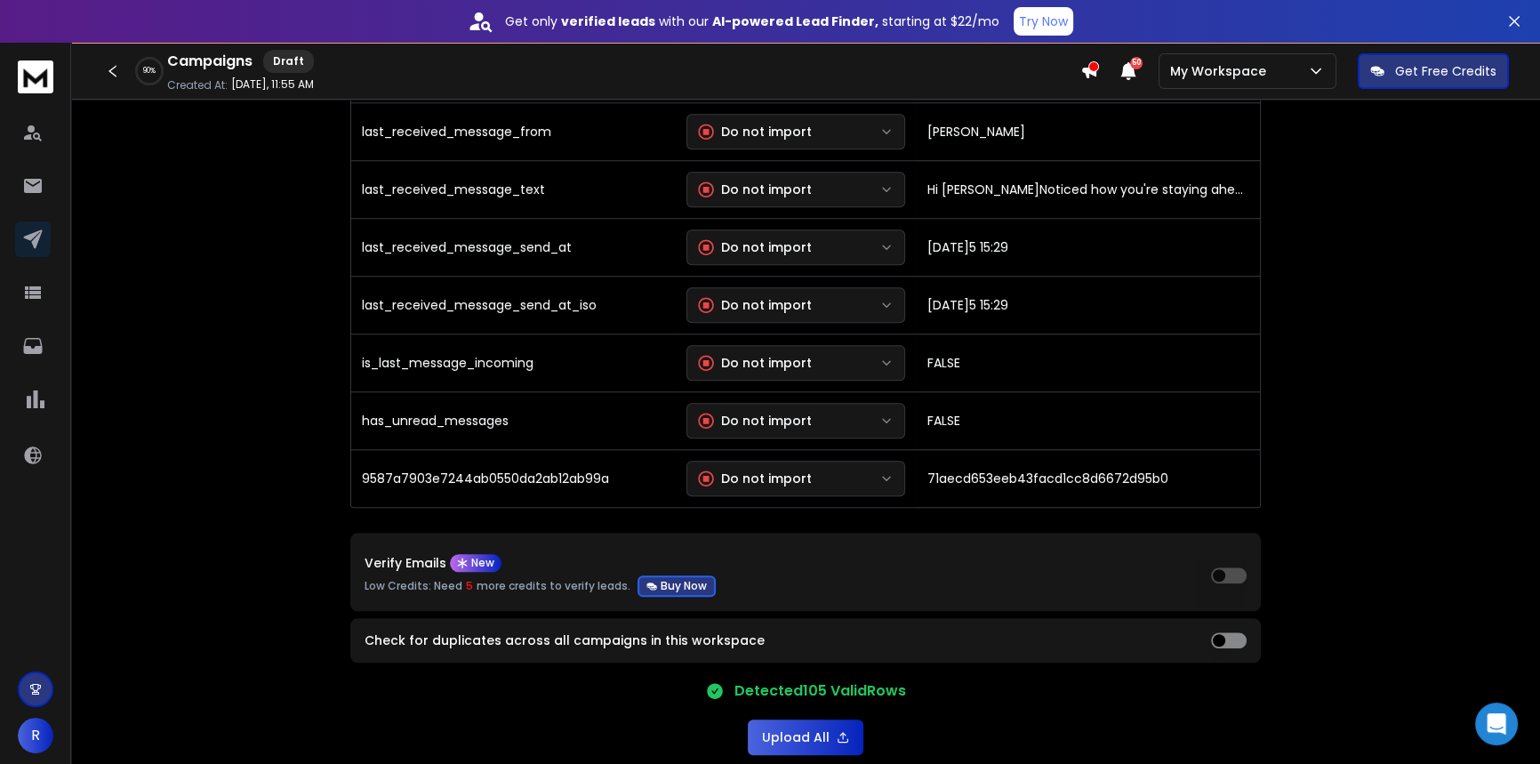
drag, startPoint x: 1220, startPoint y: 617, endPoint x: 1287, endPoint y: 614, distance: 66.7
click at [1222, 632] on button "Check for duplicates across all campaigns in this workspace" at bounding box center [1229, 640] width 36 height 16
click at [817, 719] on button "Upload All" at bounding box center [806, 737] width 116 height 36
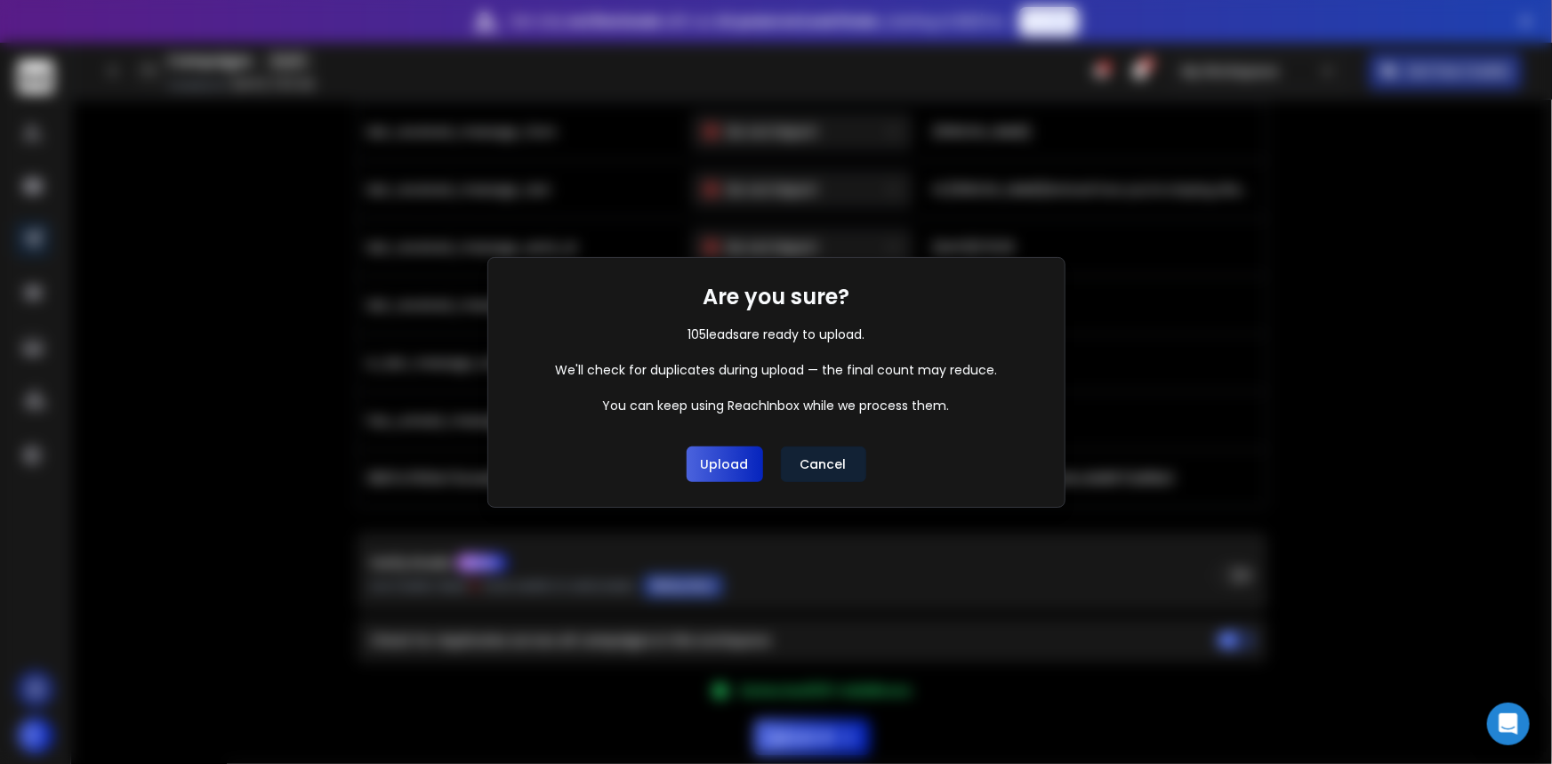
click at [713, 457] on button "Upload" at bounding box center [724, 464] width 76 height 36
